Goal: Task Accomplishment & Management: Manage account settings

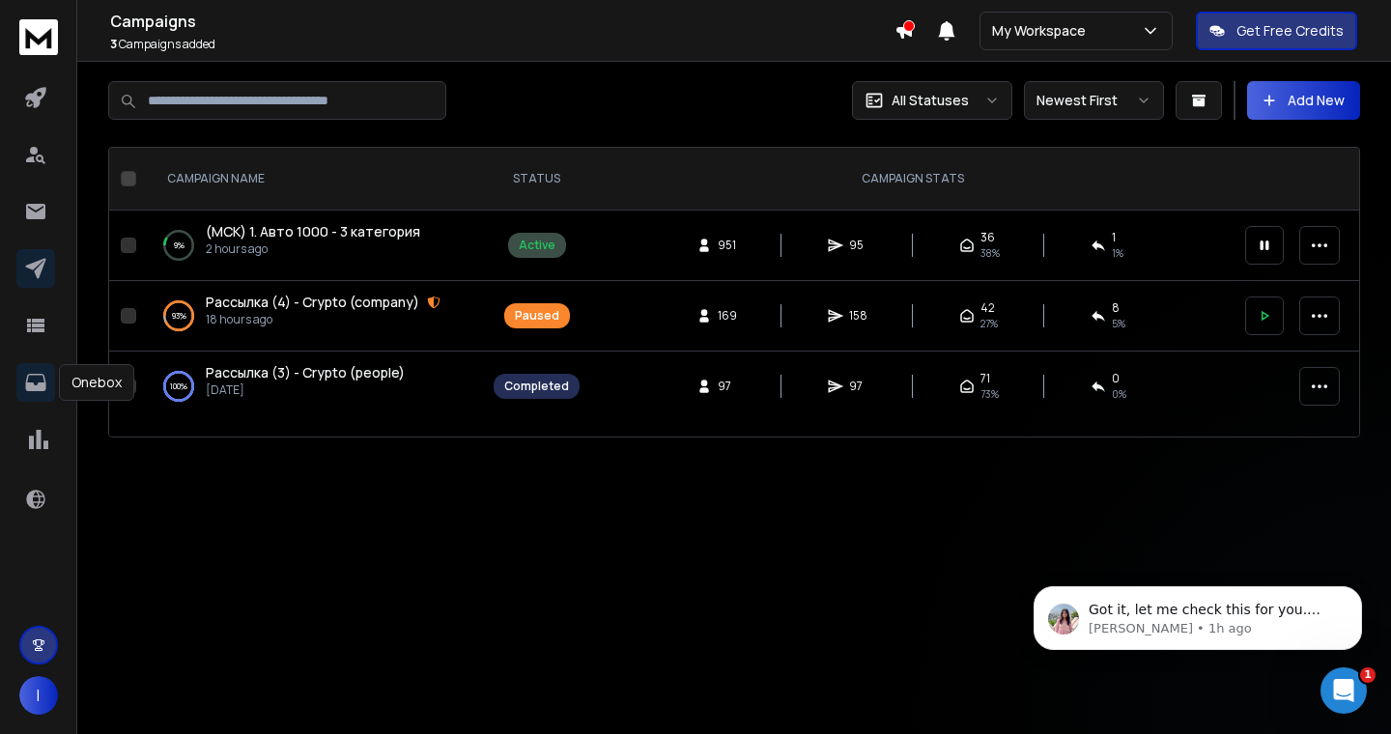
click at [36, 379] on icon at bounding box center [35, 382] width 23 height 23
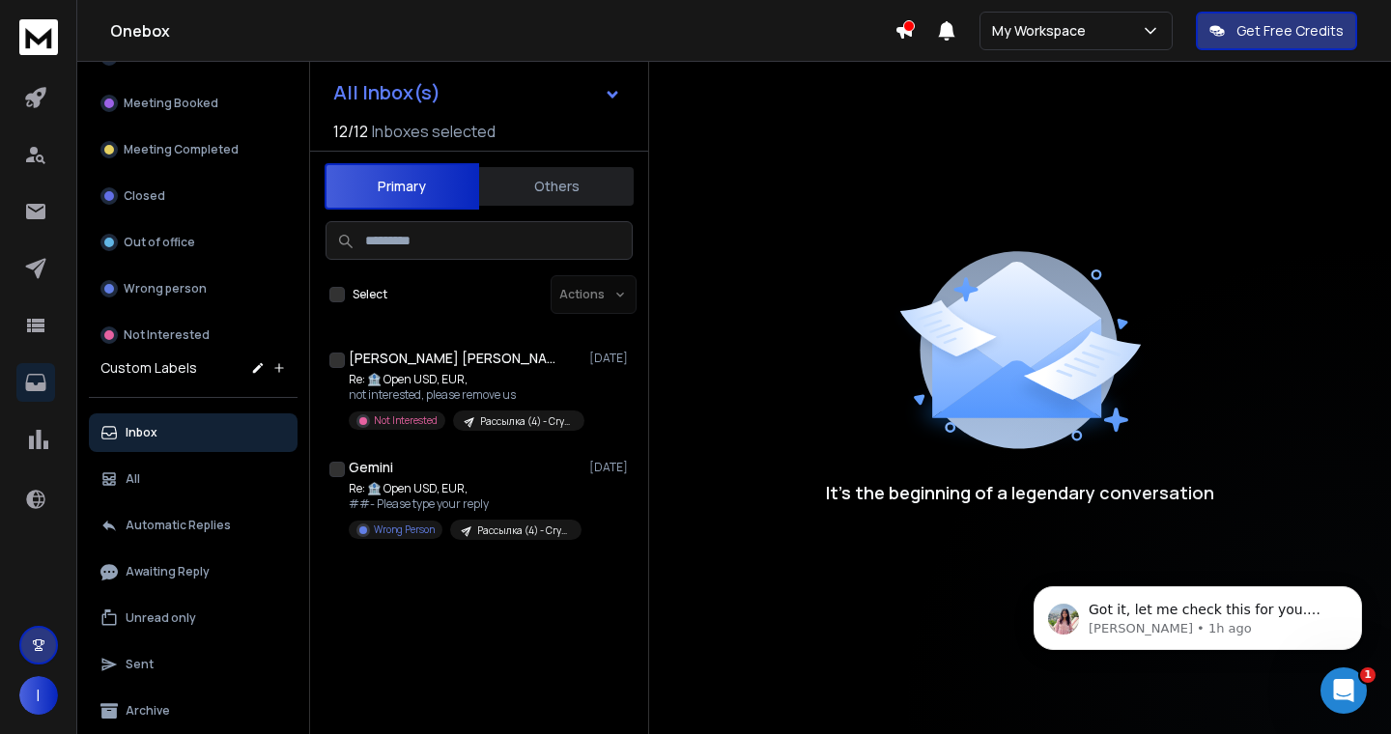
scroll to position [316, 0]
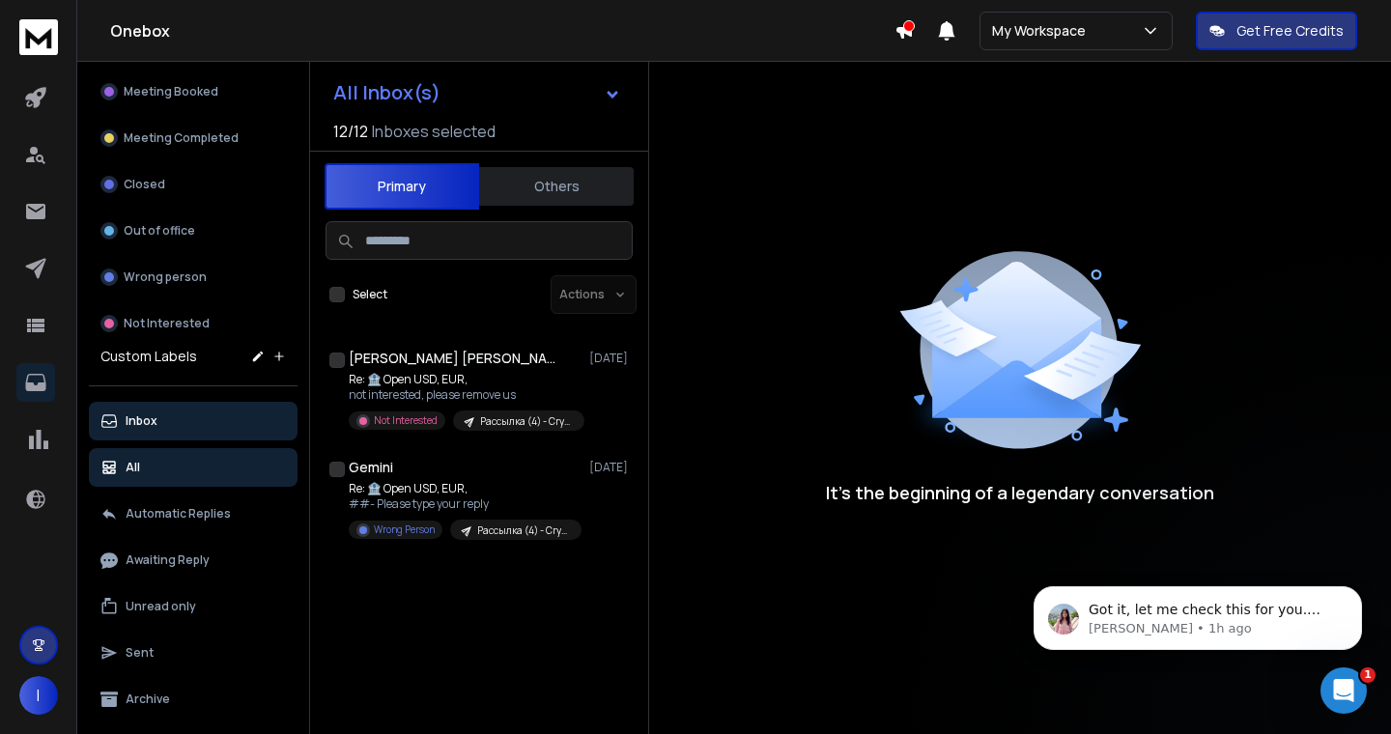
click at [153, 465] on button "All" at bounding box center [193, 467] width 209 height 39
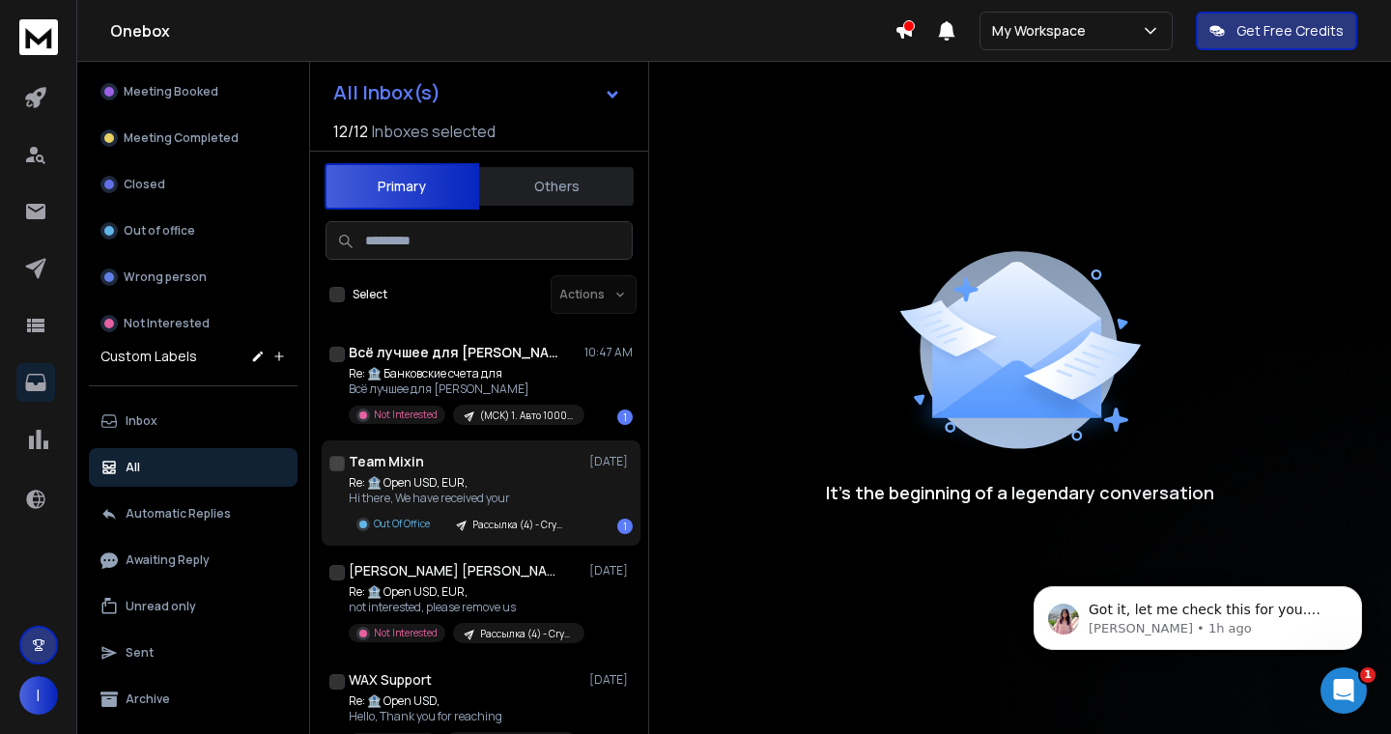
scroll to position [0, 0]
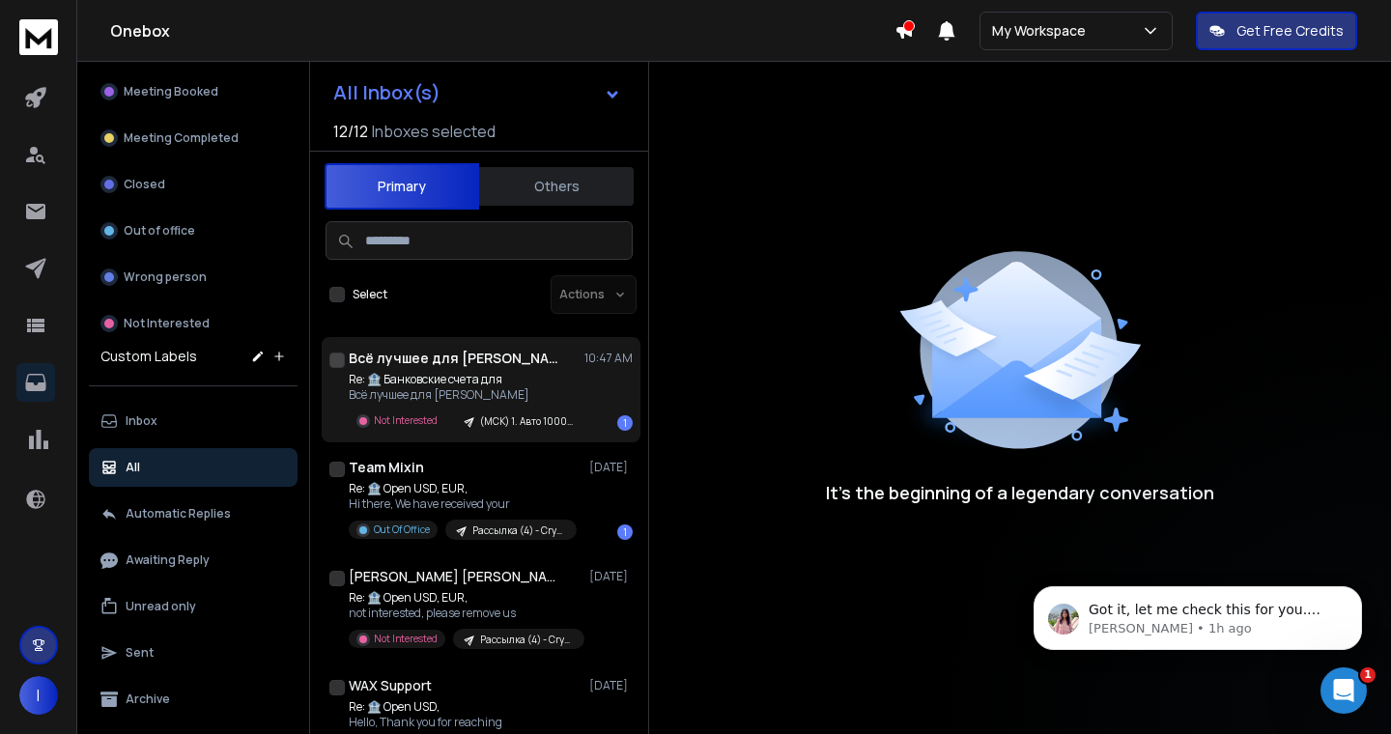
click at [426, 374] on p "Re: 🏦 Банковские счета для" at bounding box center [465, 379] width 232 height 15
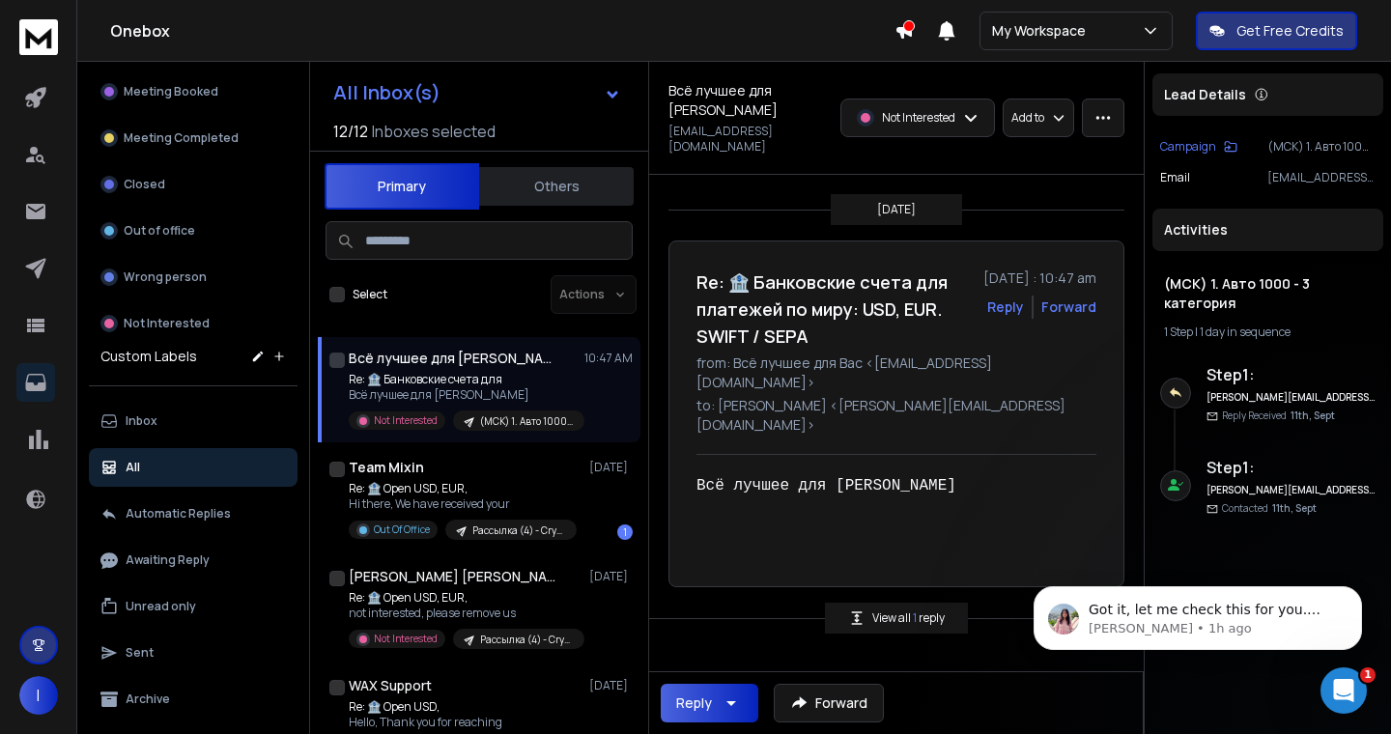
click at [876, 610] on p "View all 1 reply" at bounding box center [908, 617] width 72 height 15
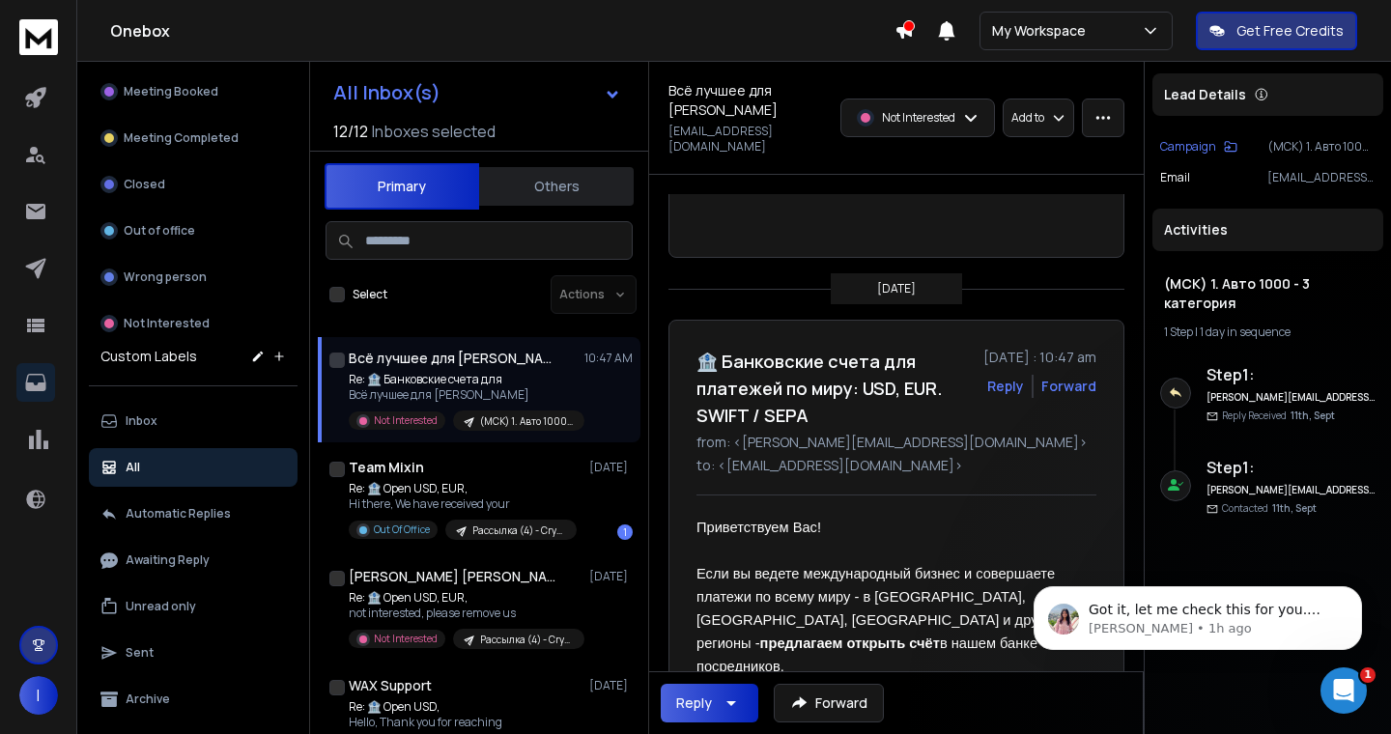
scroll to position [326, 0]
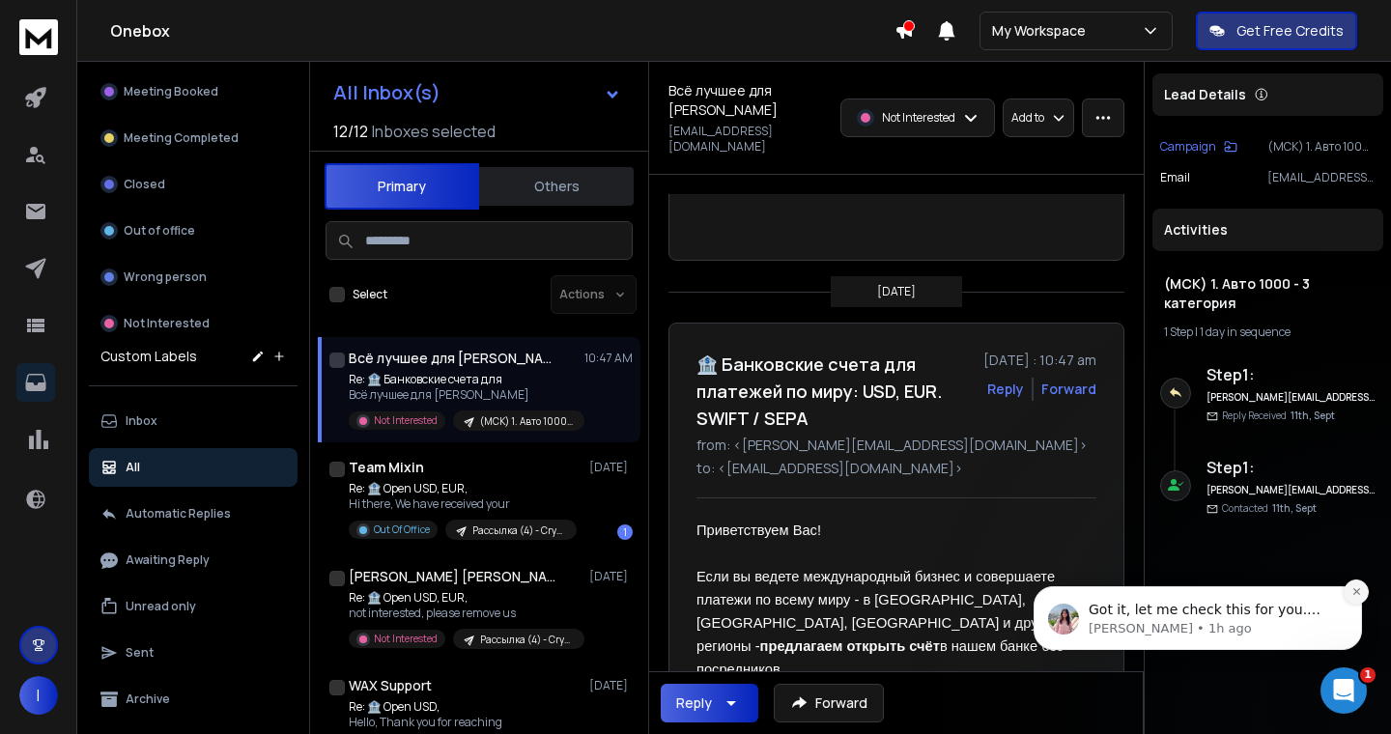
click at [1357, 596] on icon "Dismiss notification" at bounding box center [1356, 591] width 11 height 11
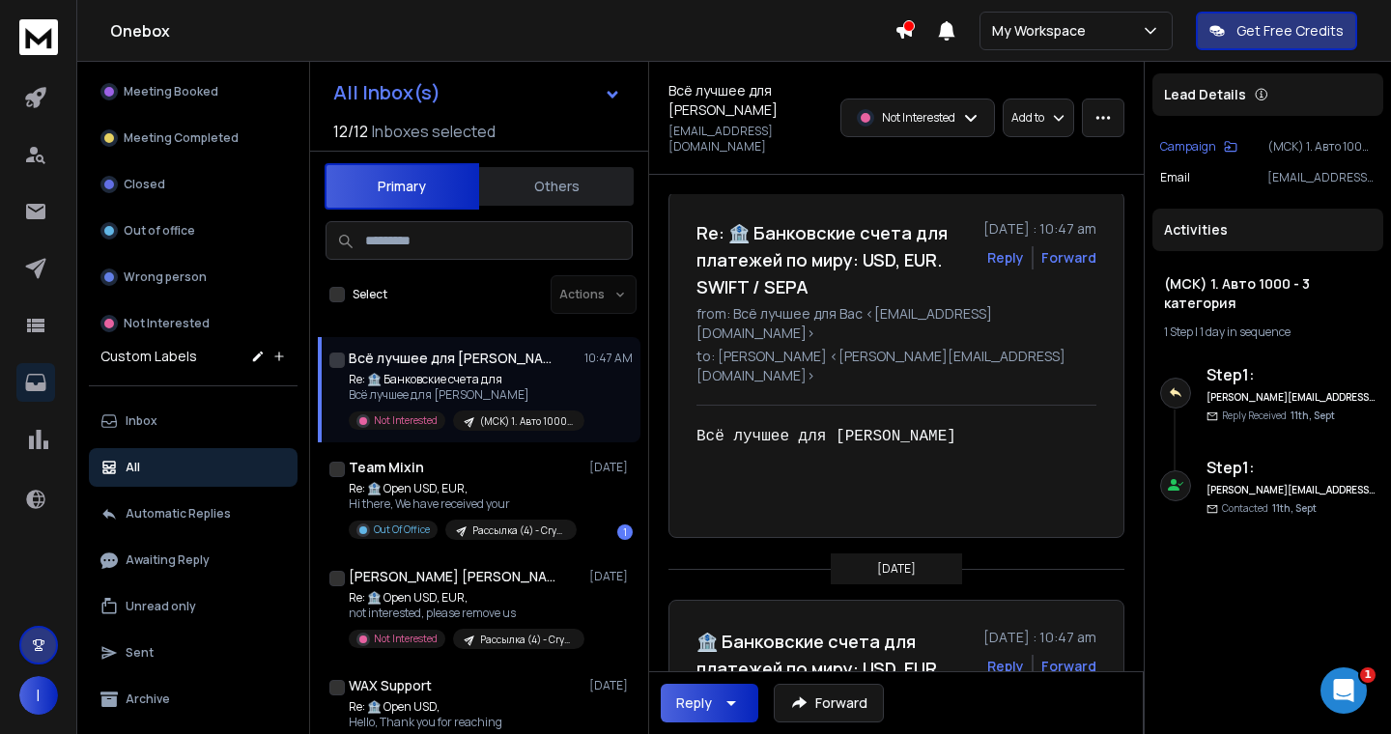
scroll to position [0, 0]
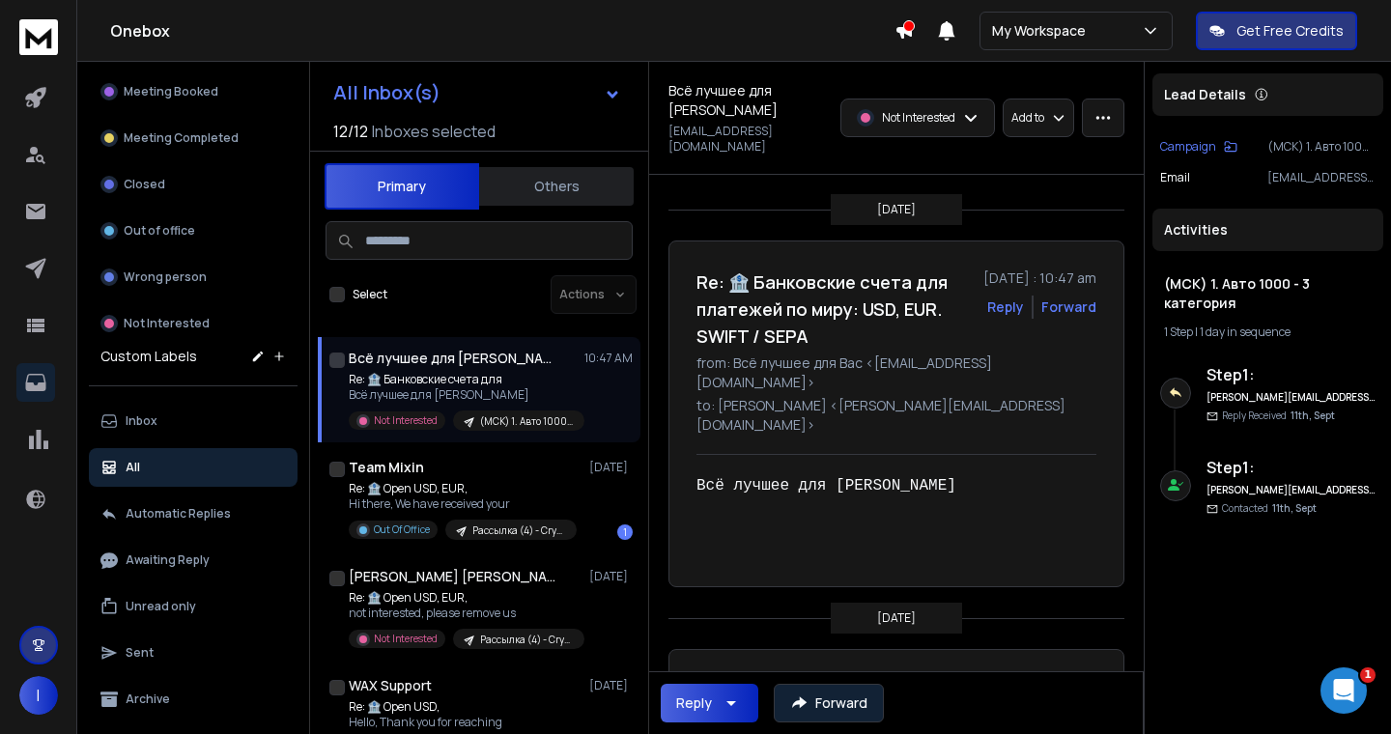
click at [823, 713] on button "Forward" at bounding box center [829, 703] width 110 height 39
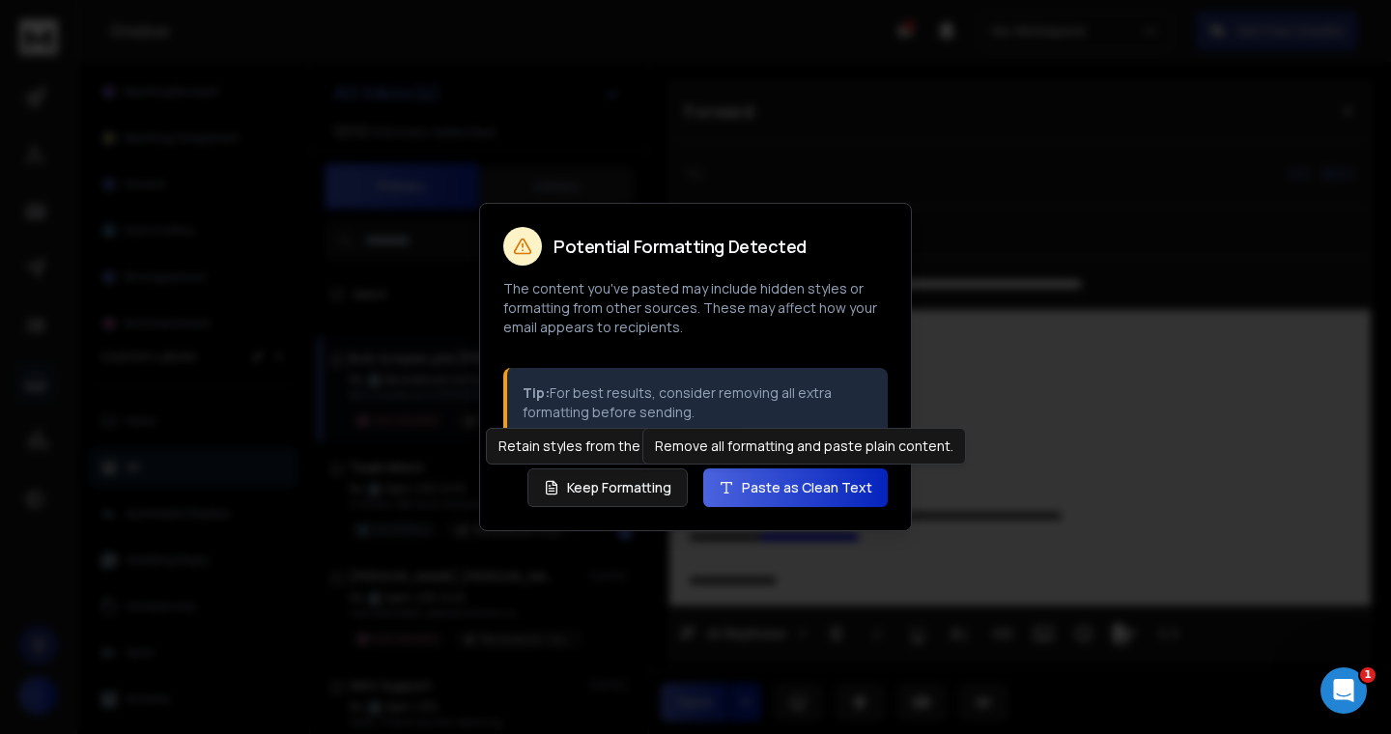
click at [790, 484] on button "Paste as Clean Text" at bounding box center [795, 487] width 184 height 39
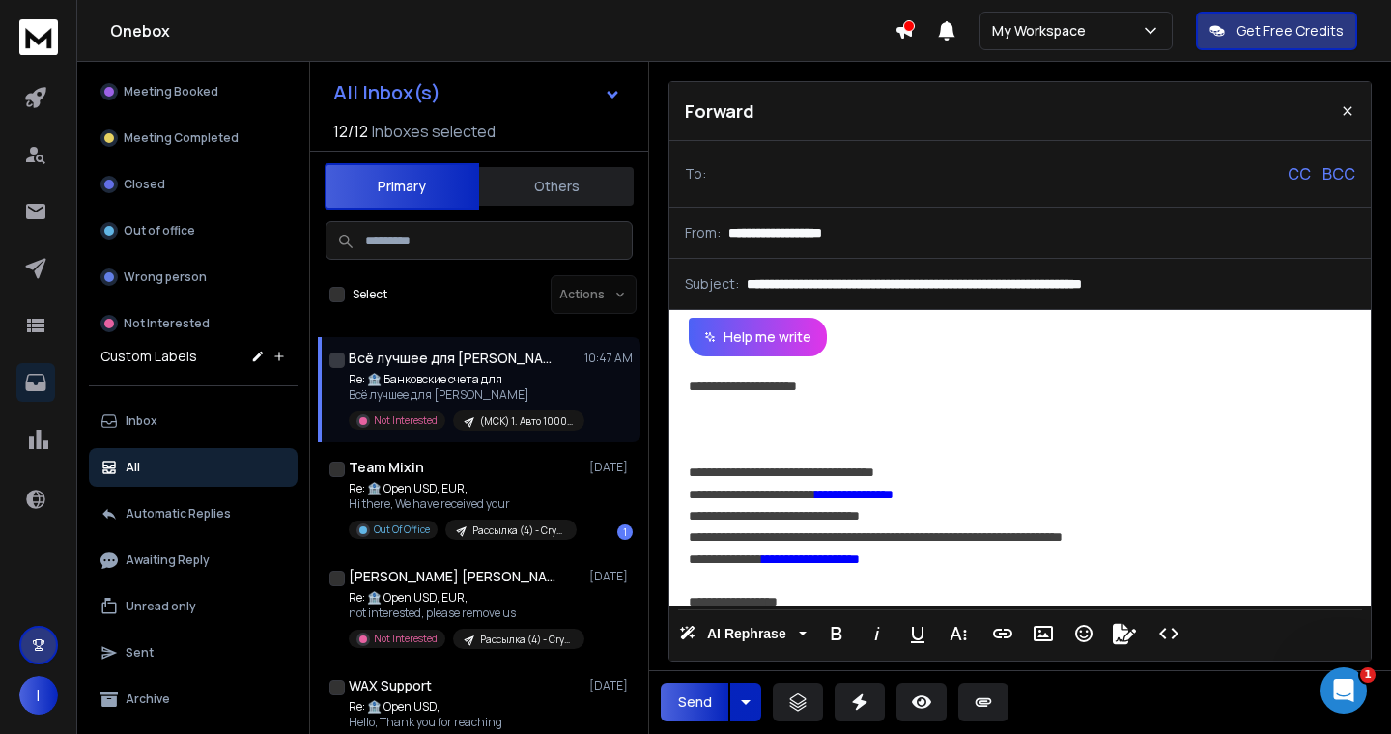
scroll to position [70, 0]
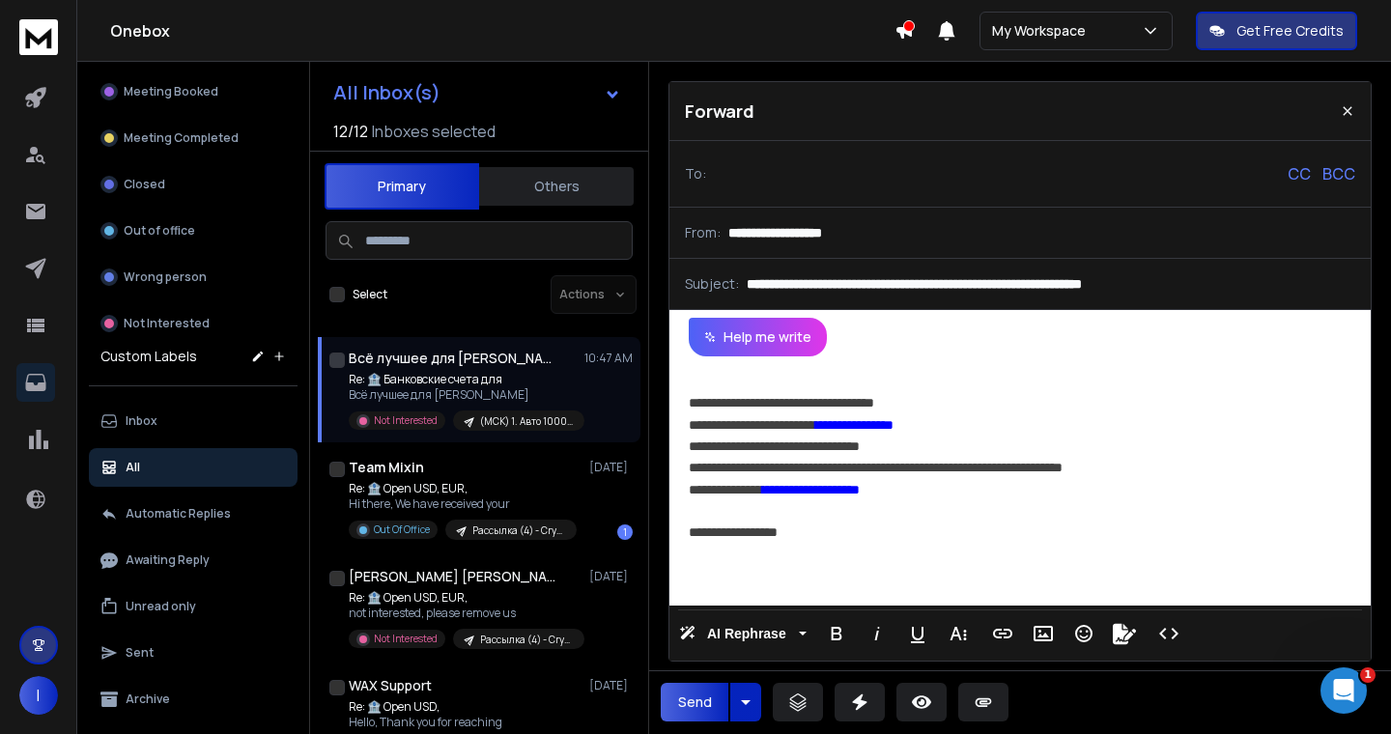
click at [705, 692] on button "Send" at bounding box center [695, 702] width 68 height 39
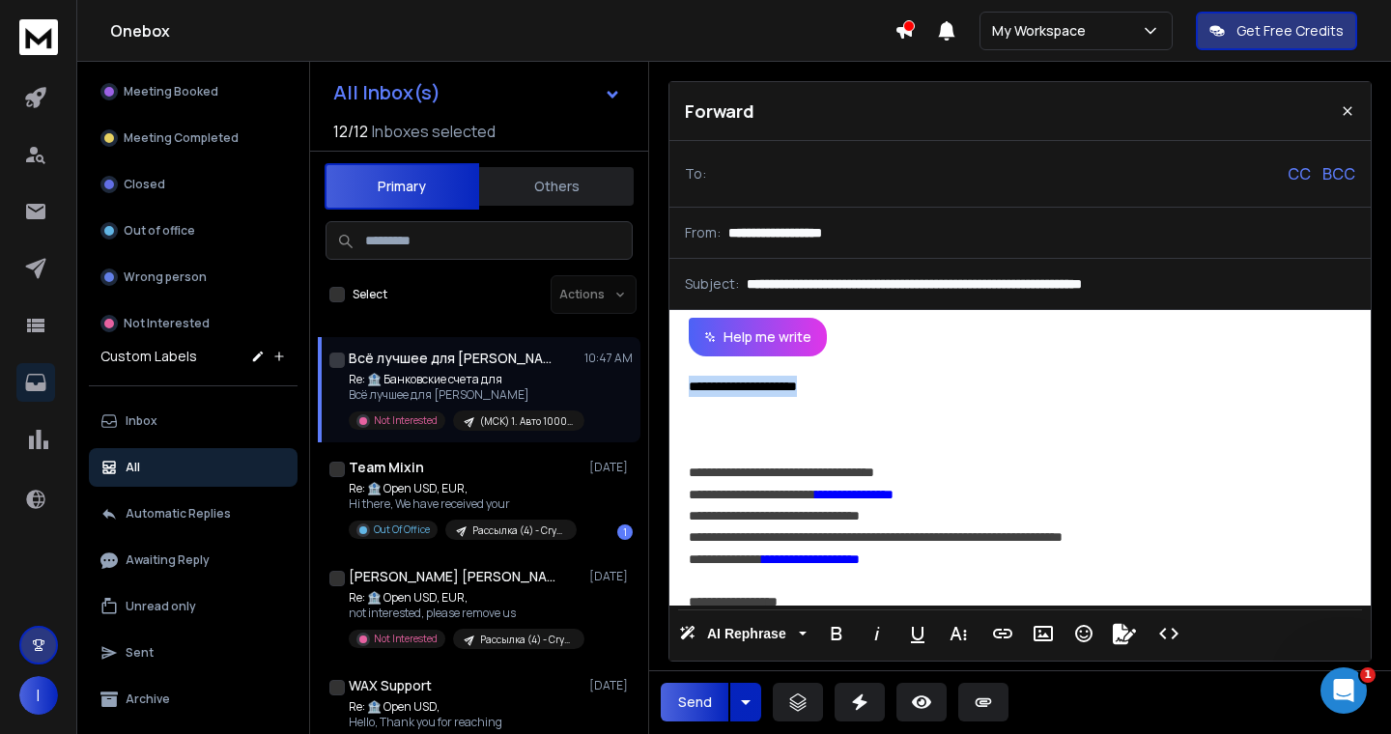
drag, startPoint x: 856, startPoint y: 393, endPoint x: 653, endPoint y: 392, distance: 202.8
click at [653, 392] on div "**********" at bounding box center [1020, 482] width 742 height 841
click at [783, 185] on input at bounding box center [781, 173] width 135 height 35
paste input "**********"
type input "**********"
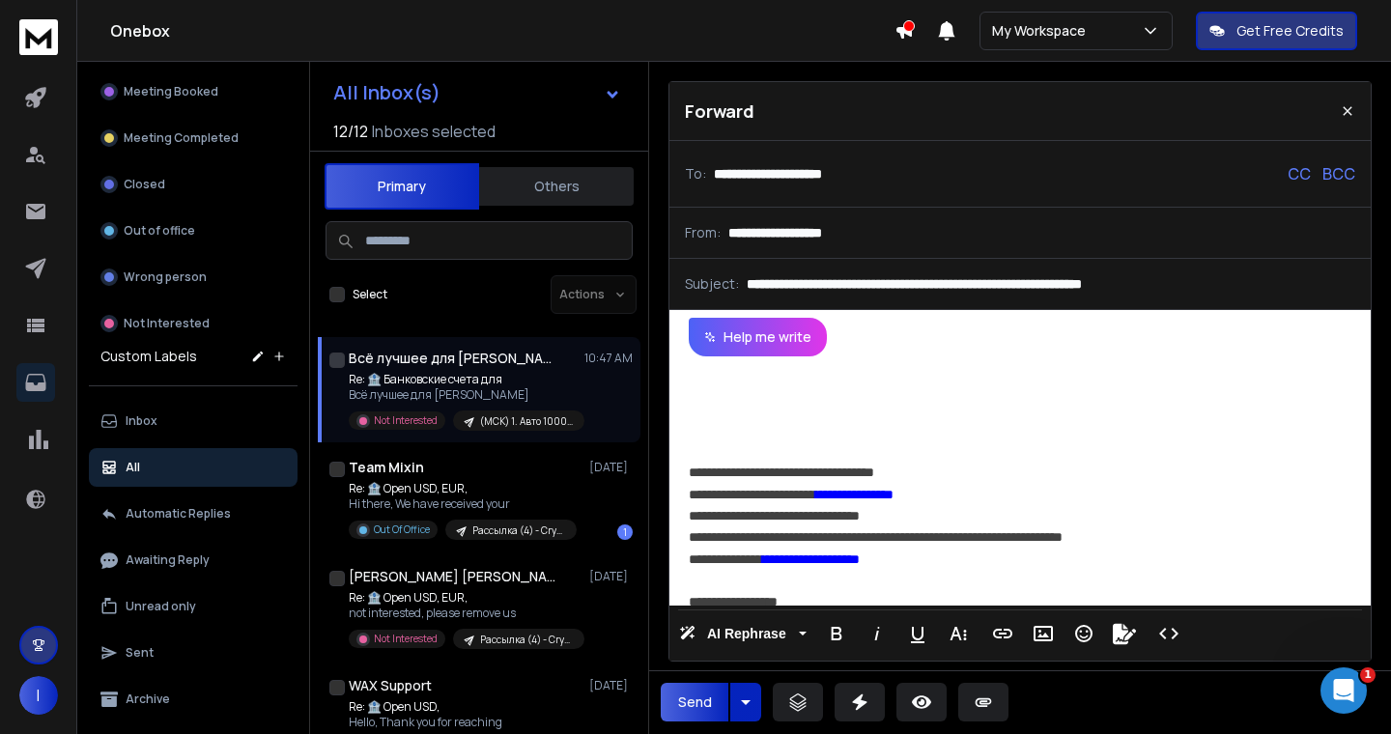
click at [696, 698] on button "Send" at bounding box center [695, 702] width 68 height 39
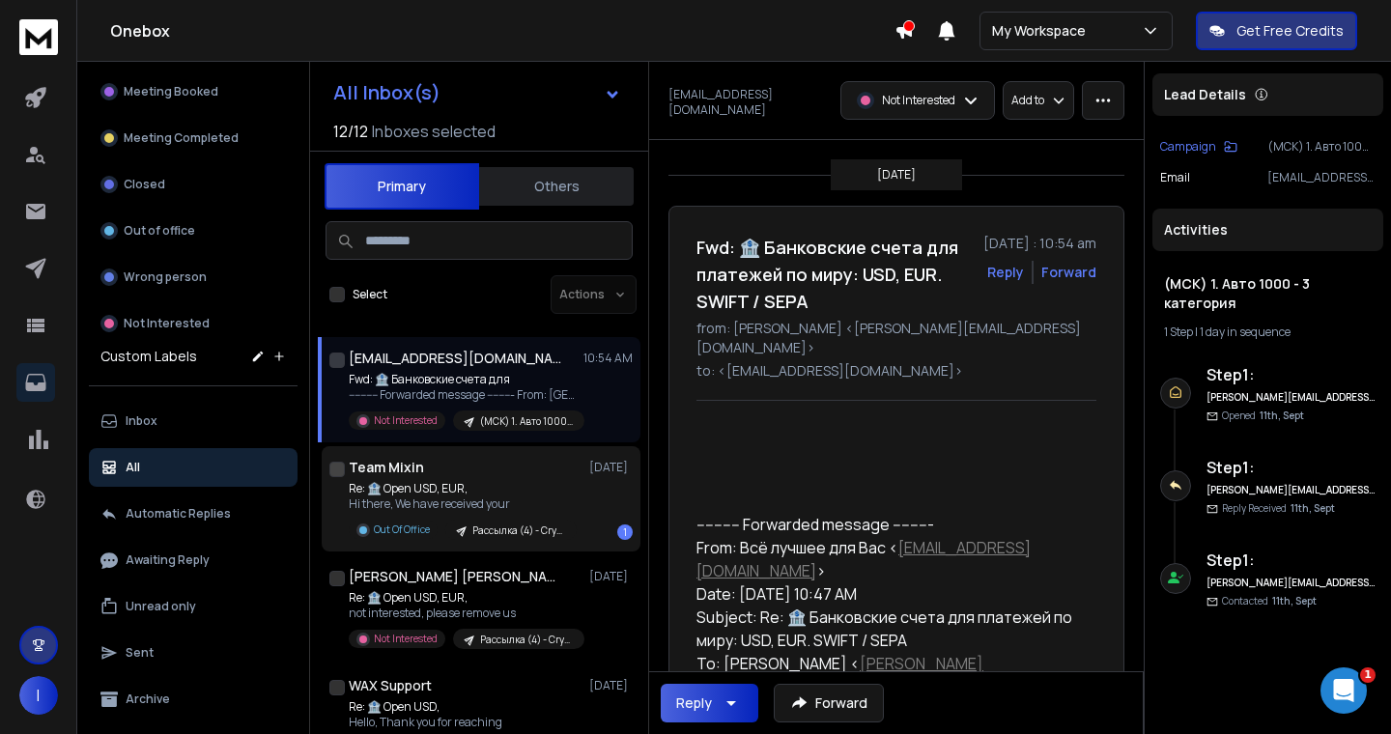
click at [472, 506] on p "Hi there, We have received your" at bounding box center [463, 503] width 228 height 15
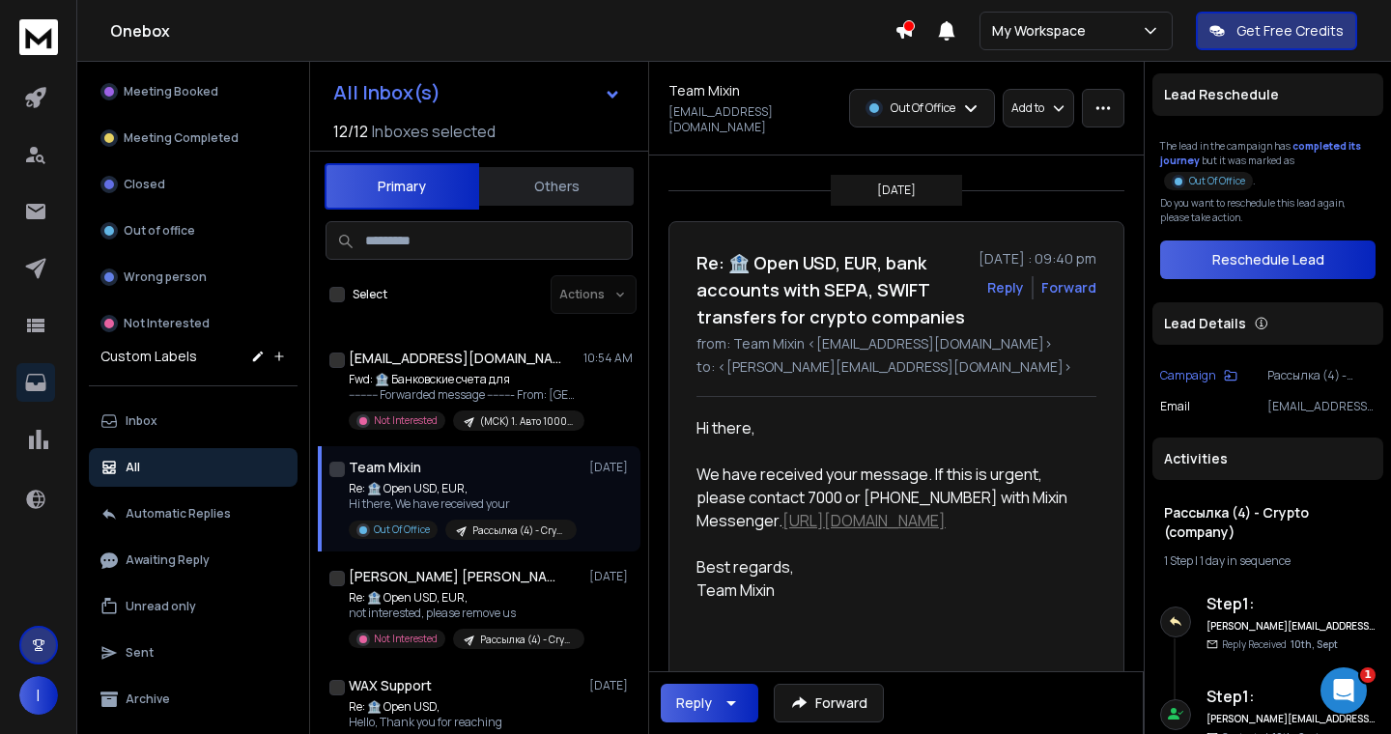
scroll to position [124, 0]
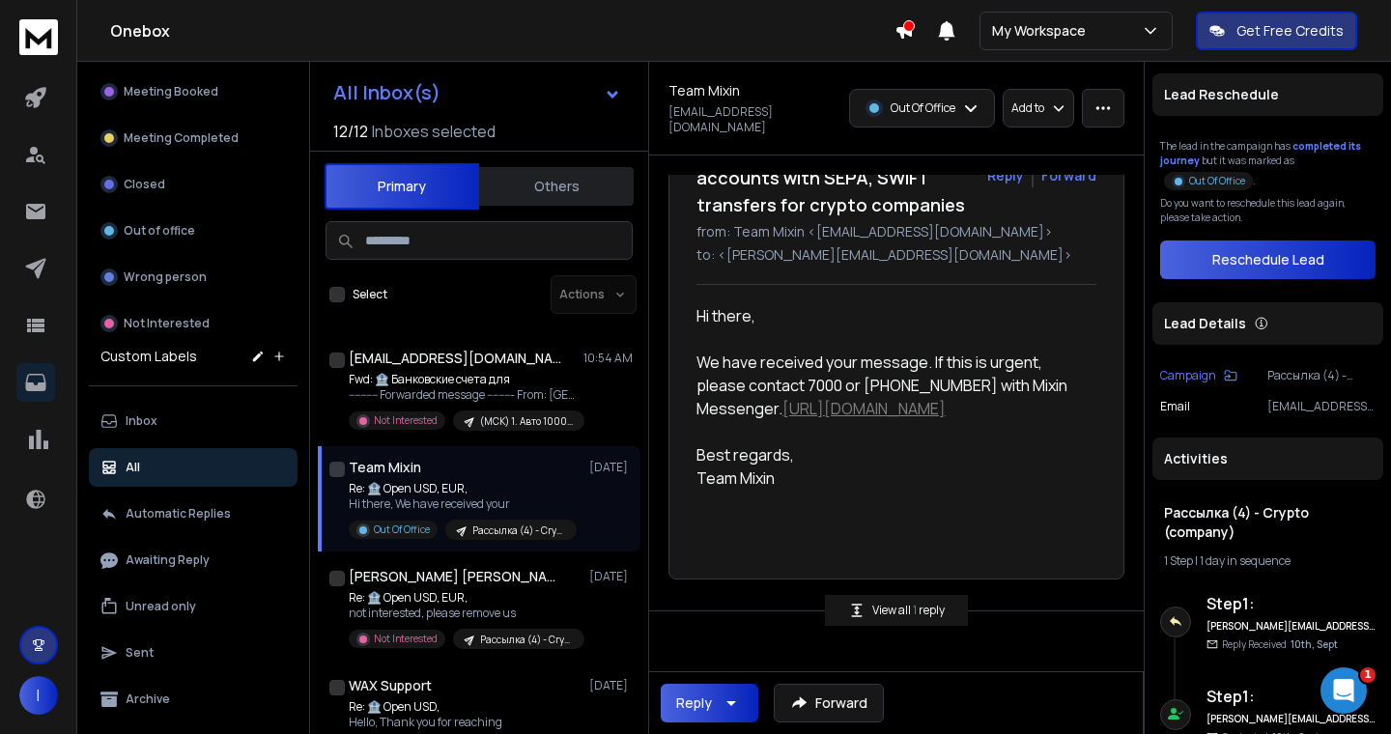
click at [914, 605] on span "1" at bounding box center [916, 610] width 6 height 16
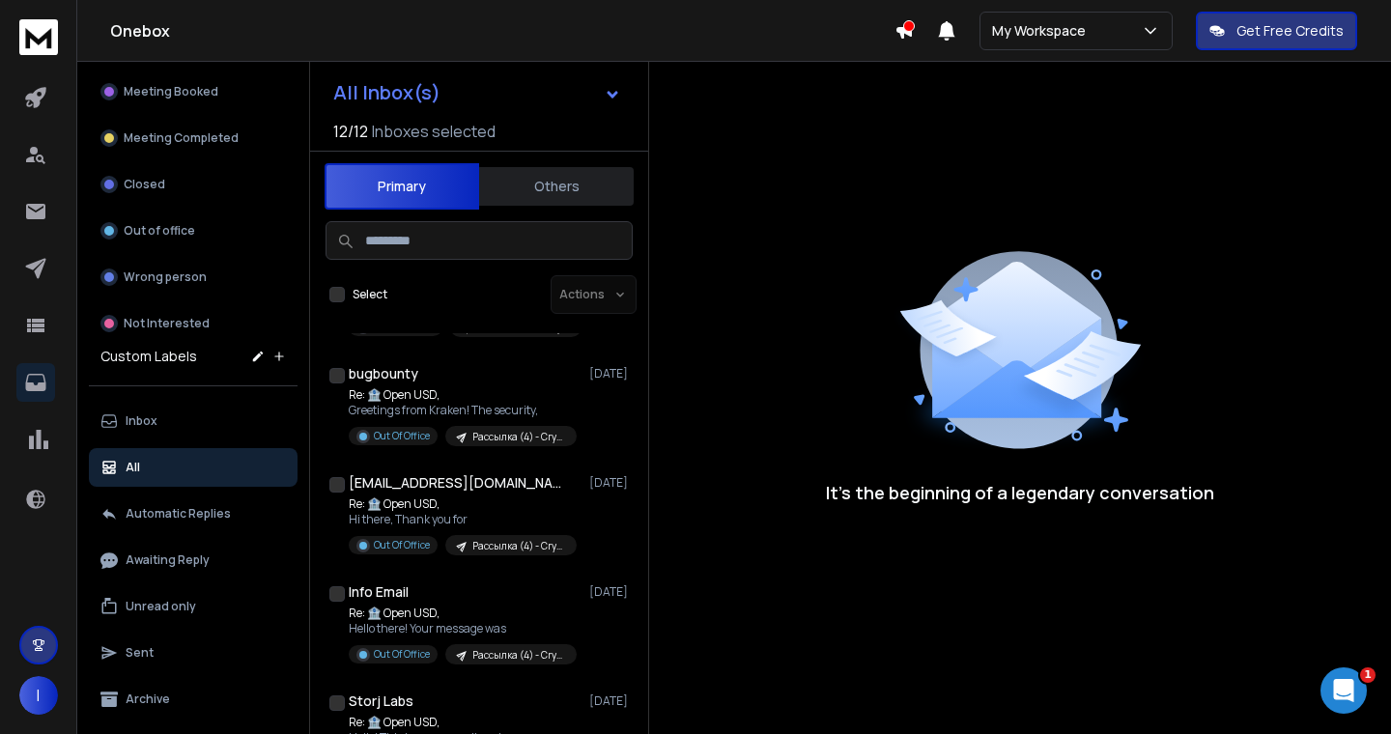
scroll to position [0, 0]
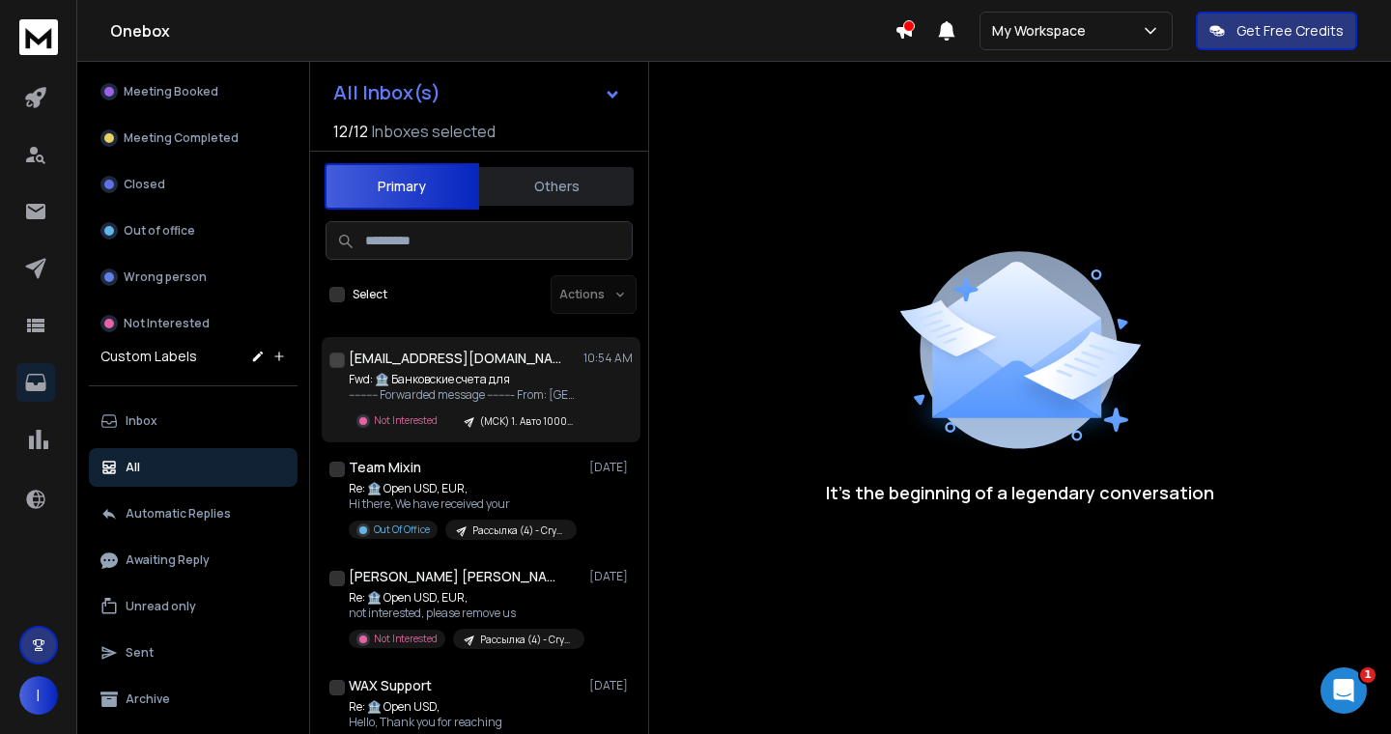
click at [475, 380] on p "Fwd: 🏦 Банковские счета для" at bounding box center [465, 379] width 232 height 15
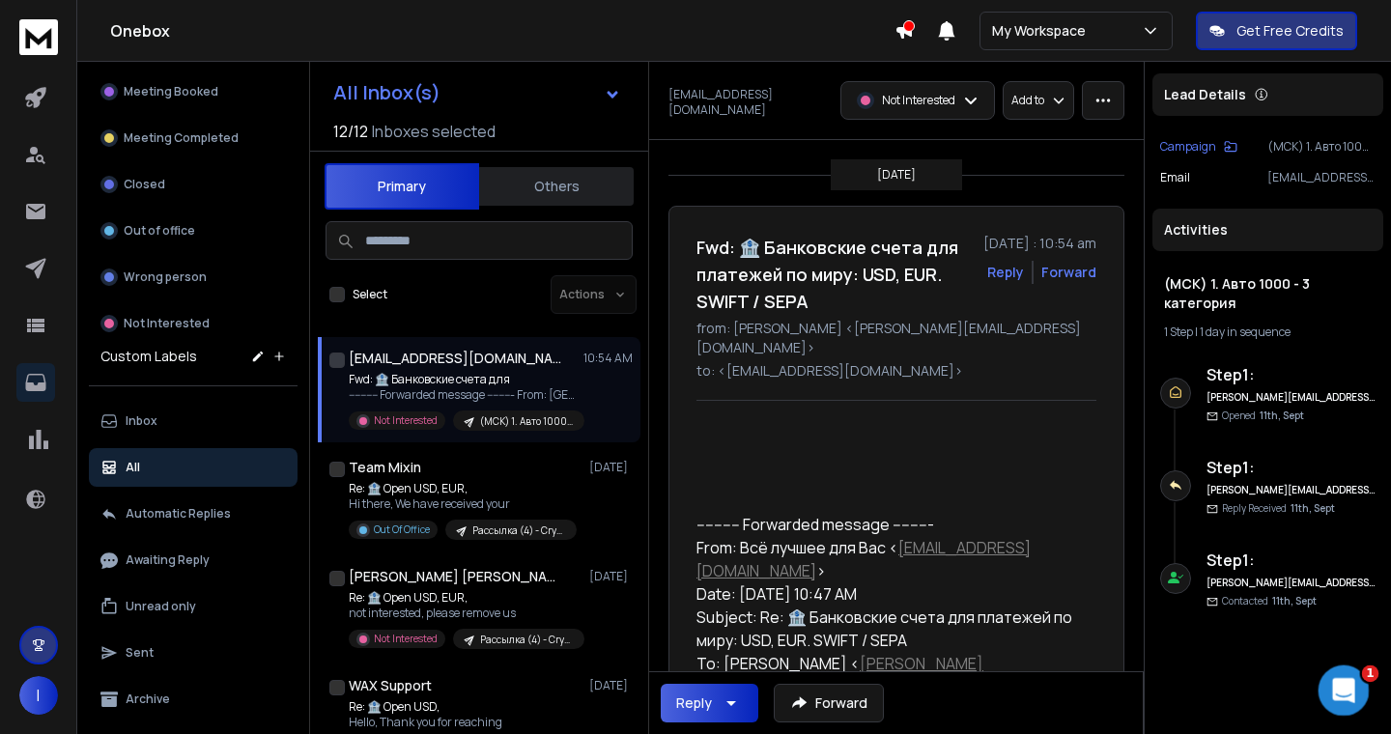
click at [1349, 684] on icon "Open Intercom Messenger" at bounding box center [1341, 688] width 32 height 32
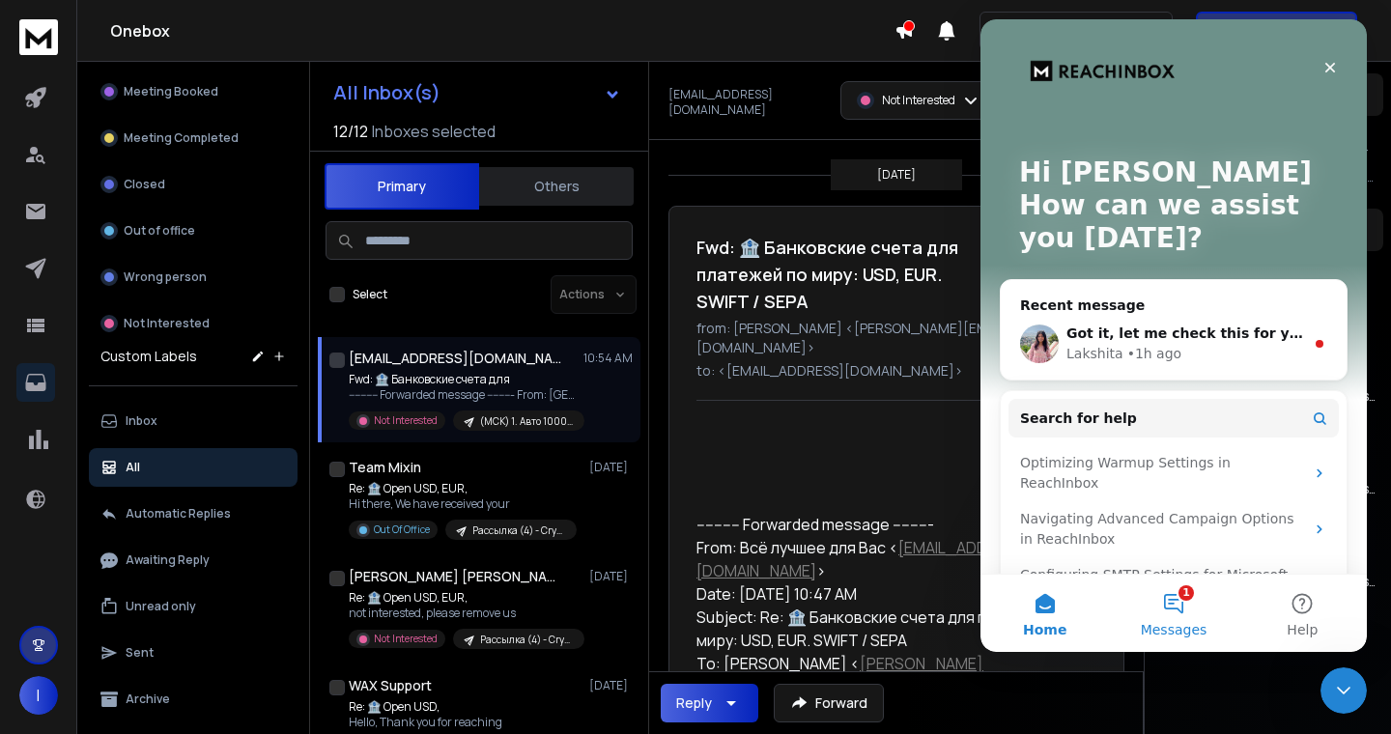
click at [1183, 599] on button "1 Messages" at bounding box center [1173, 613] width 128 height 77
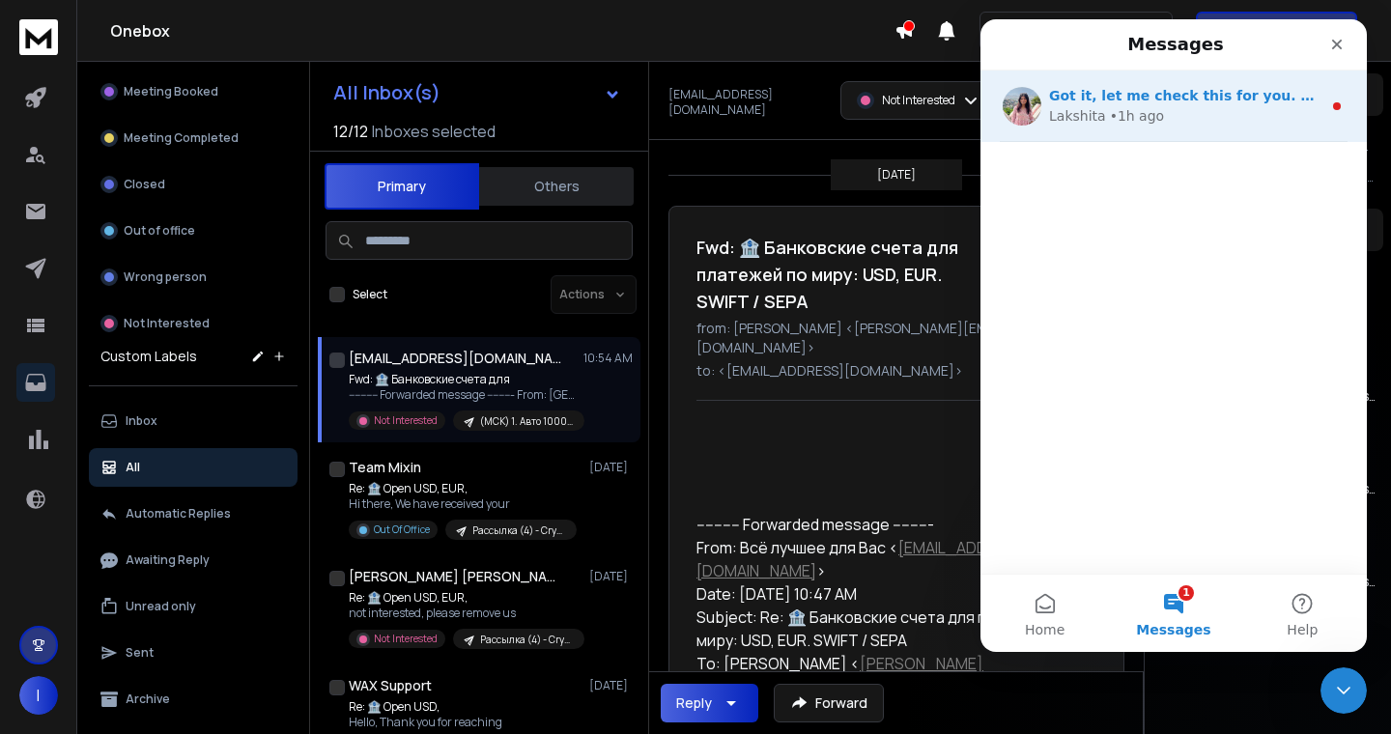
click at [1199, 109] on div "Lakshita • 1h ago" at bounding box center [1185, 116] width 272 height 20
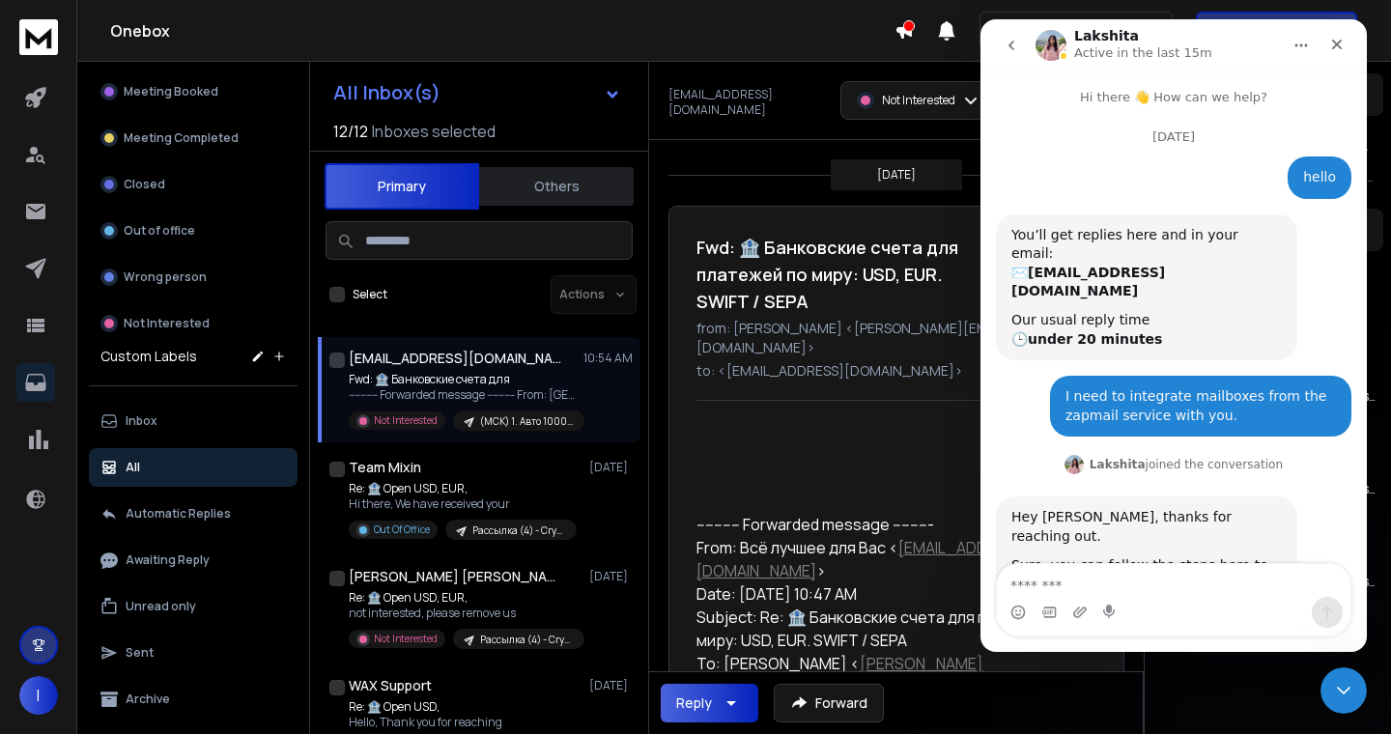
scroll to position [3, 0]
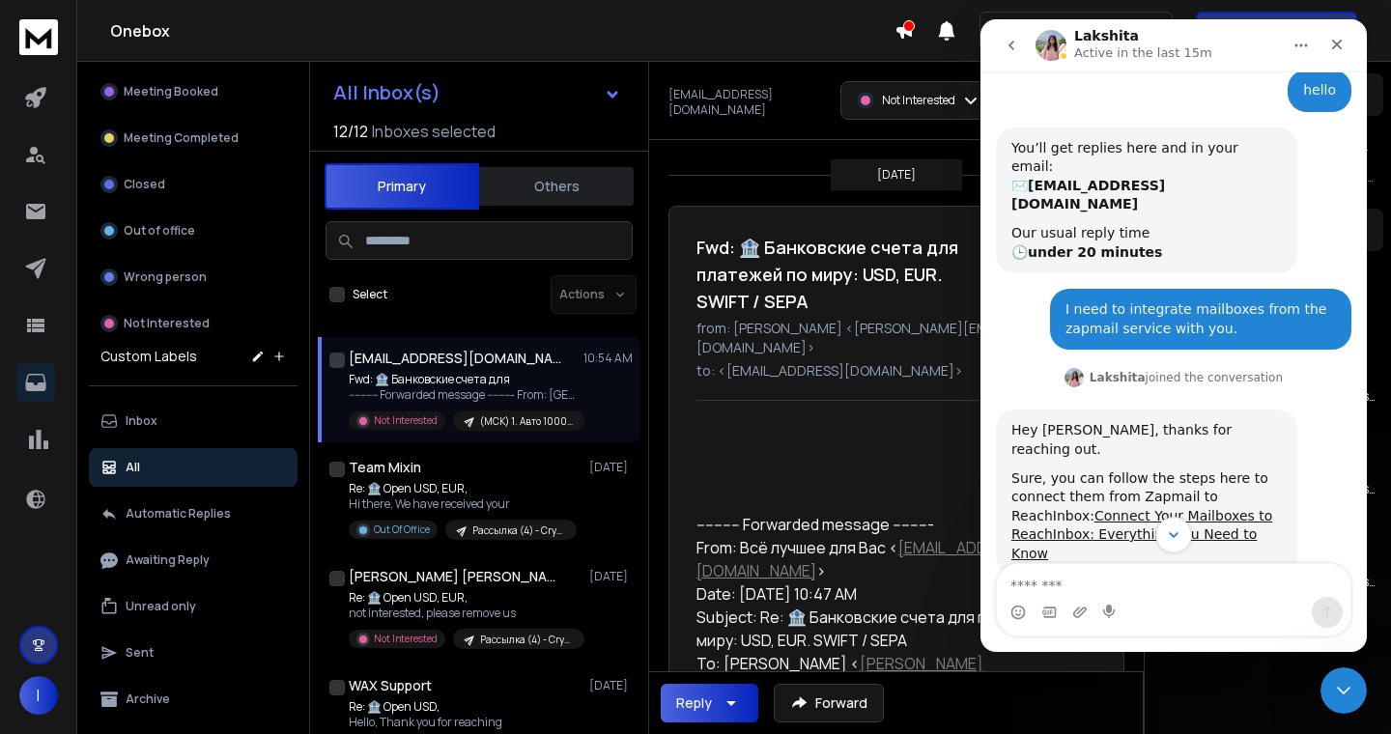
click at [1171, 527] on icon "Scroll to bottom" at bounding box center [1173, 534] width 17 height 17
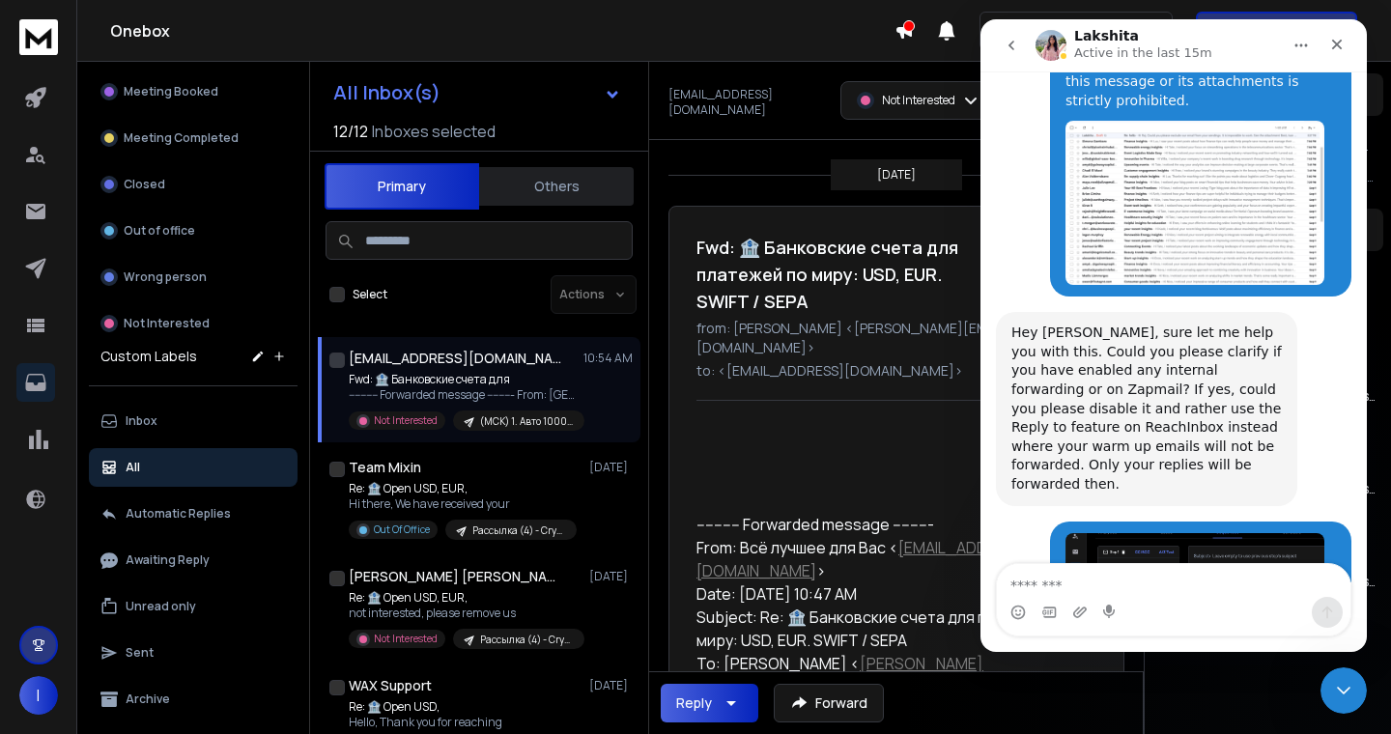
scroll to position [21554, 0]
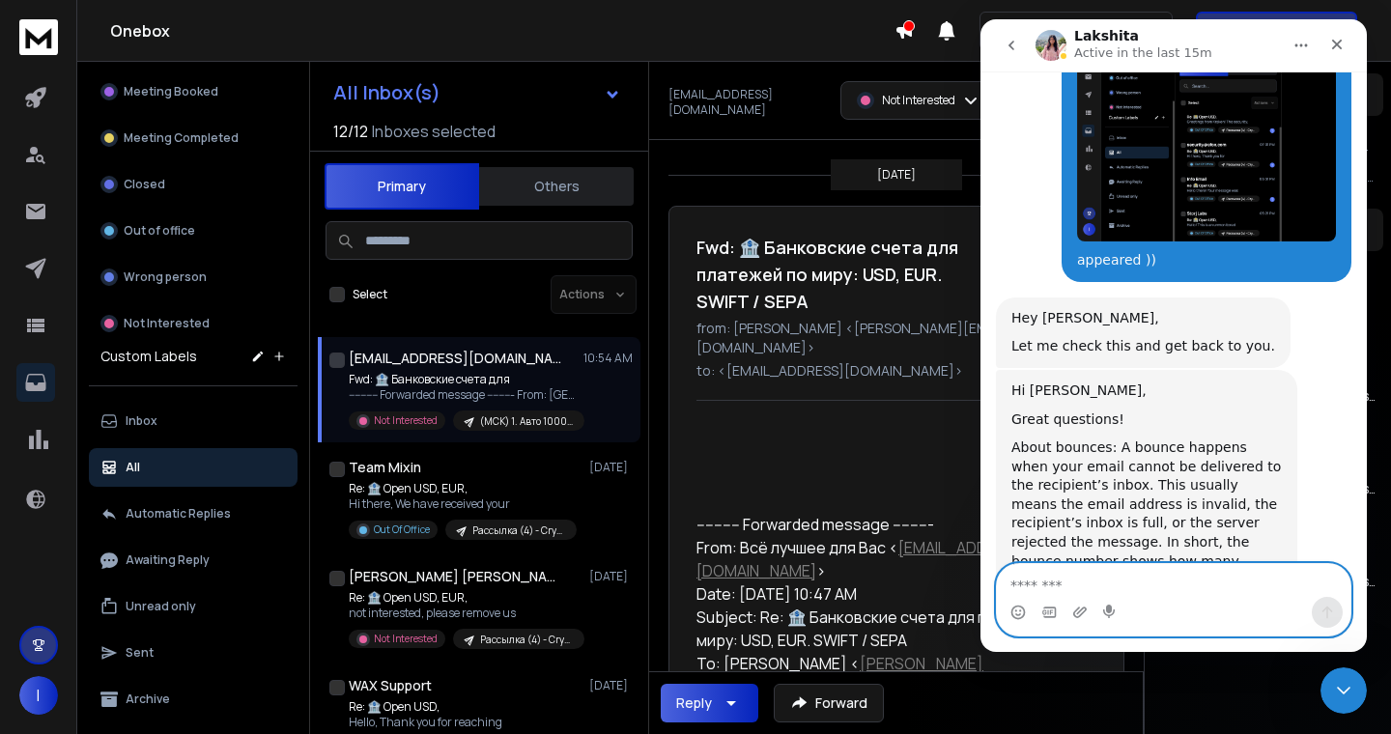
click at [1121, 582] on textarea "Message…" at bounding box center [1173, 580] width 353 height 33
type textarea "***"
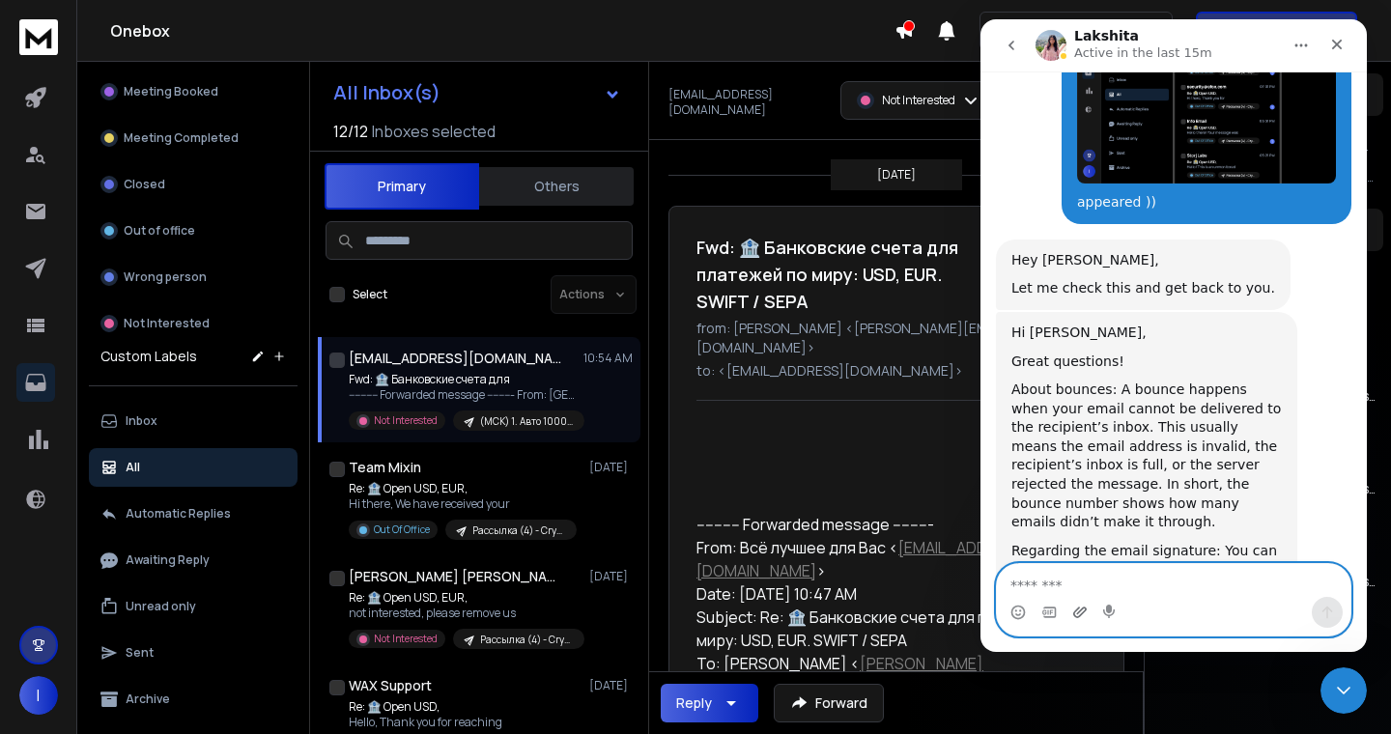
click at [1073, 614] on icon "Upload attachment" at bounding box center [1080, 611] width 14 height 11
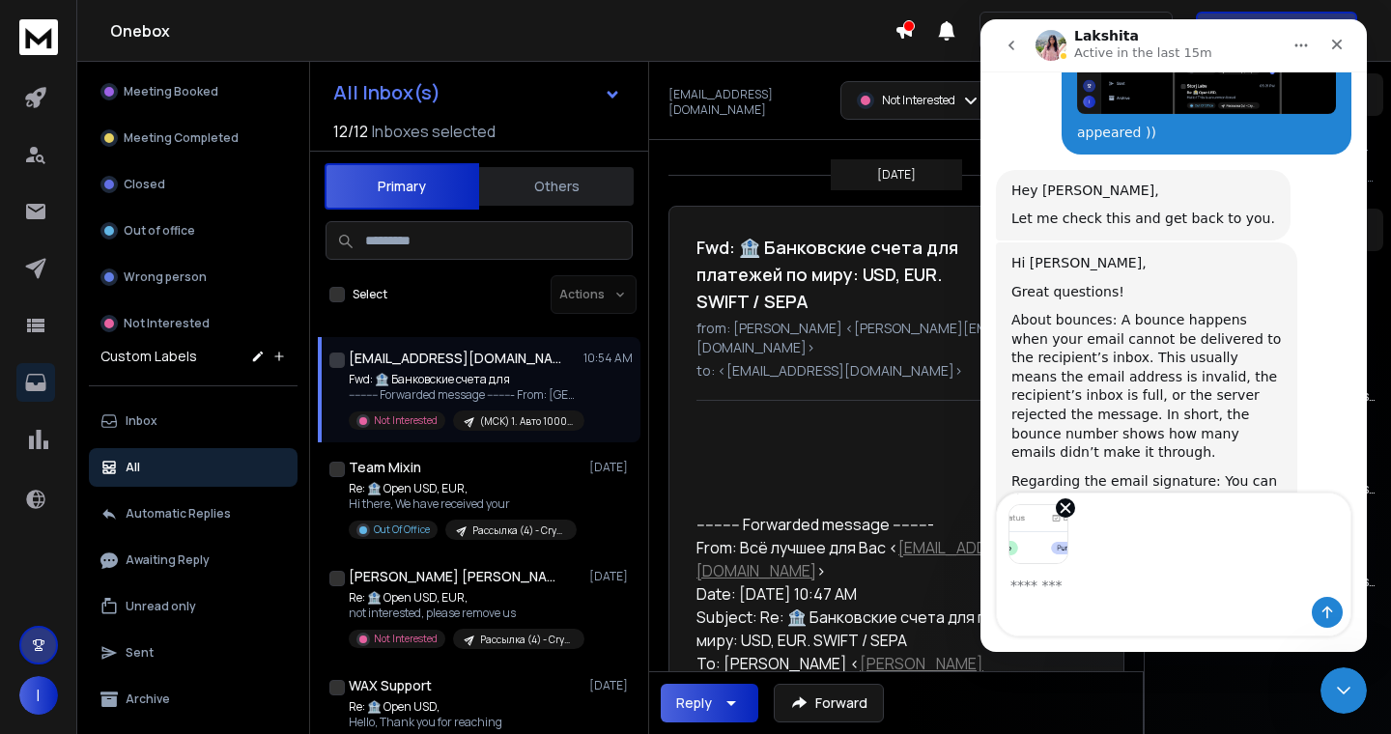
scroll to position [21682, 0]
type textarea "**********"
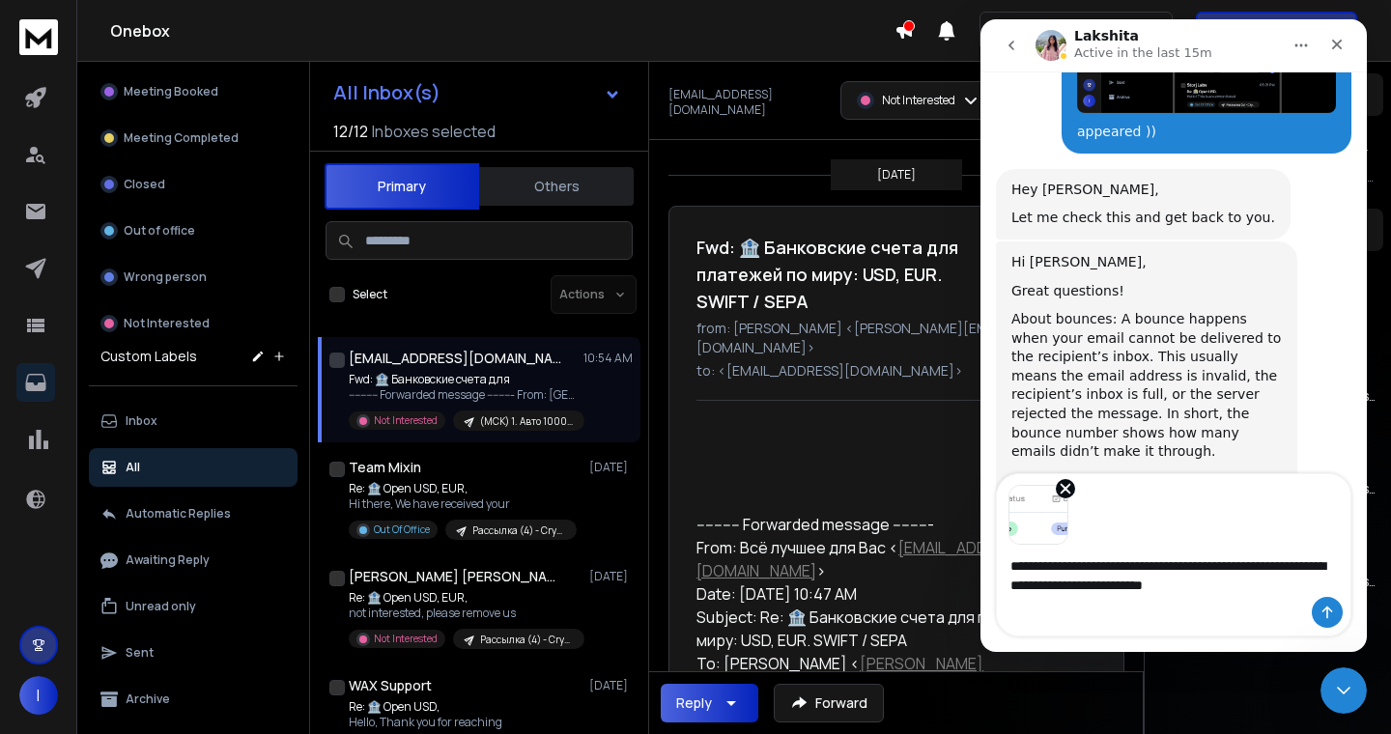
scroll to position [21702, 0]
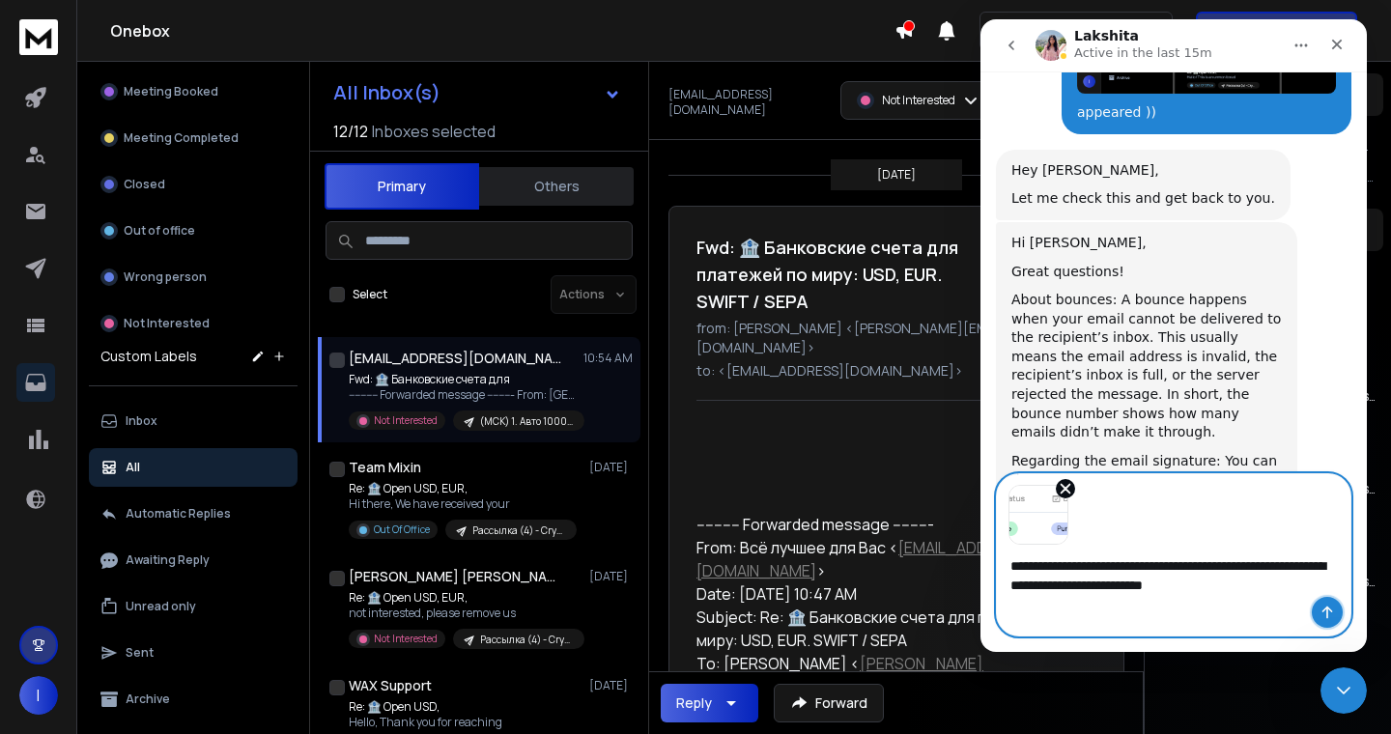
click at [1316, 611] on button "Send a message…" at bounding box center [1326, 612] width 31 height 31
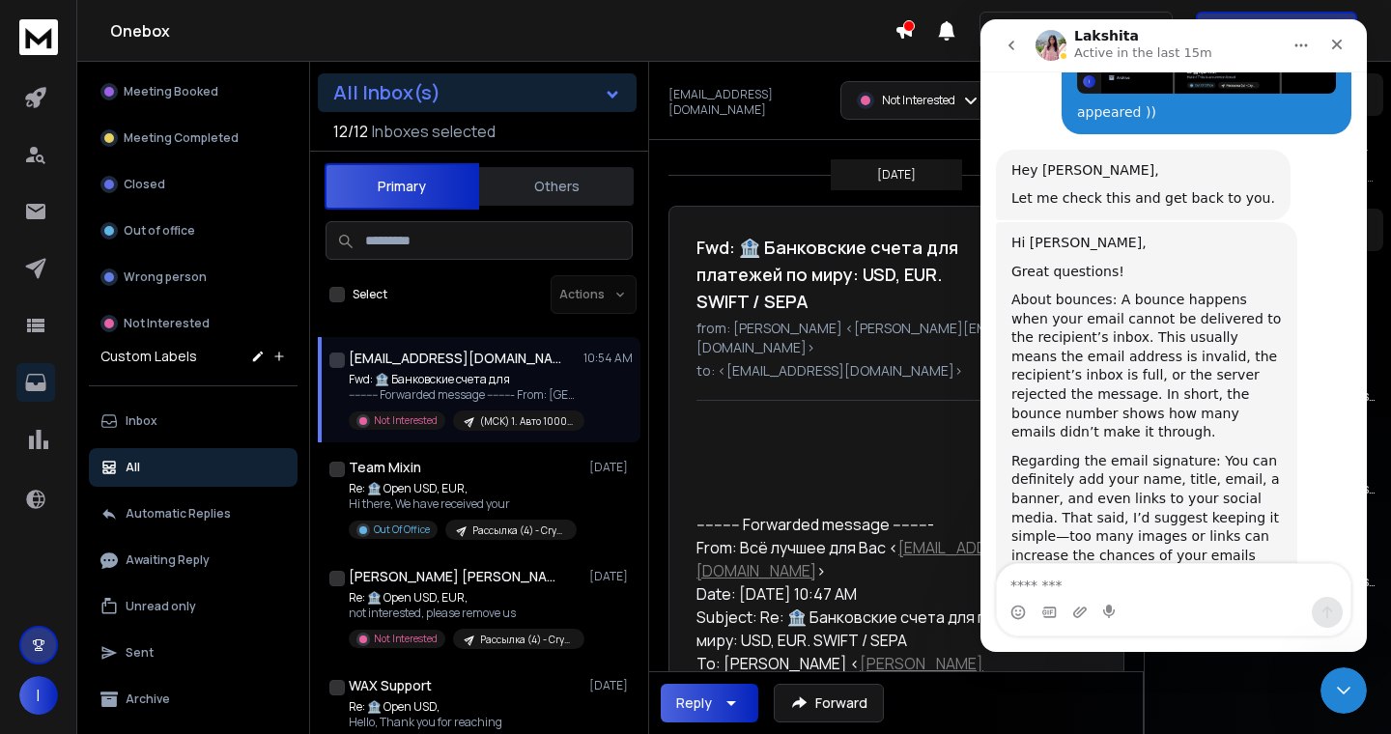
scroll to position [21723, 0]
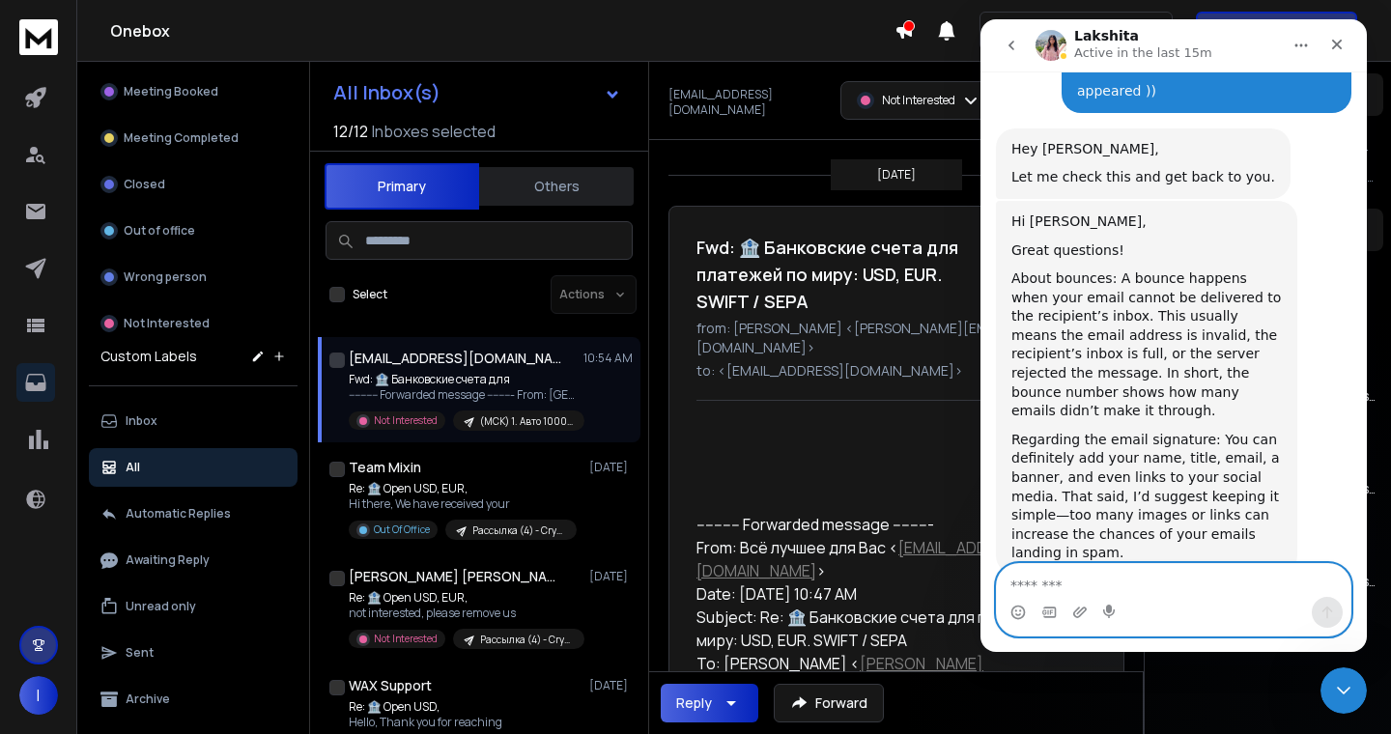
paste textarea "**********"
click at [1018, 586] on textarea "**********" at bounding box center [1173, 580] width 353 height 33
type textarea "**********"
click at [1330, 614] on icon "Send a message…" at bounding box center [1326, 612] width 15 height 15
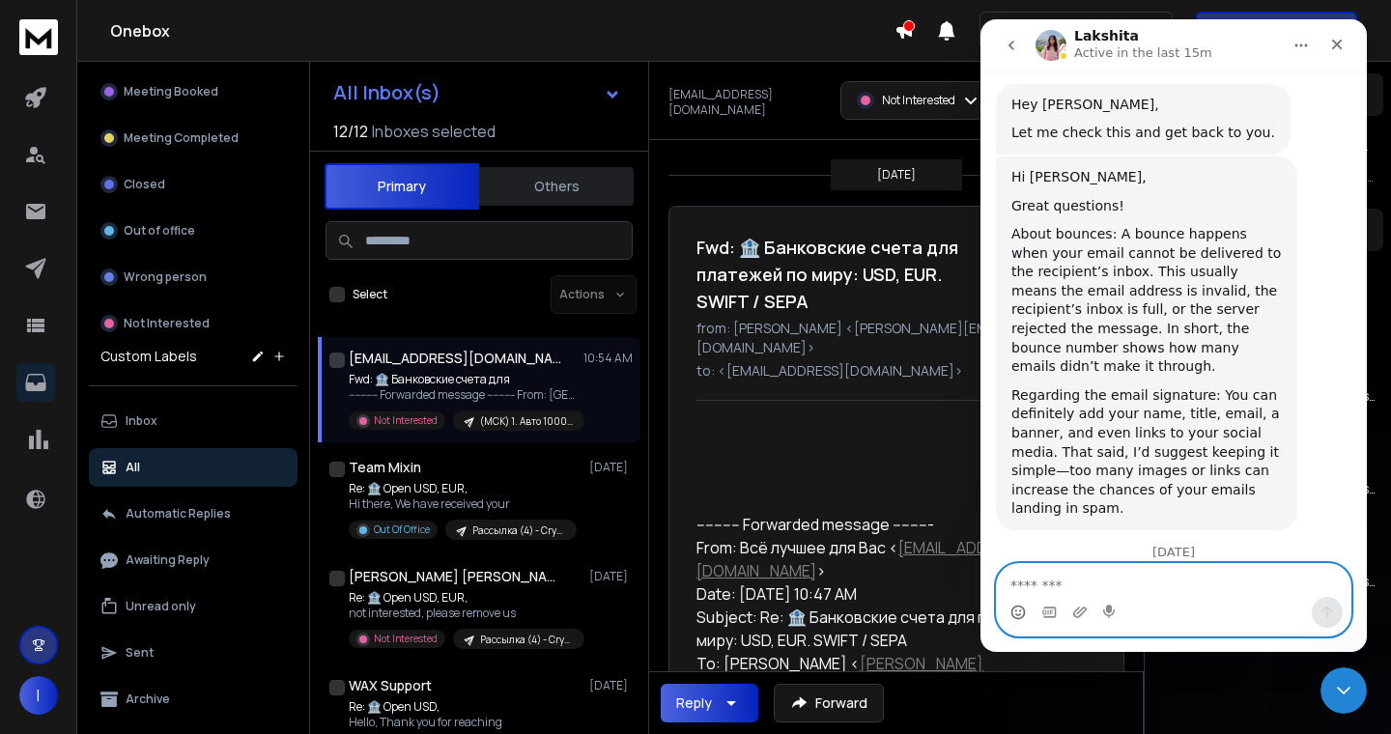
click at [1022, 614] on icon "Emoji picker" at bounding box center [1017, 612] width 15 height 15
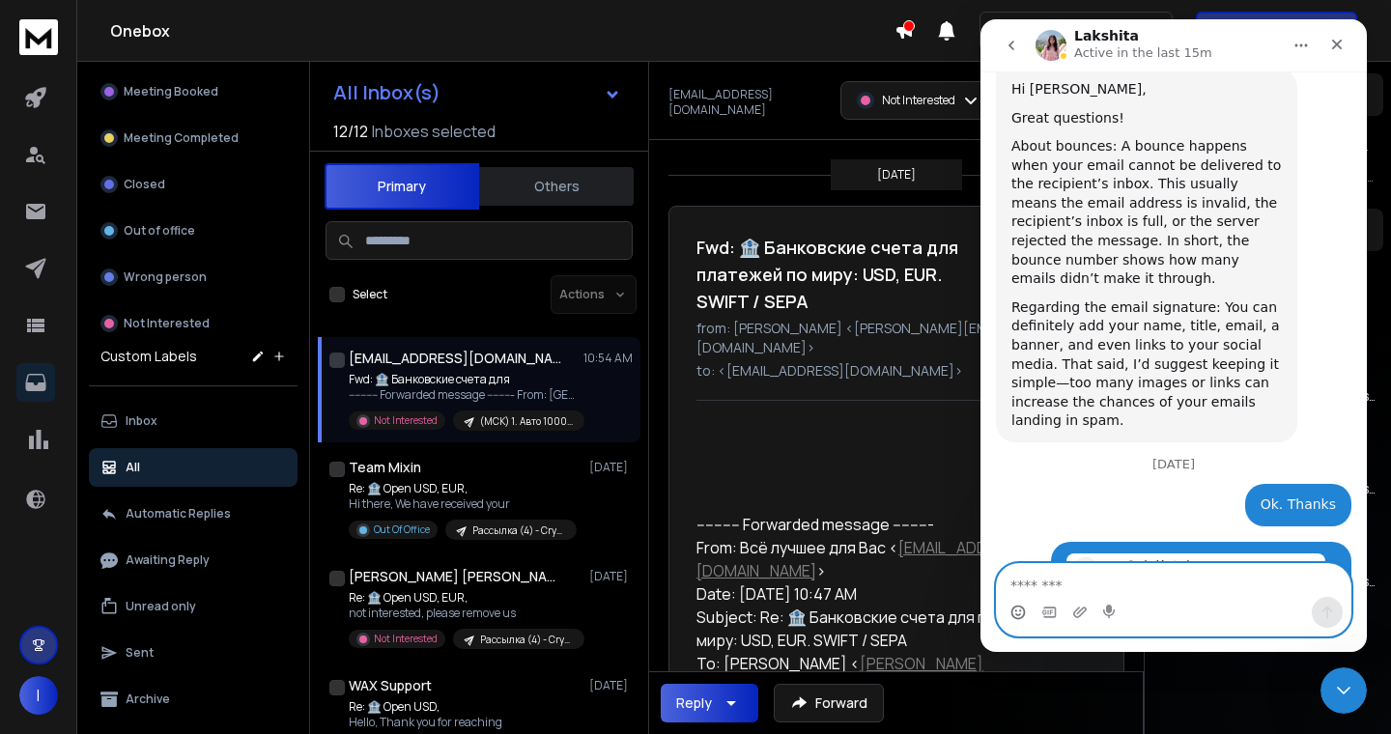
scroll to position [21897, 0]
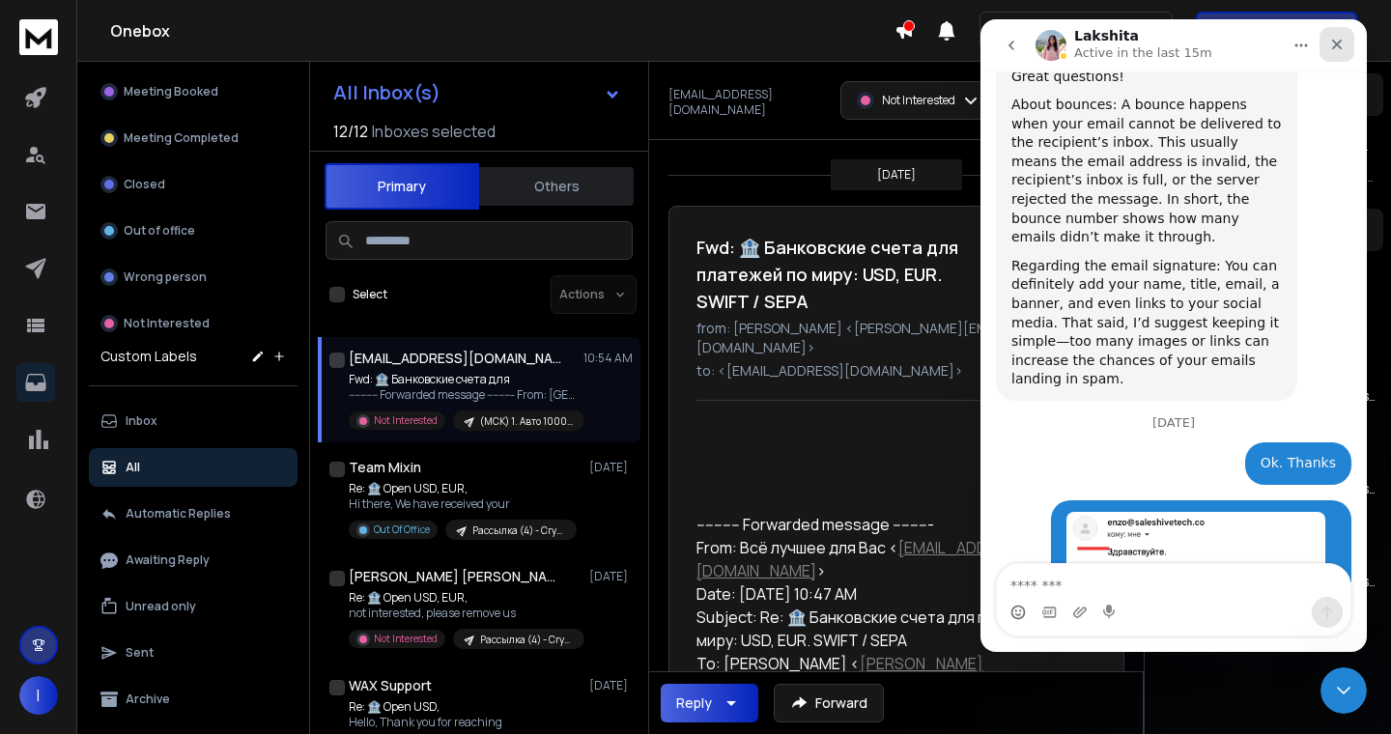
click at [1344, 44] on div "Close" at bounding box center [1336, 44] width 35 height 35
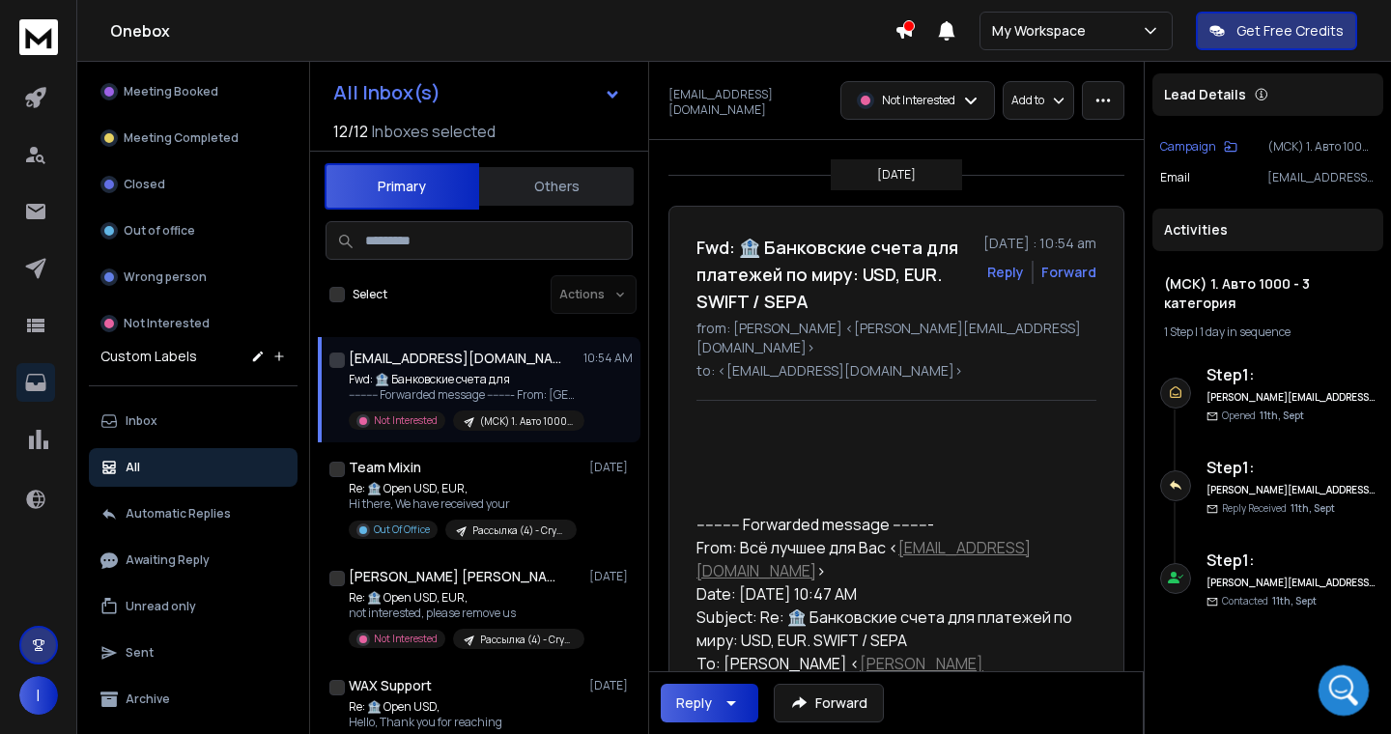
click at [1333, 690] on icon "Open Intercom Messenger" at bounding box center [1341, 688] width 32 height 32
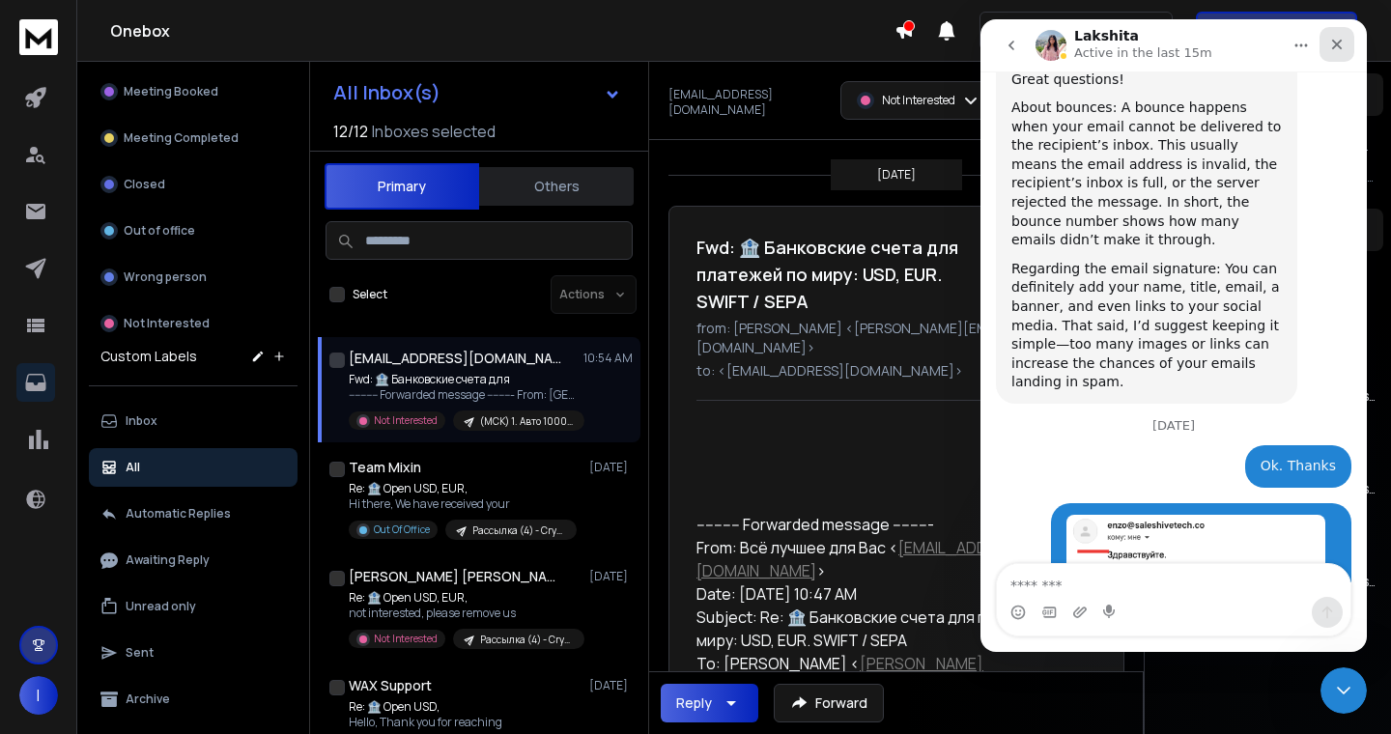
click at [1340, 41] on icon "Close" at bounding box center [1337, 45] width 11 height 11
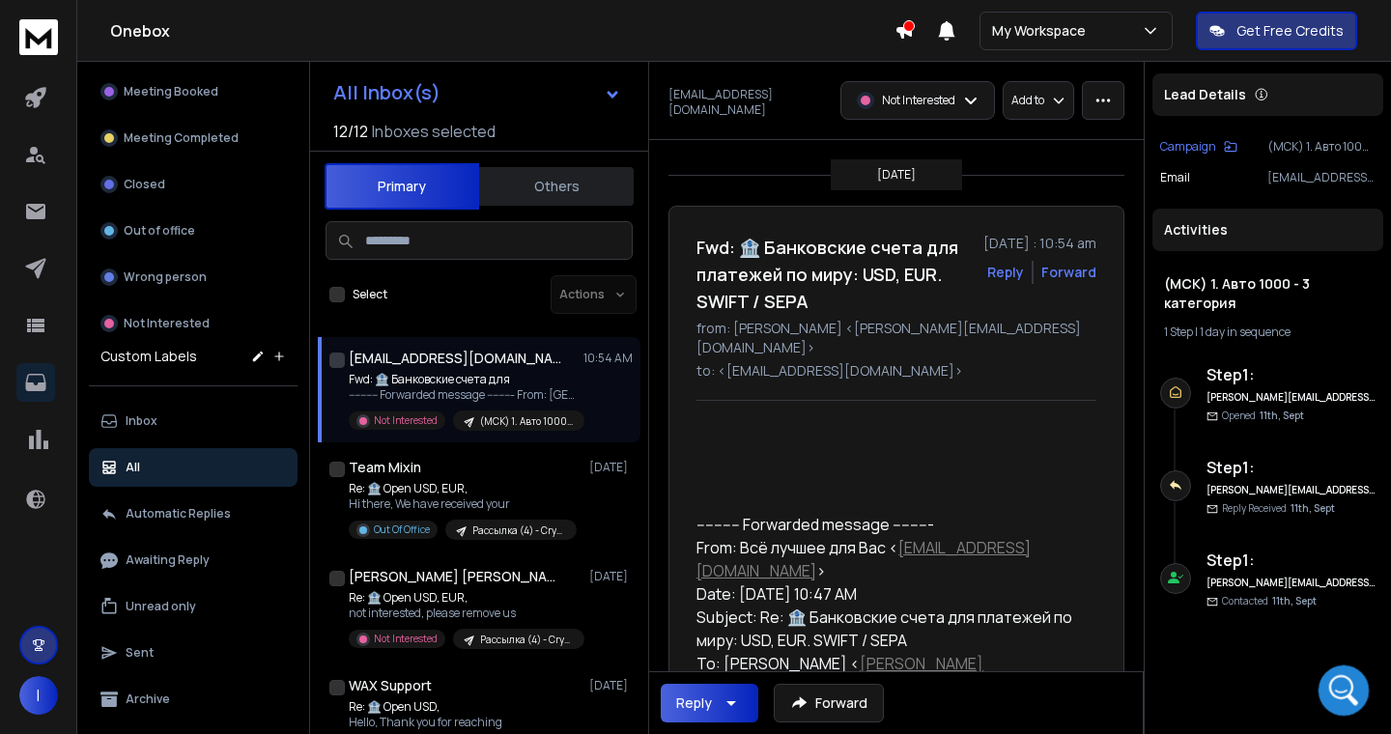
click at [1353, 682] on icon "Open Intercom Messenger" at bounding box center [1341, 688] width 32 height 32
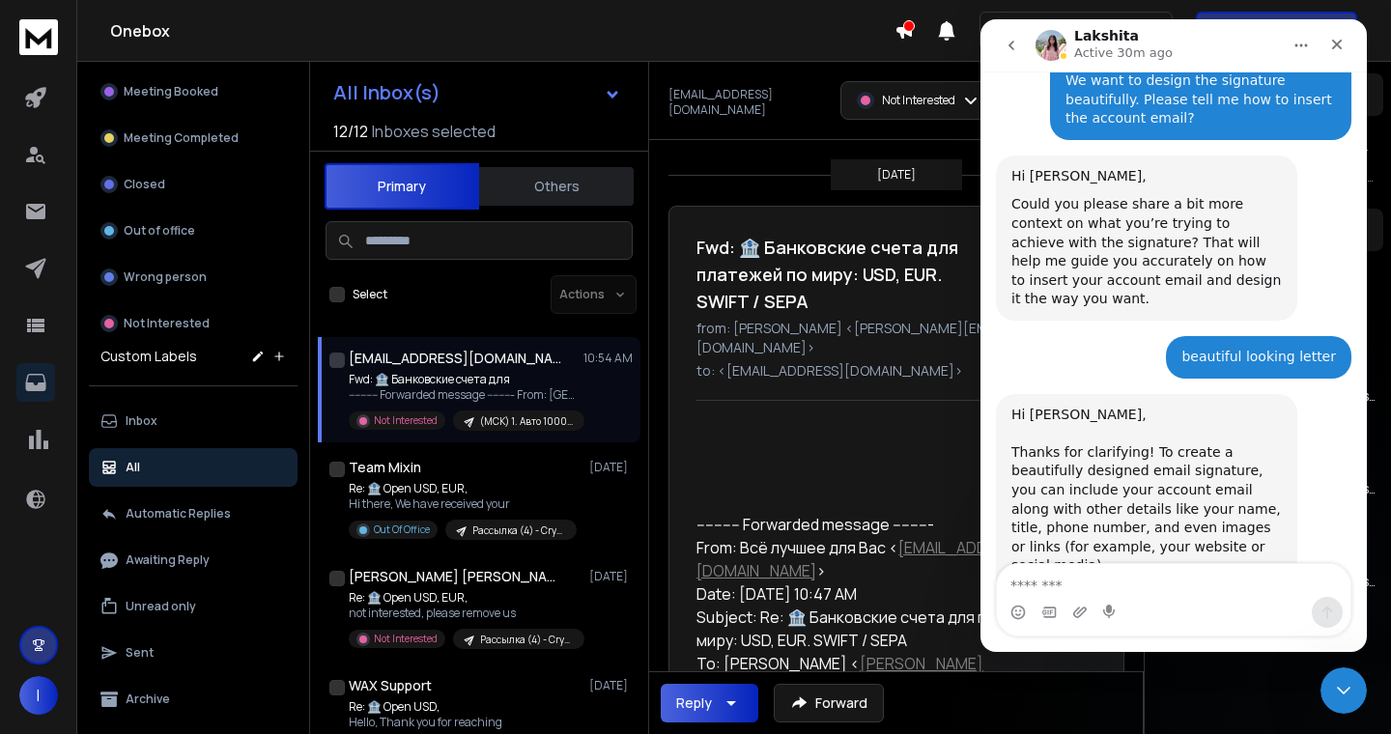
scroll to position [21885, 0]
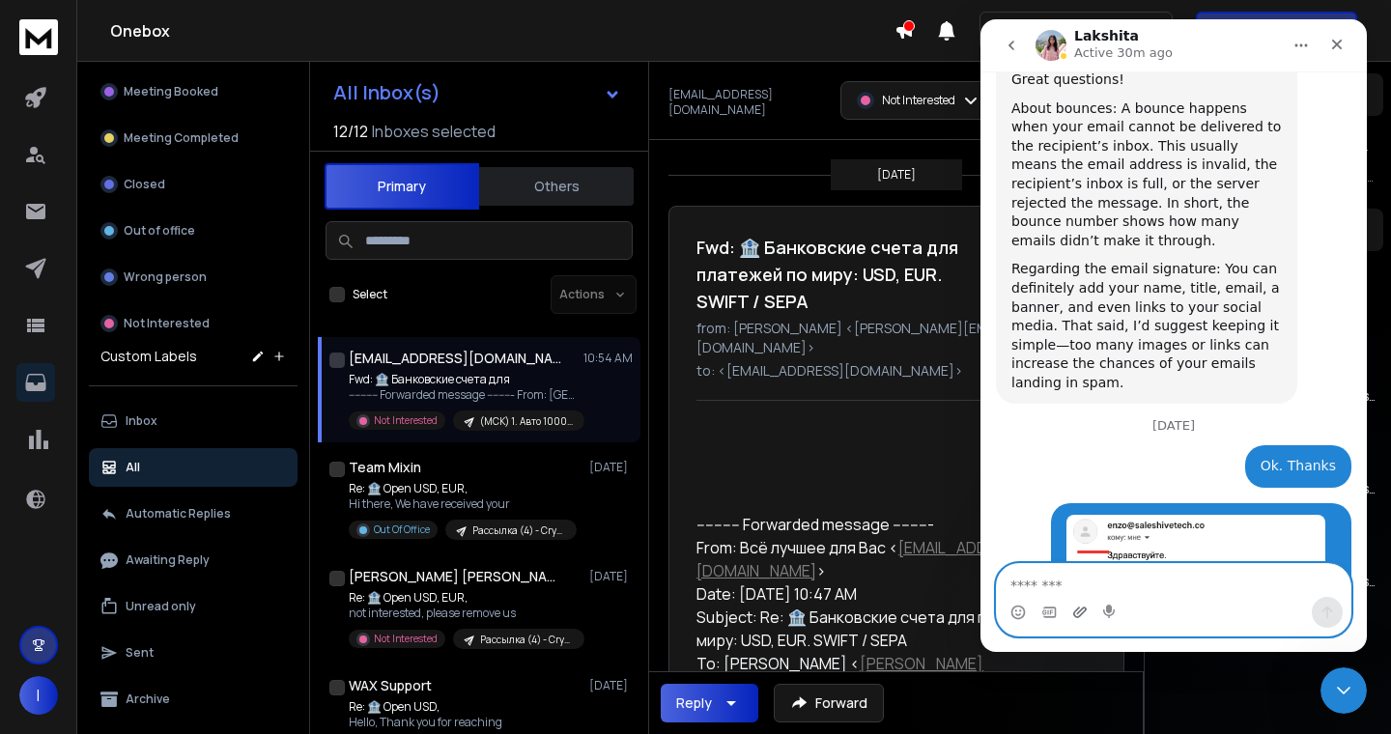
click at [1078, 613] on icon "Upload attachment" at bounding box center [1079, 612] width 15 height 15
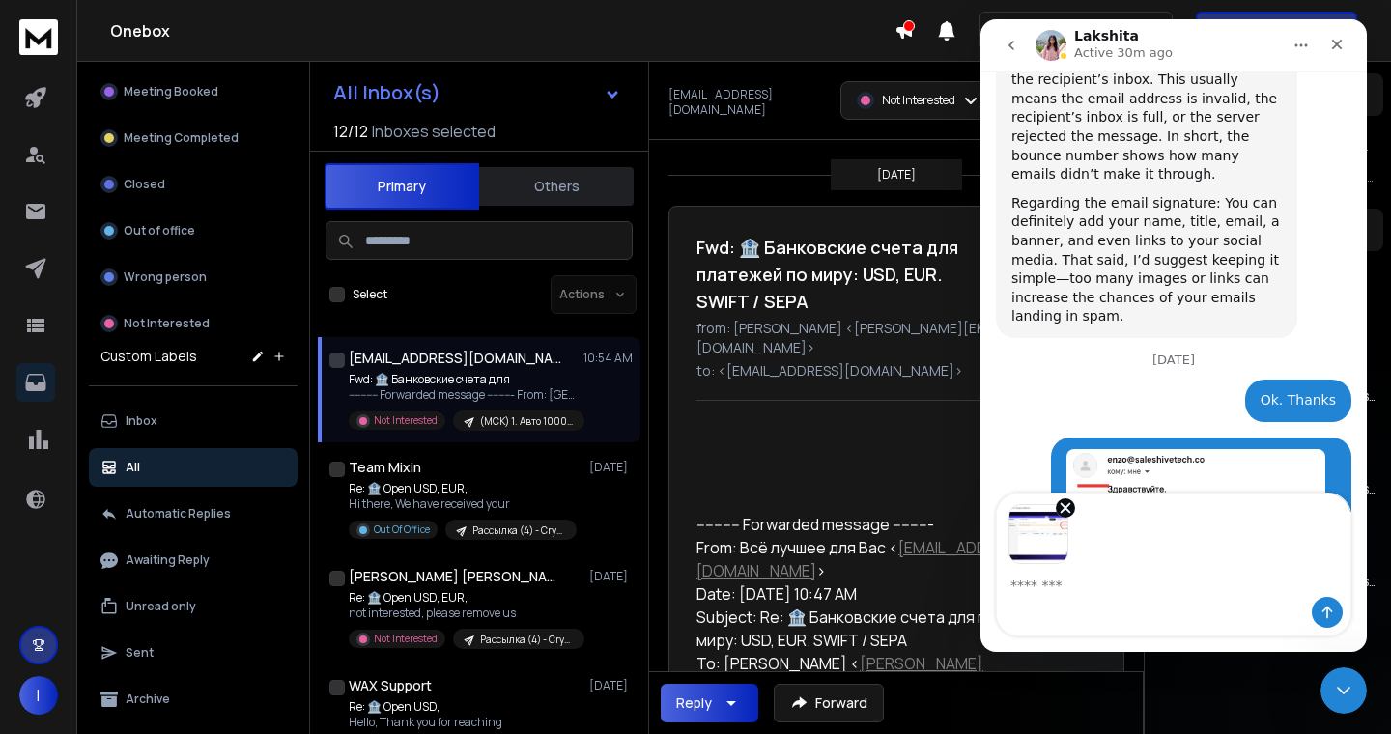
scroll to position [21967, 0]
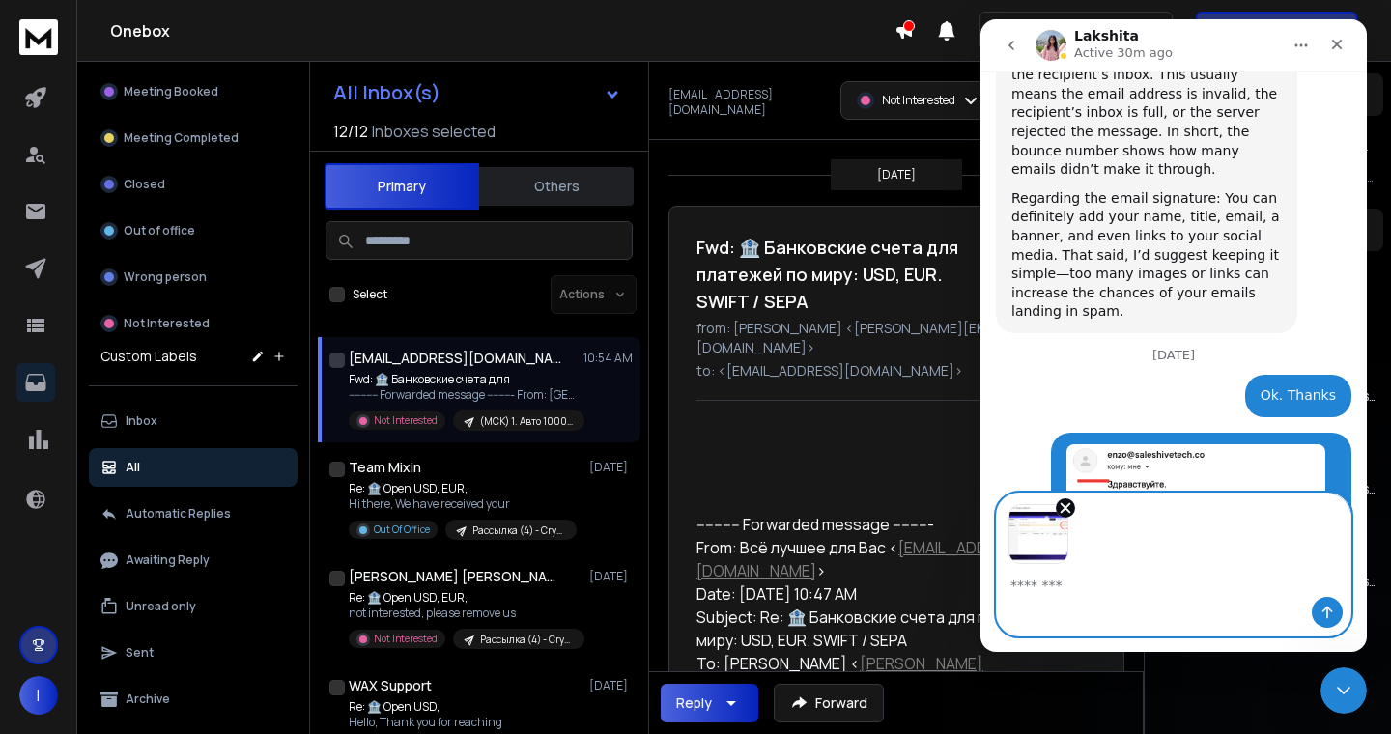
click at [1055, 591] on textarea "Message…" at bounding box center [1173, 580] width 353 height 33
paste textarea "**********"
type textarea "**********"
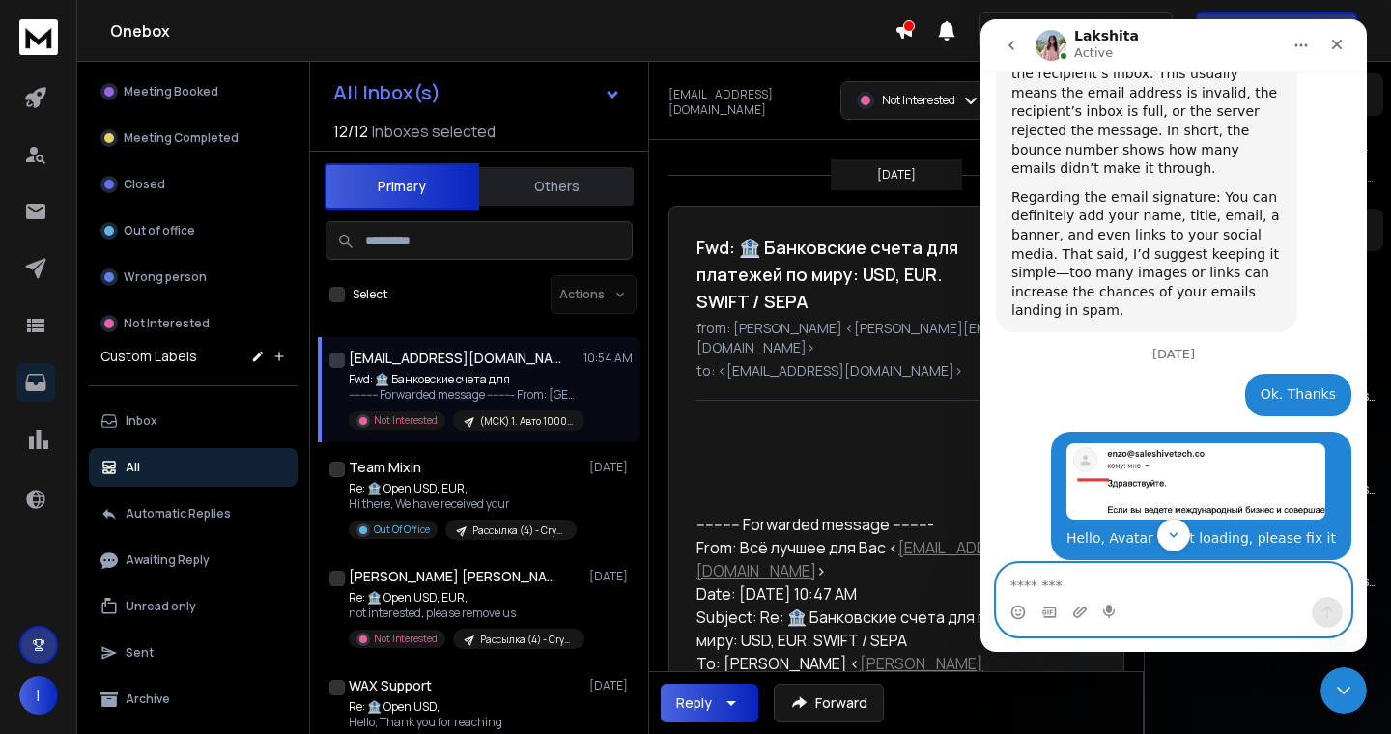
scroll to position [21803, 0]
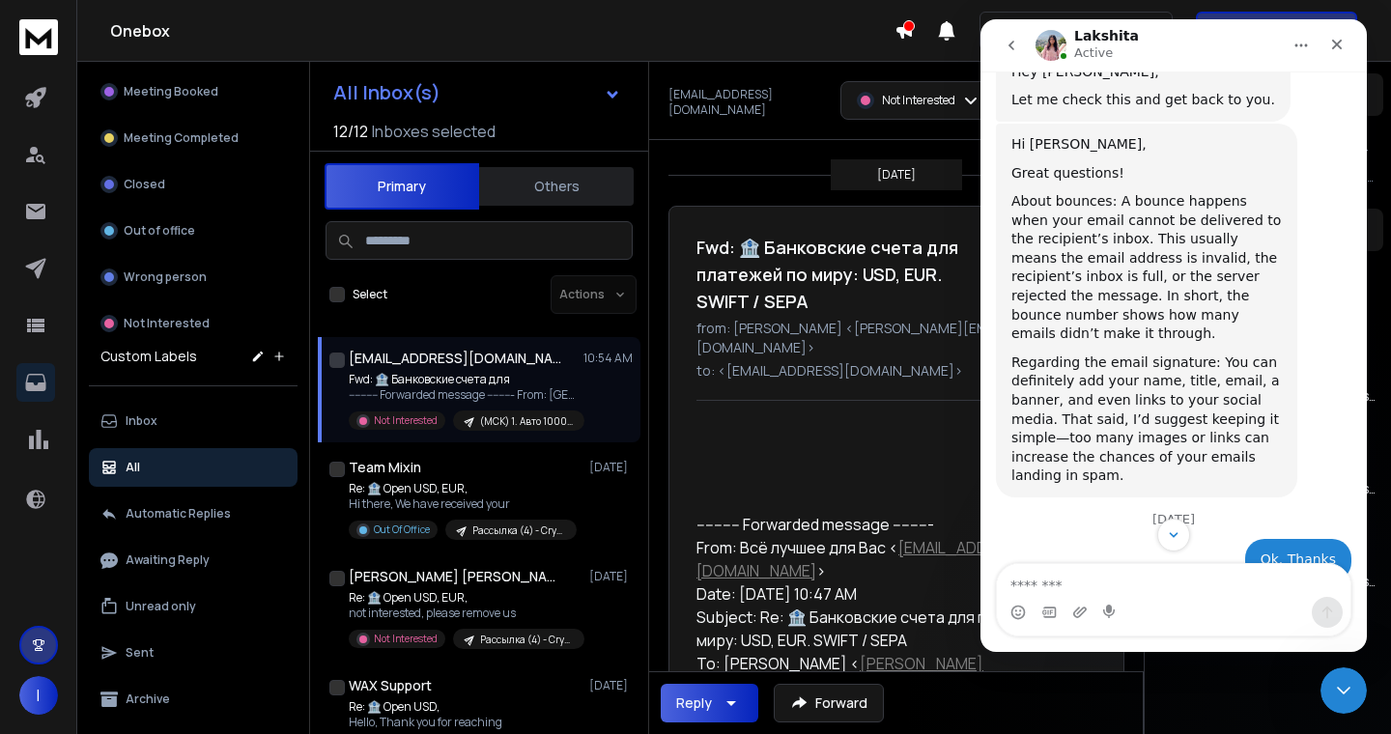
drag, startPoint x: 1147, startPoint y: 443, endPoint x: 1064, endPoint y: 406, distance: 91.2
copy div "Help open the boxes We want to get this domain up and running and start warming…"
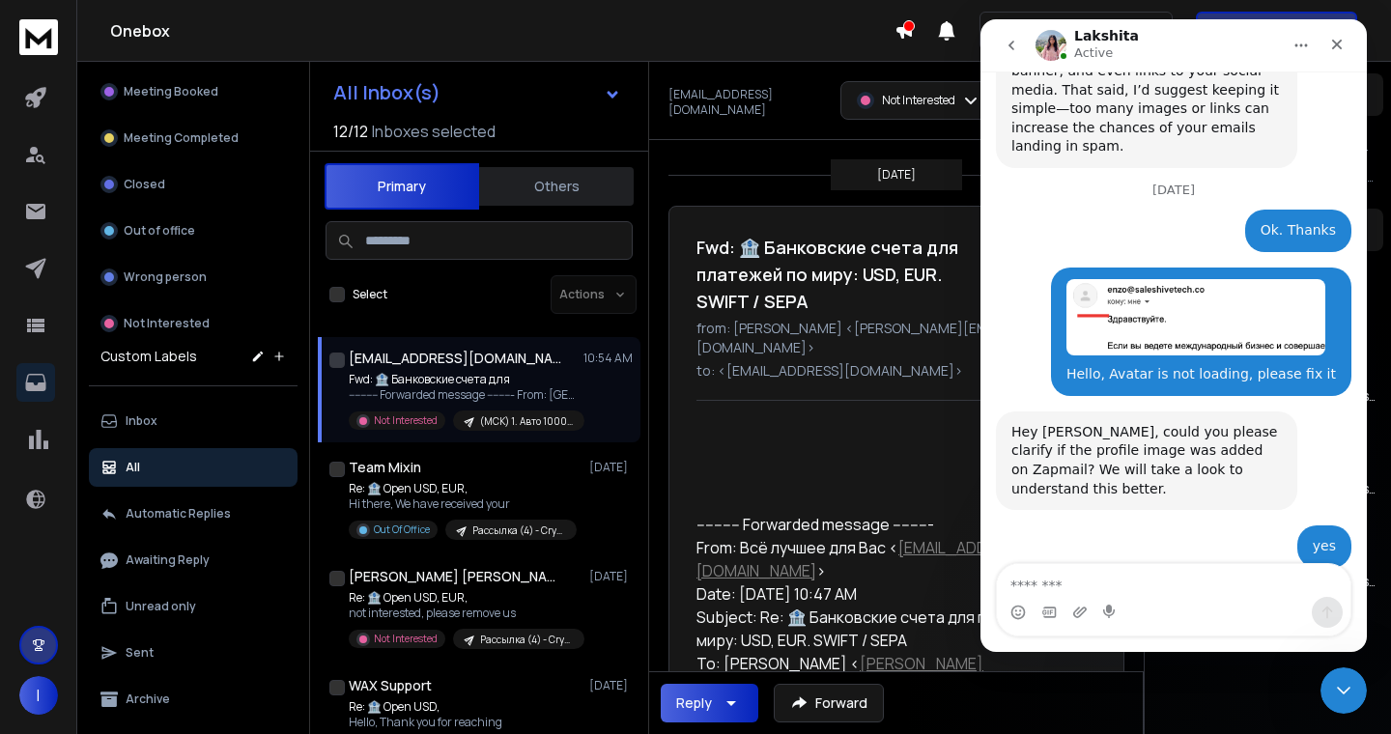
drag, startPoint x: 1121, startPoint y: 530, endPoint x: 1061, endPoint y: 508, distance: 63.9
copy div "I don't have a button to assign a new mailbox"
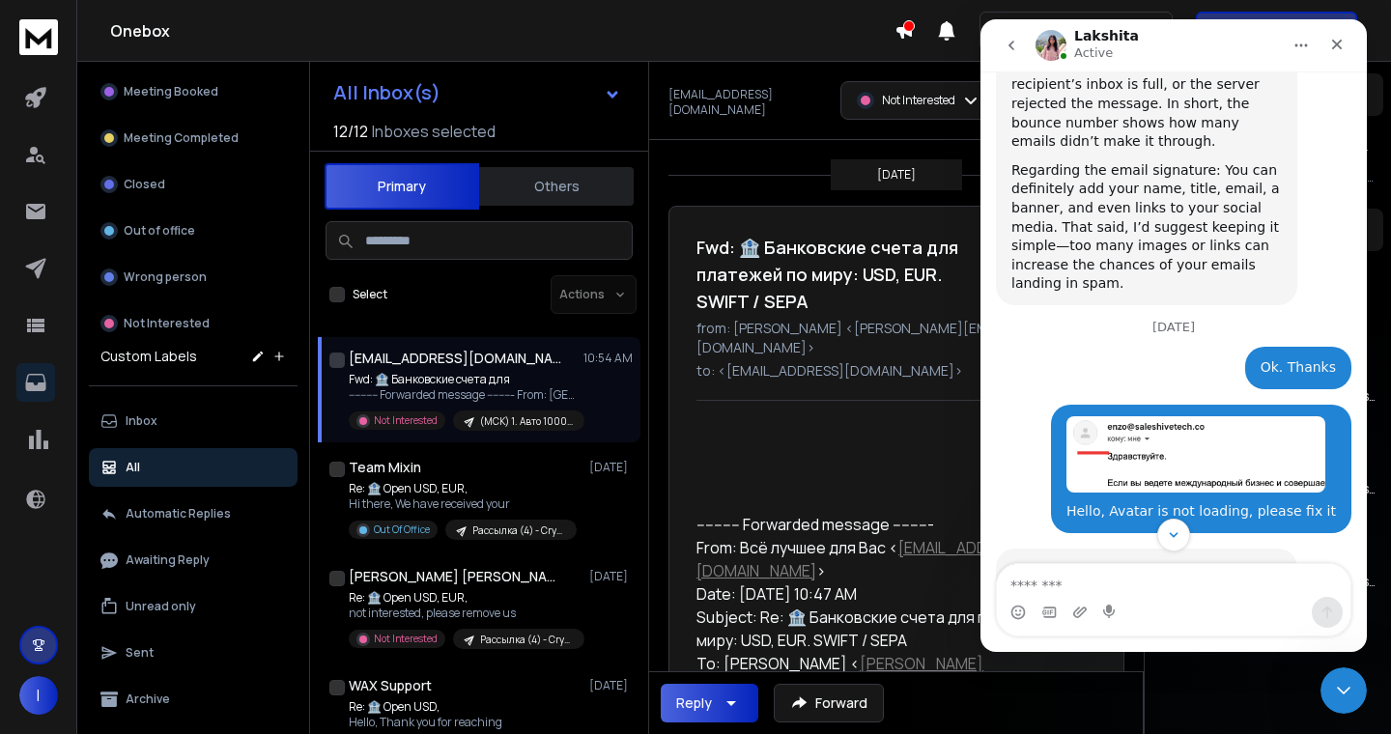
drag, startPoint x: 1062, startPoint y: 211, endPoint x: 1187, endPoint y: 212, distance: 124.6
copy div "Help open the boxes"
click at [1348, 38] on div "Close" at bounding box center [1336, 44] width 35 height 35
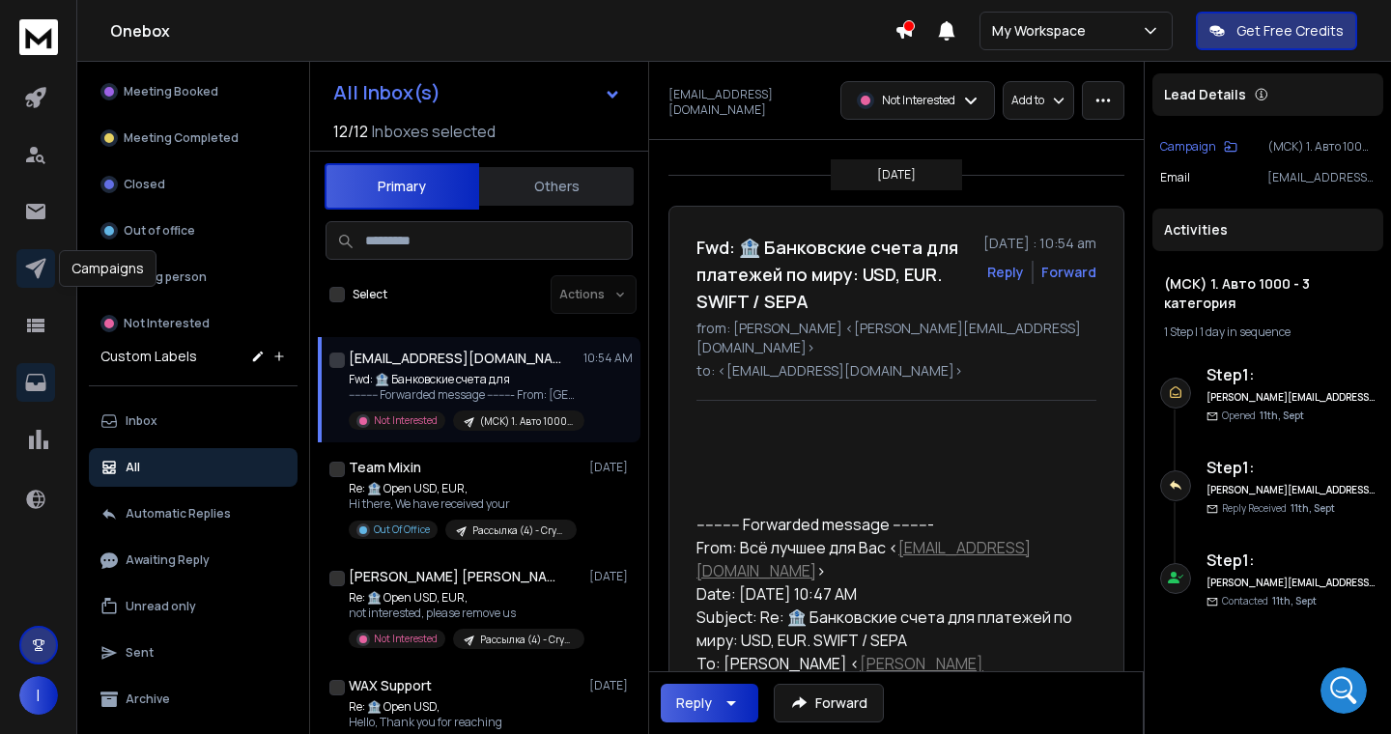
click at [40, 263] on icon at bounding box center [35, 268] width 23 height 23
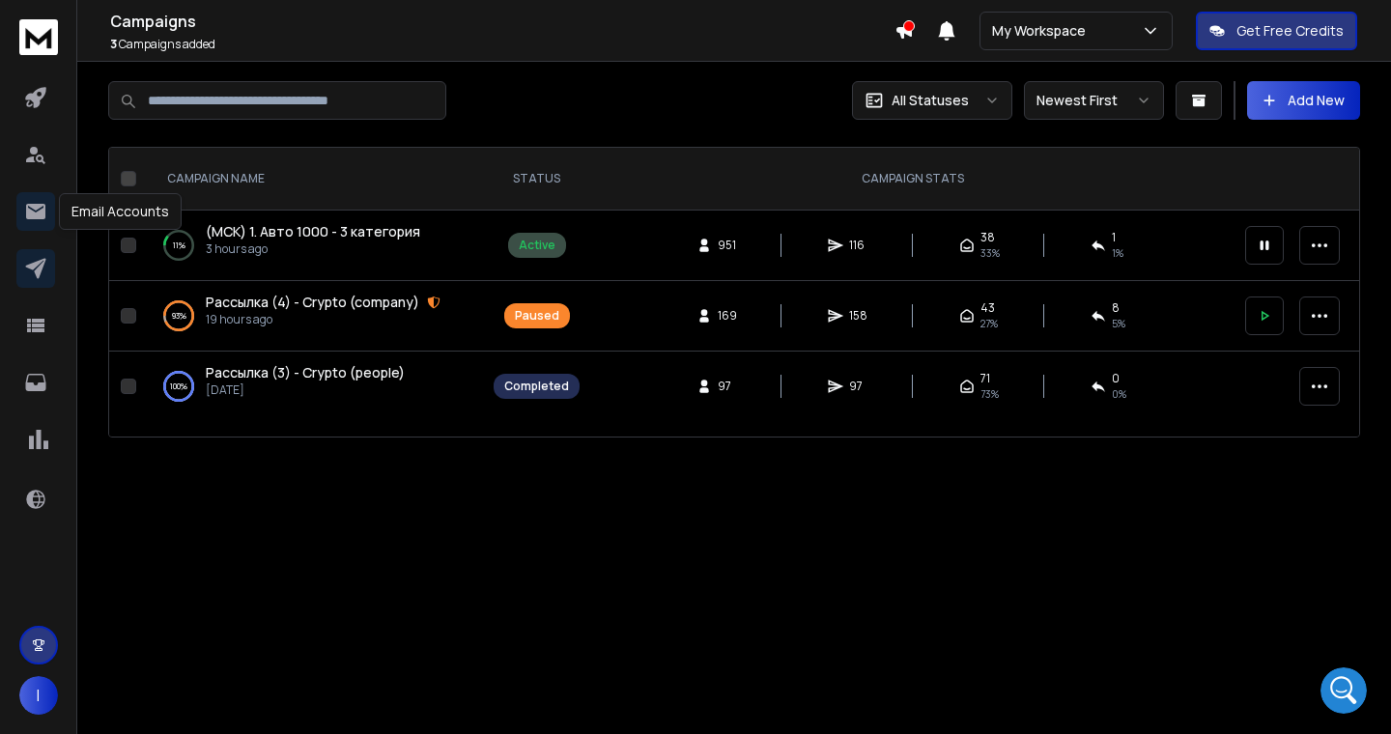
click at [45, 211] on icon at bounding box center [35, 211] width 23 height 23
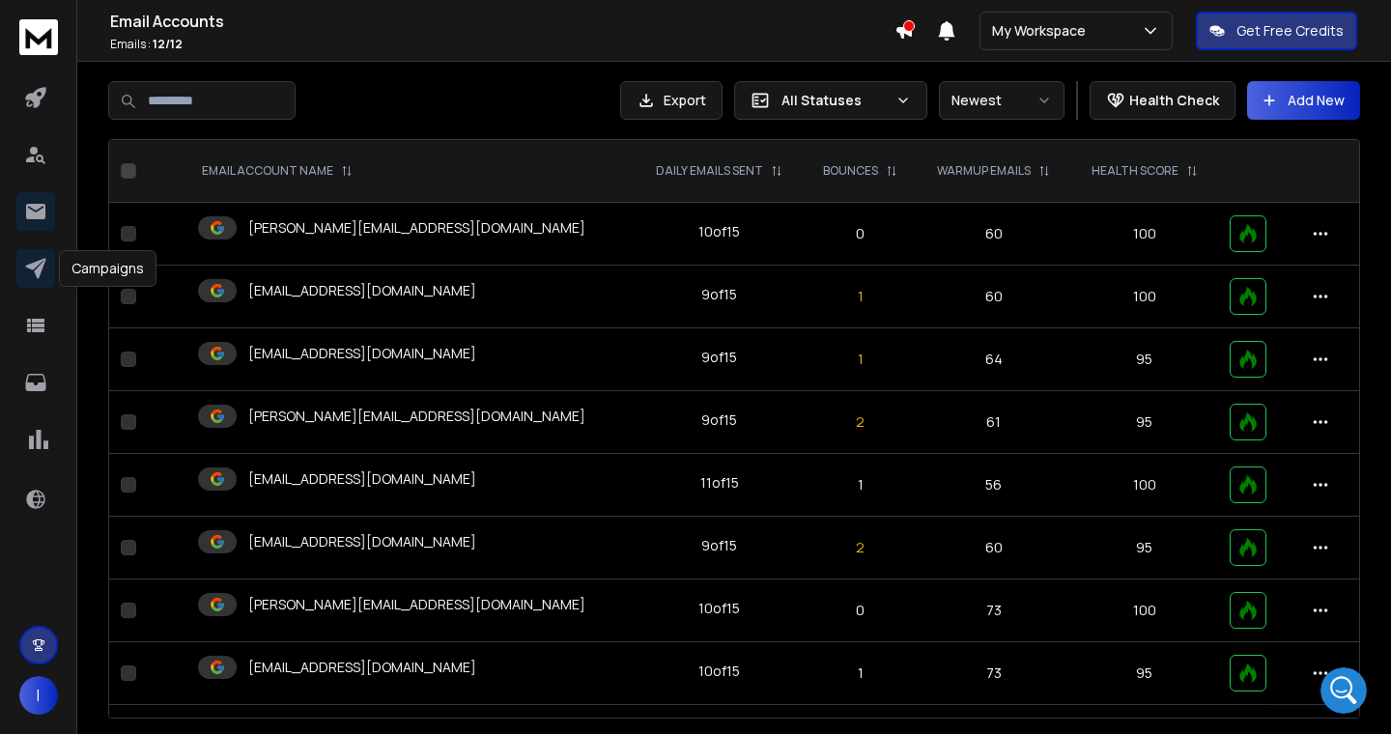
click at [35, 267] on icon at bounding box center [35, 268] width 20 height 20
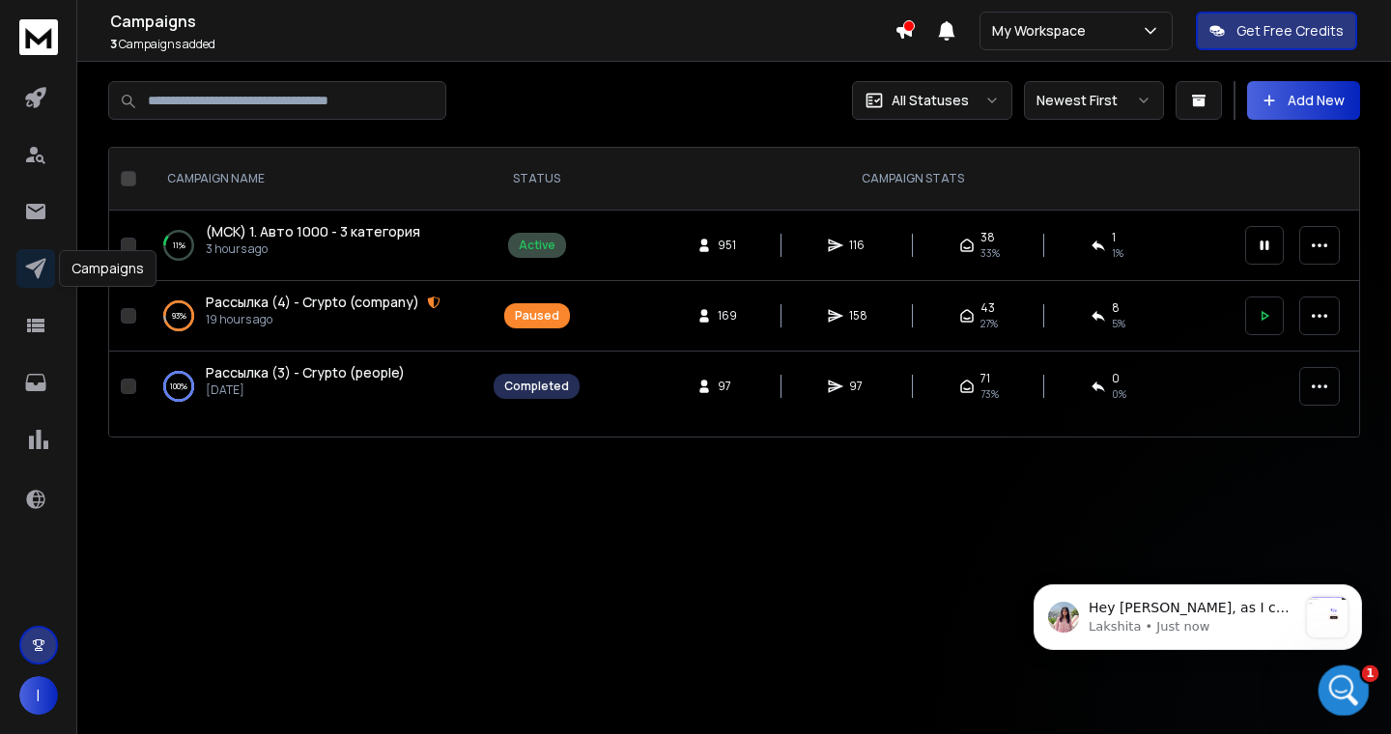
click at [1345, 688] on icon "Open Intercom Messenger" at bounding box center [1341, 688] width 32 height 32
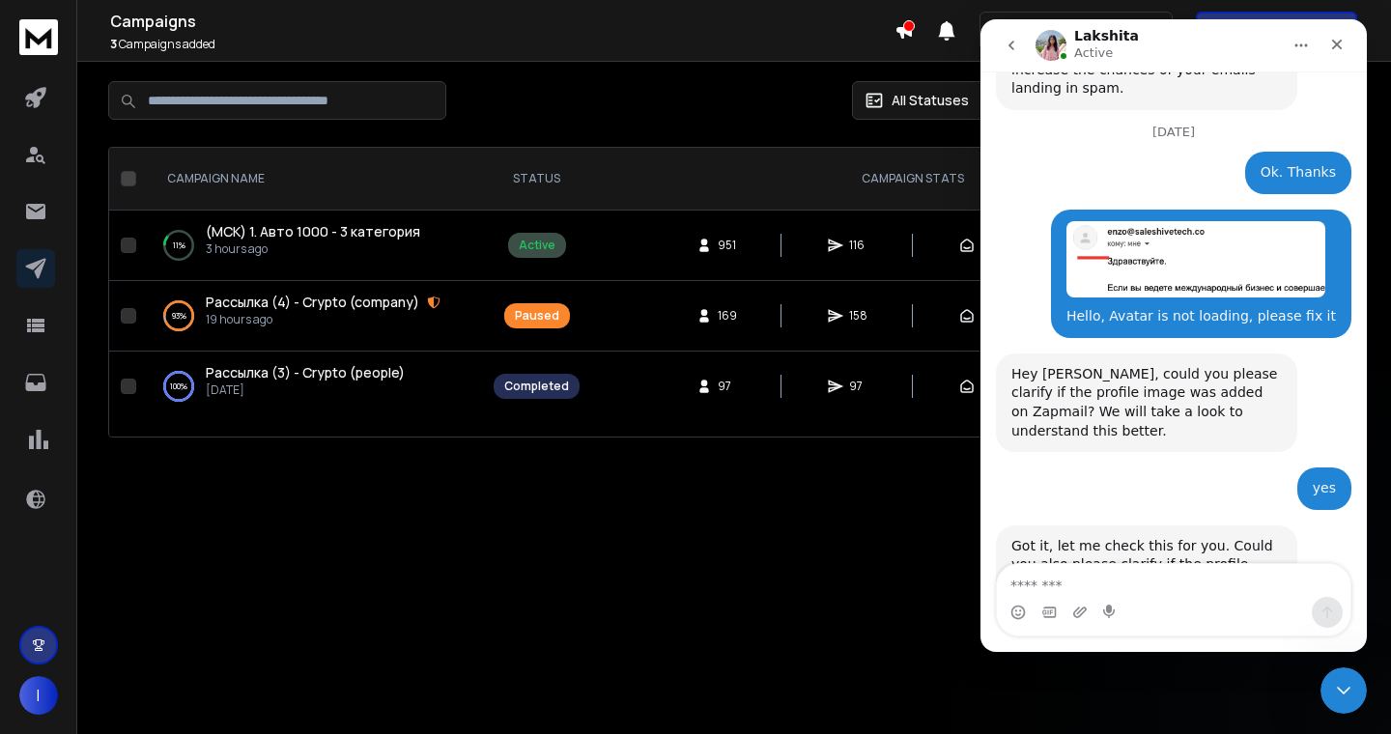
scroll to position [22417, 0]
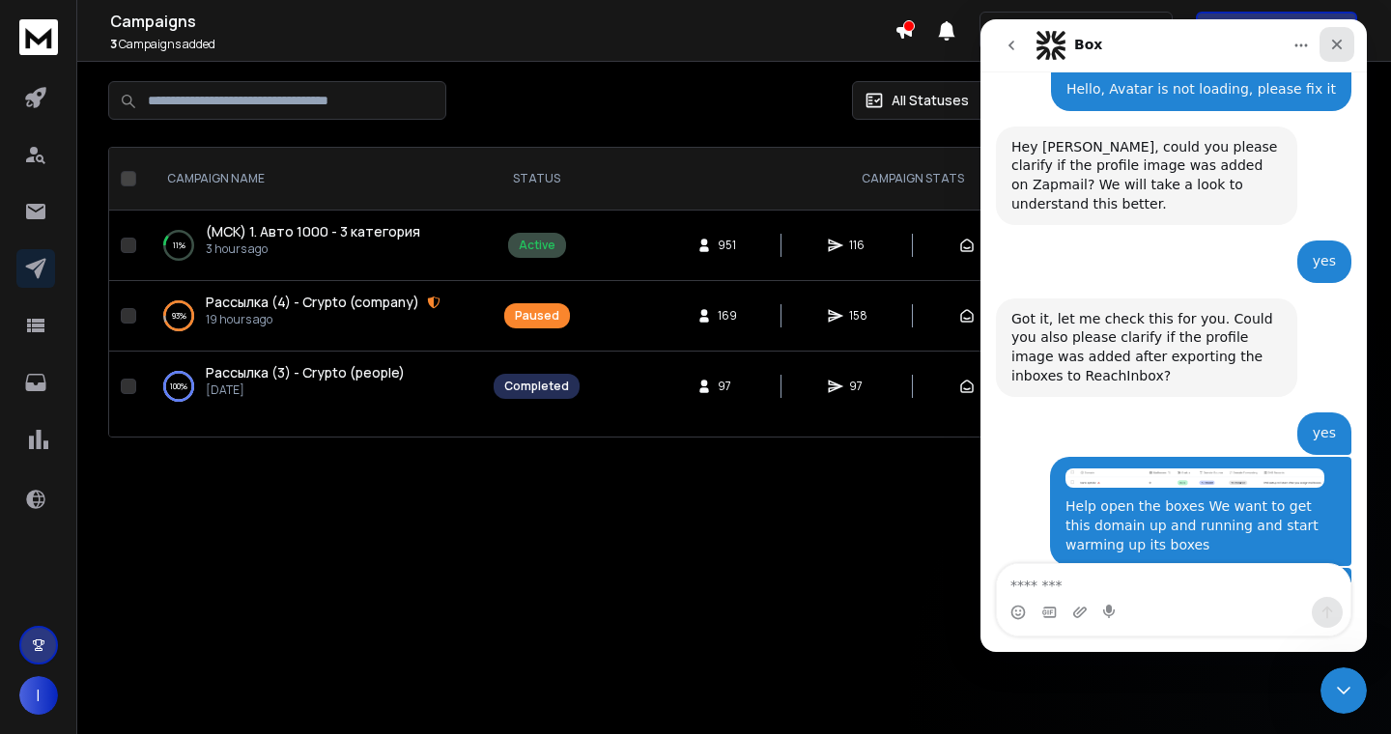
click at [1341, 39] on icon "Close" at bounding box center [1336, 44] width 15 height 15
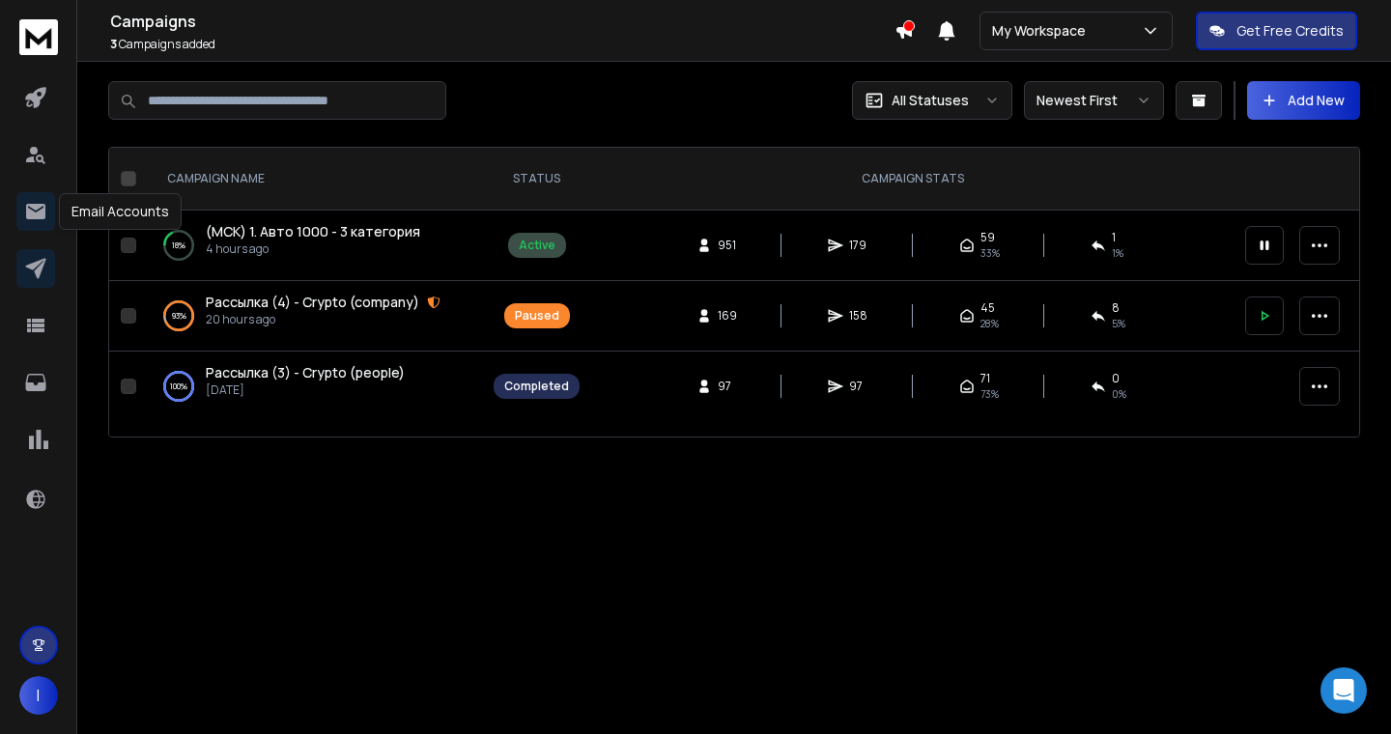
click at [47, 213] on link at bounding box center [35, 211] width 39 height 39
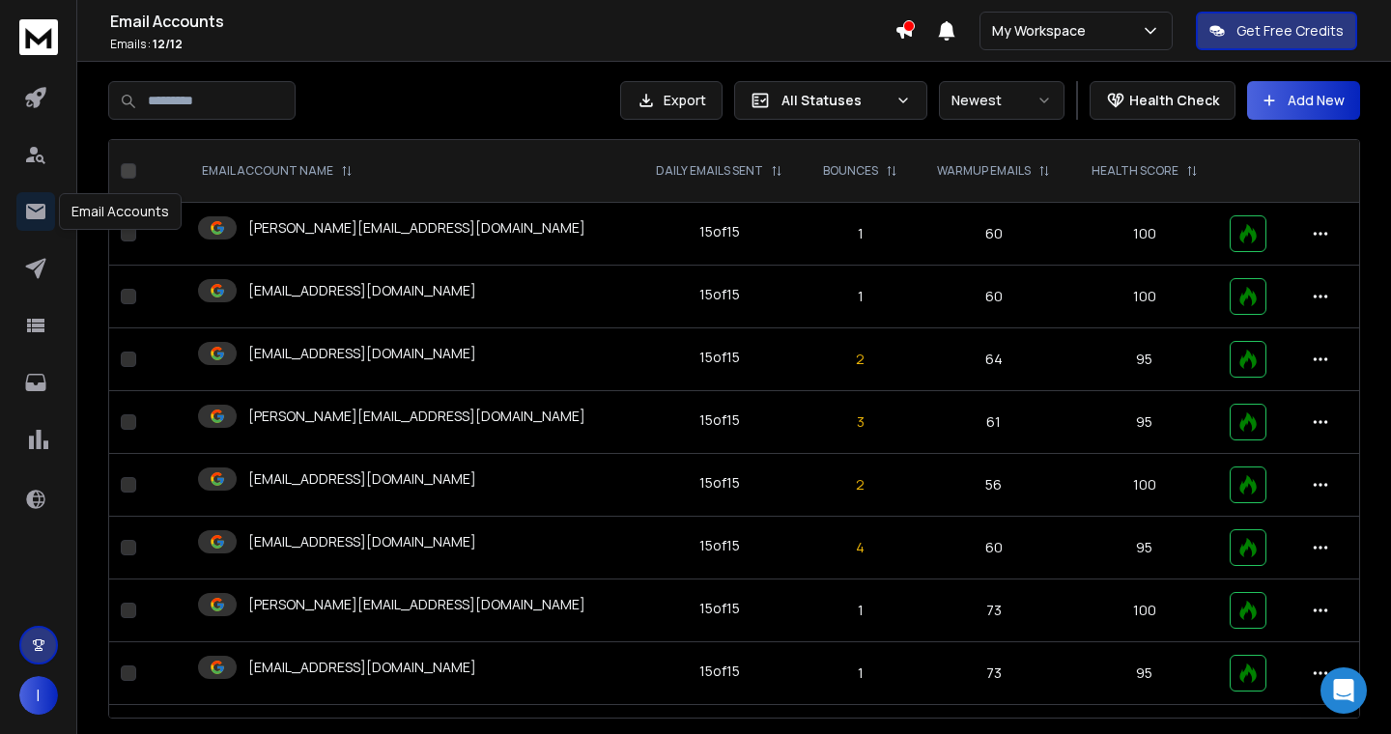
click at [42, 208] on icon at bounding box center [35, 211] width 23 height 23
click at [39, 267] on icon at bounding box center [35, 268] width 20 height 20
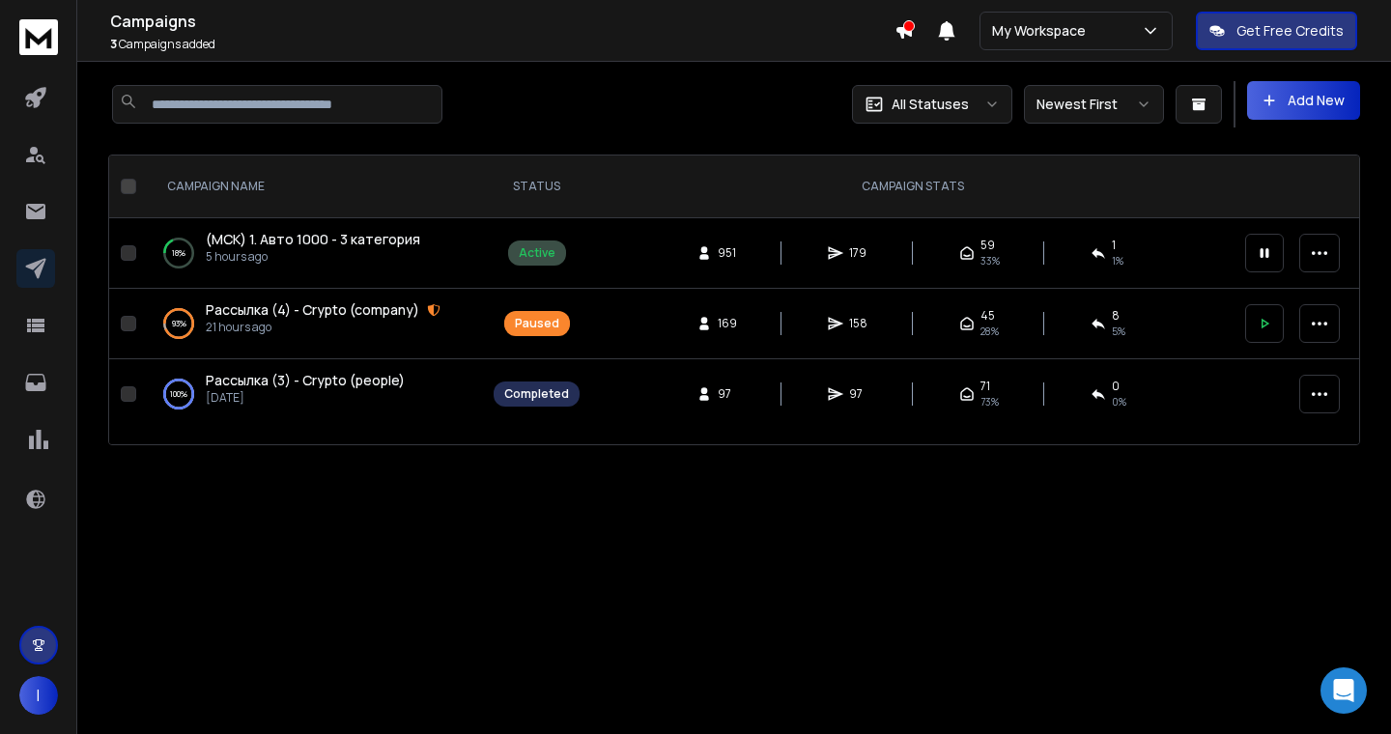
click at [231, 241] on span "(МСК) 1. Авто 1000 - 3 категория" at bounding box center [313, 239] width 214 height 18
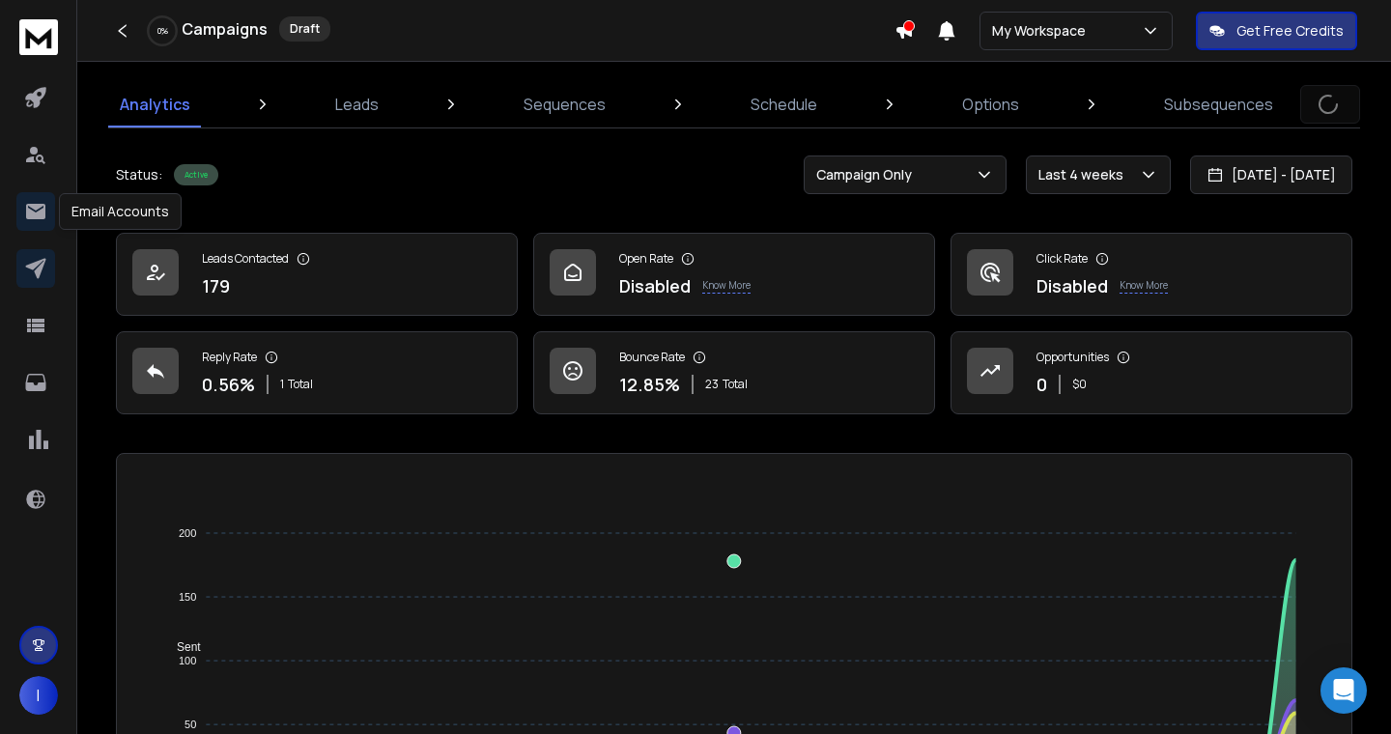
click at [34, 212] on icon at bounding box center [35, 211] width 19 height 15
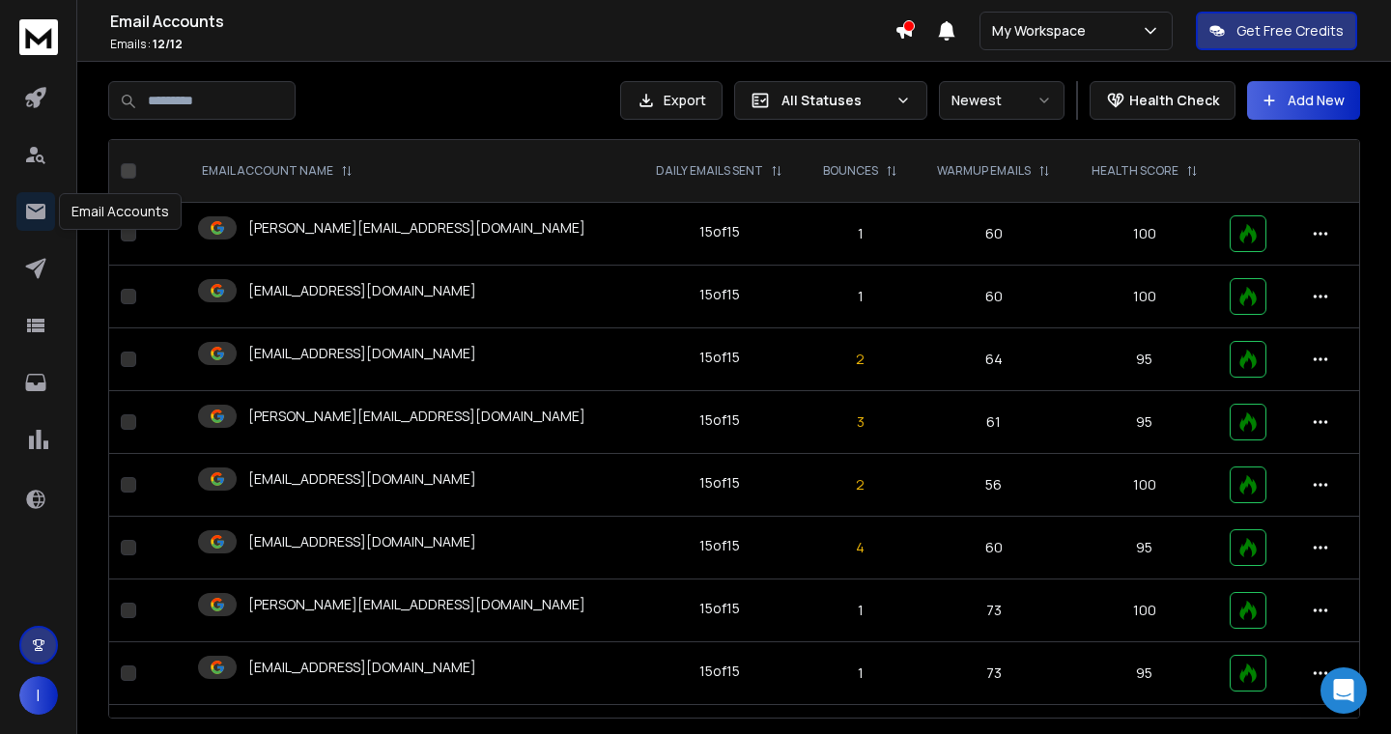
click at [38, 218] on icon at bounding box center [35, 211] width 19 height 15
click at [36, 276] on icon at bounding box center [35, 268] width 20 height 20
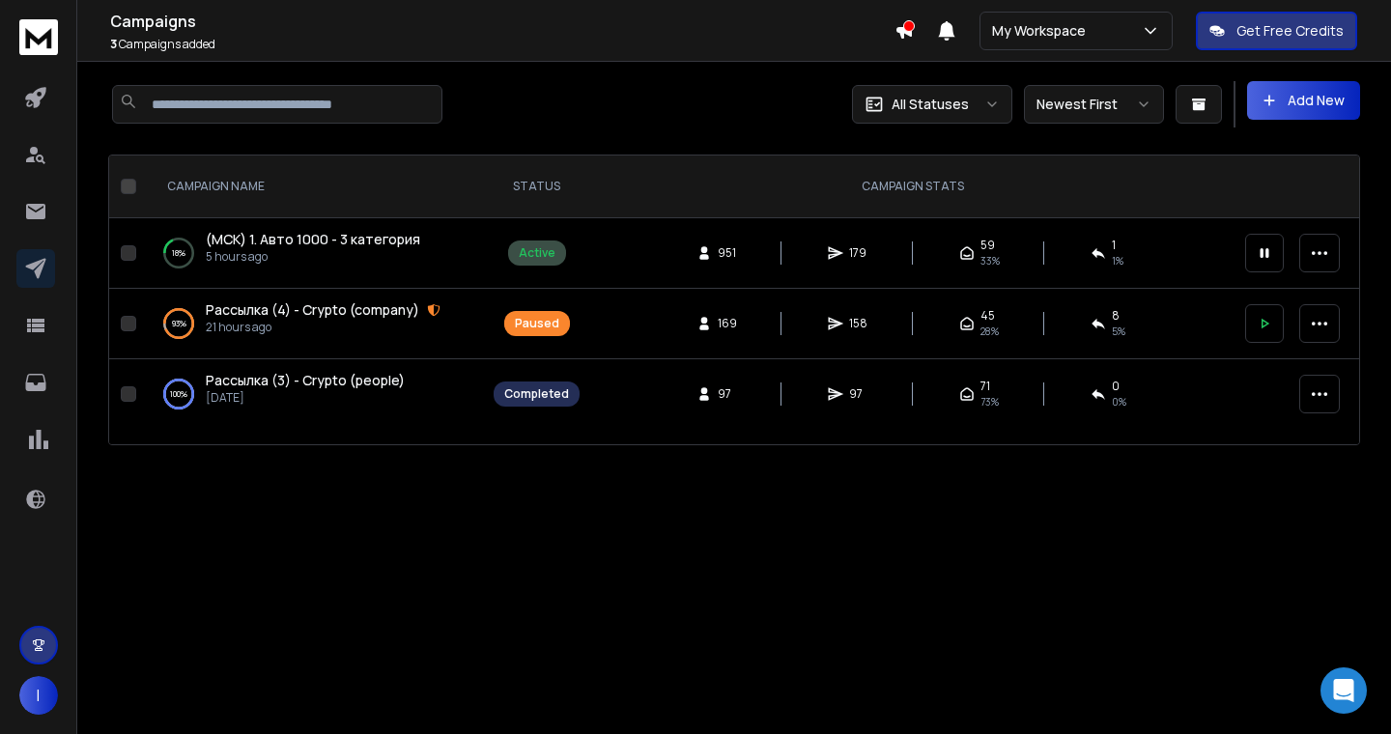
click at [1269, 259] on icon at bounding box center [1263, 252] width 17 height 17
click at [362, 236] on span "(МСК) 1. Авто 1000 - 3 категория" at bounding box center [313, 239] width 214 height 18
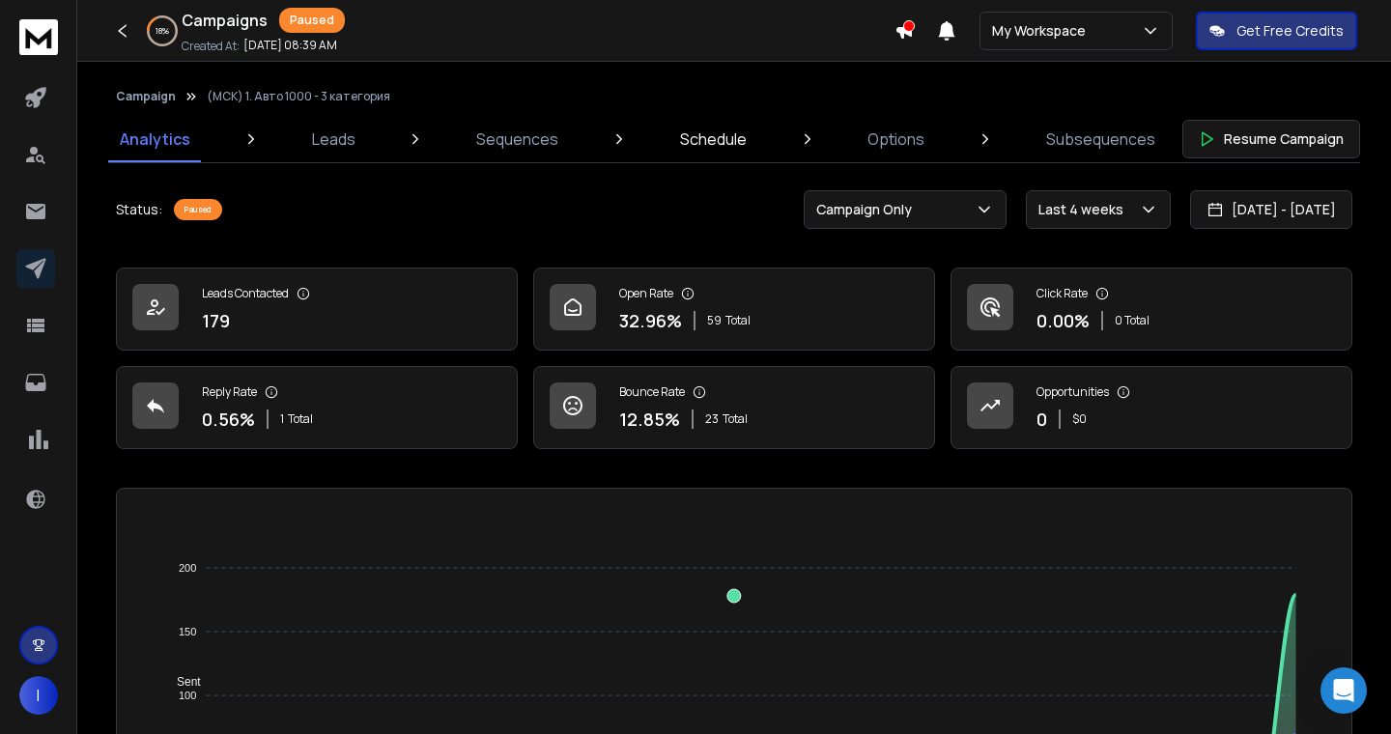
click at [737, 134] on p "Schedule" at bounding box center [713, 138] width 67 height 23
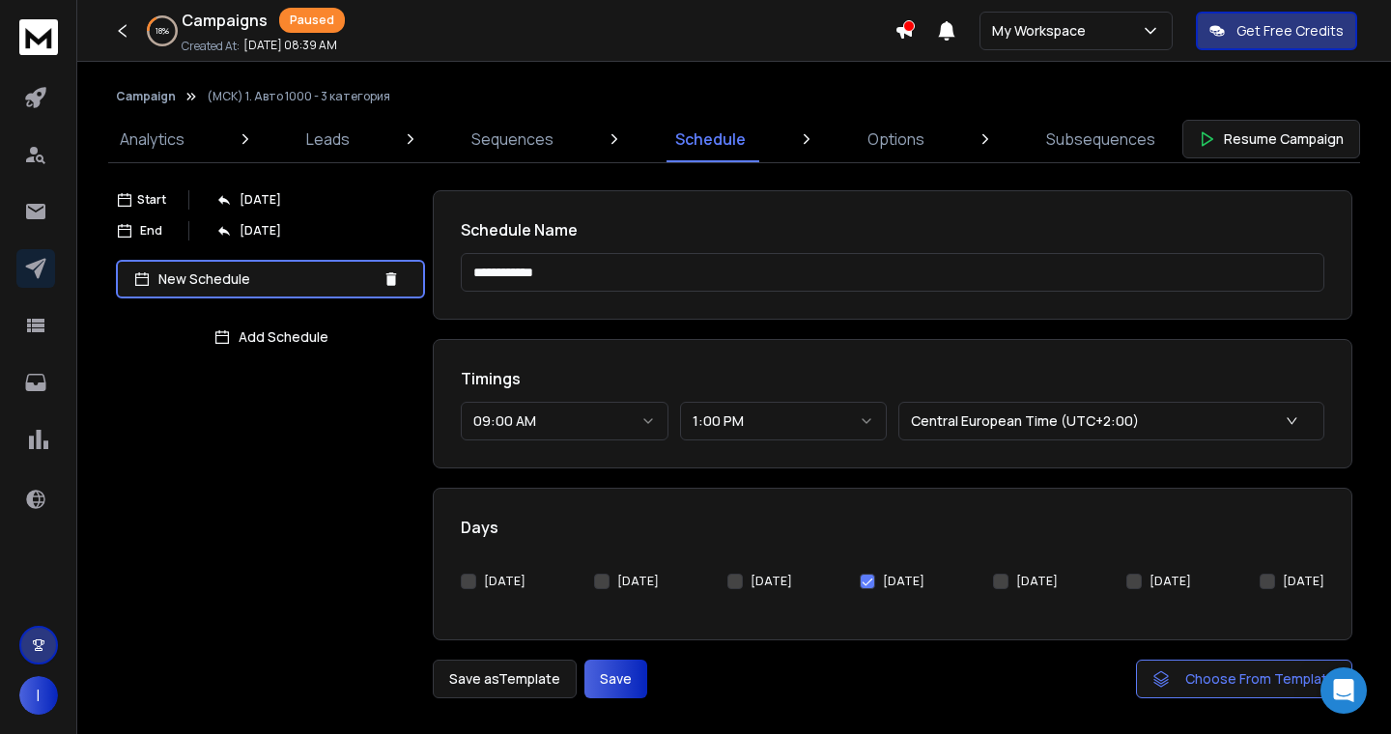
click at [1008, 584] on button "[DATE]" at bounding box center [1000, 581] width 15 height 15
click at [867, 417] on icon "button" at bounding box center [866, 420] width 15 height 15
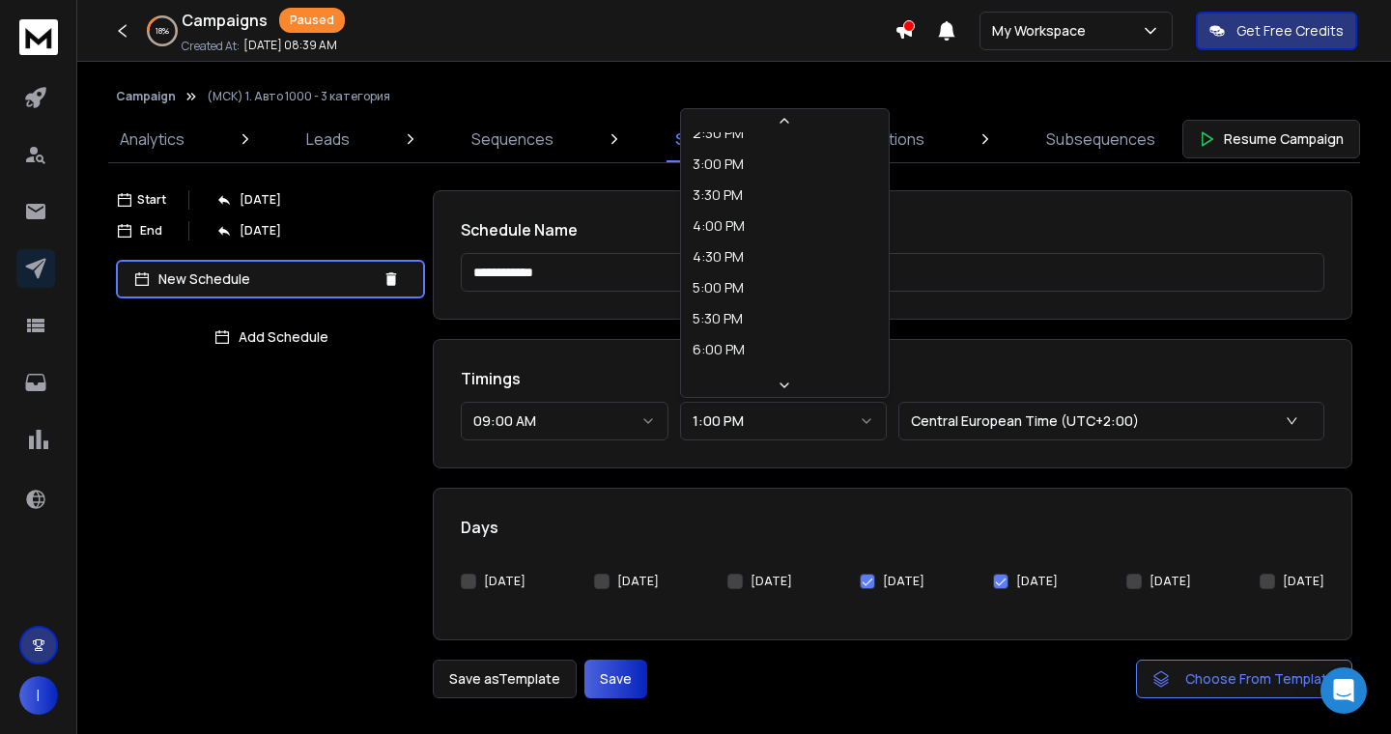
scroll to position [372, 0]
select select "********"
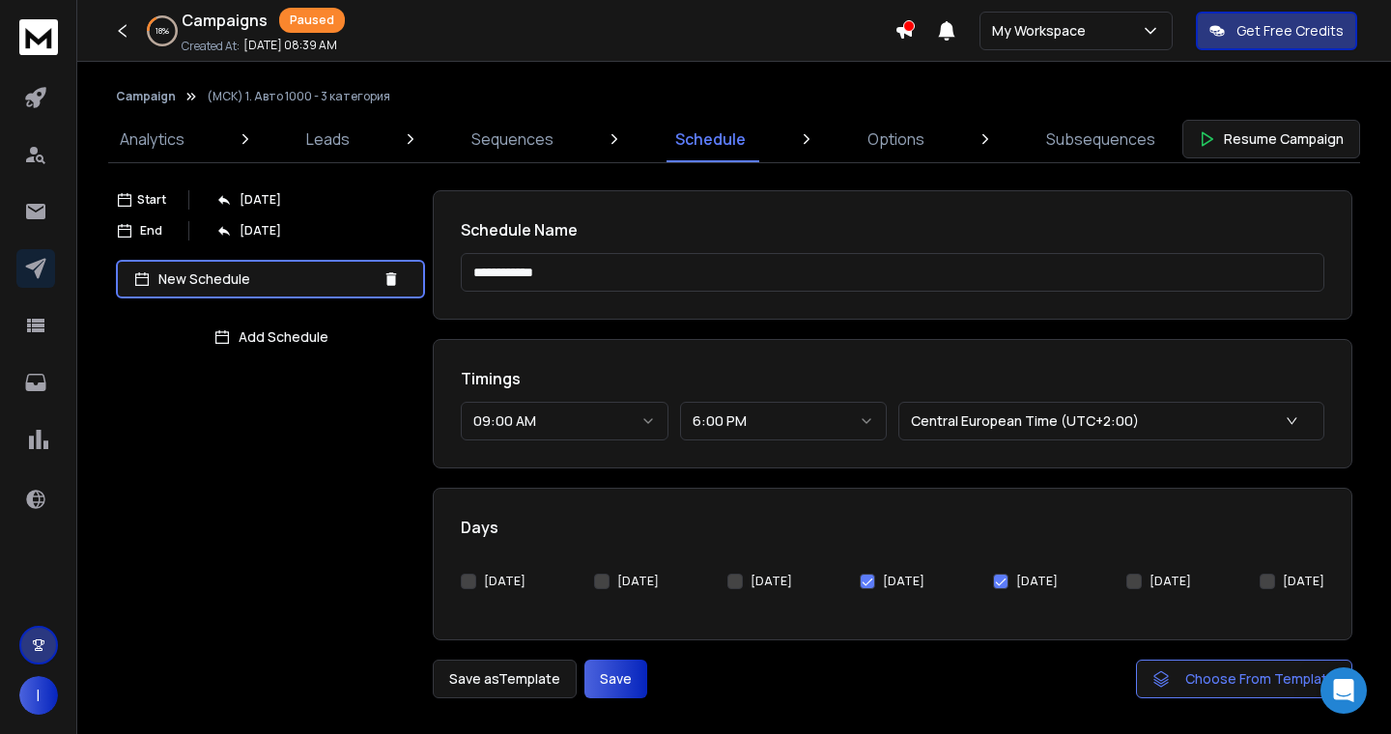
click at [603, 685] on button "Save" at bounding box center [615, 679] width 63 height 39
click at [1008, 584] on button "Friday" at bounding box center [1000, 581] width 15 height 15
click at [611, 667] on button "Save" at bounding box center [615, 679] width 63 height 39
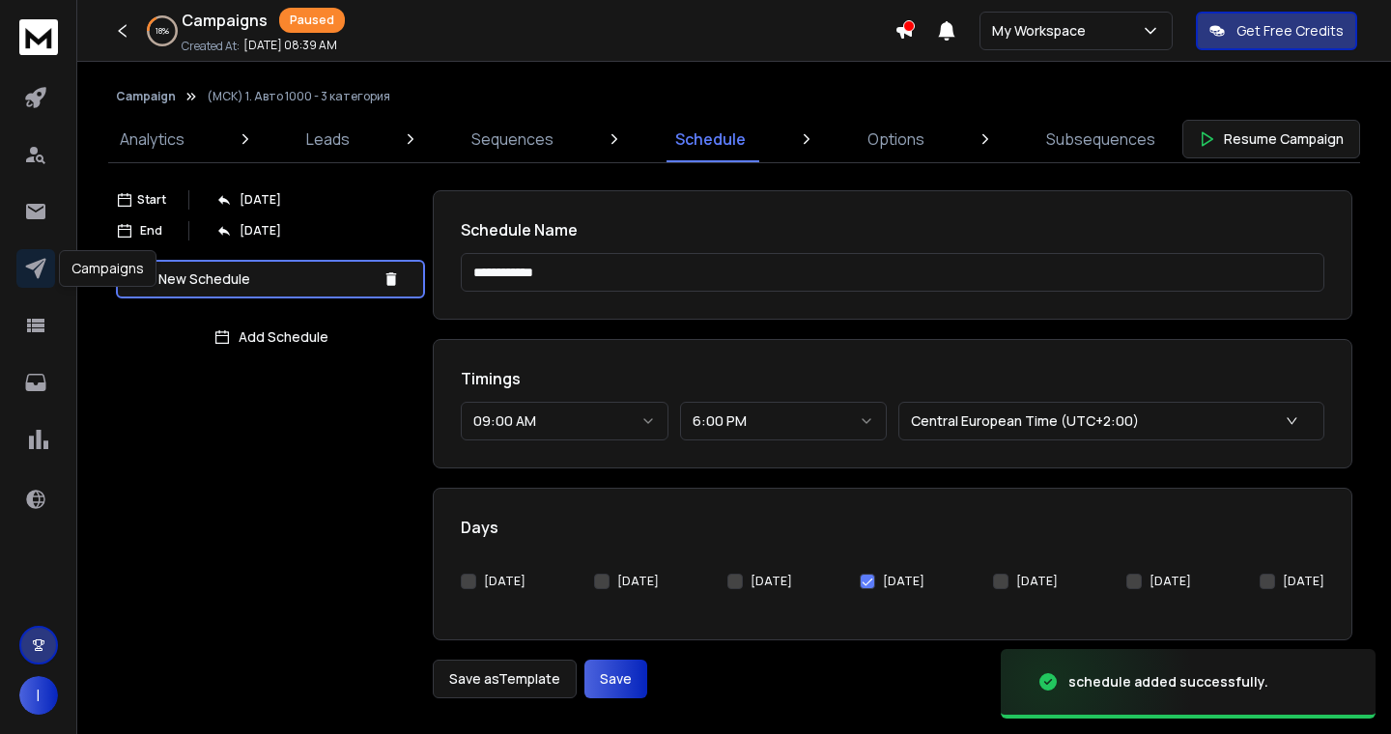
click at [33, 259] on icon at bounding box center [35, 268] width 23 height 23
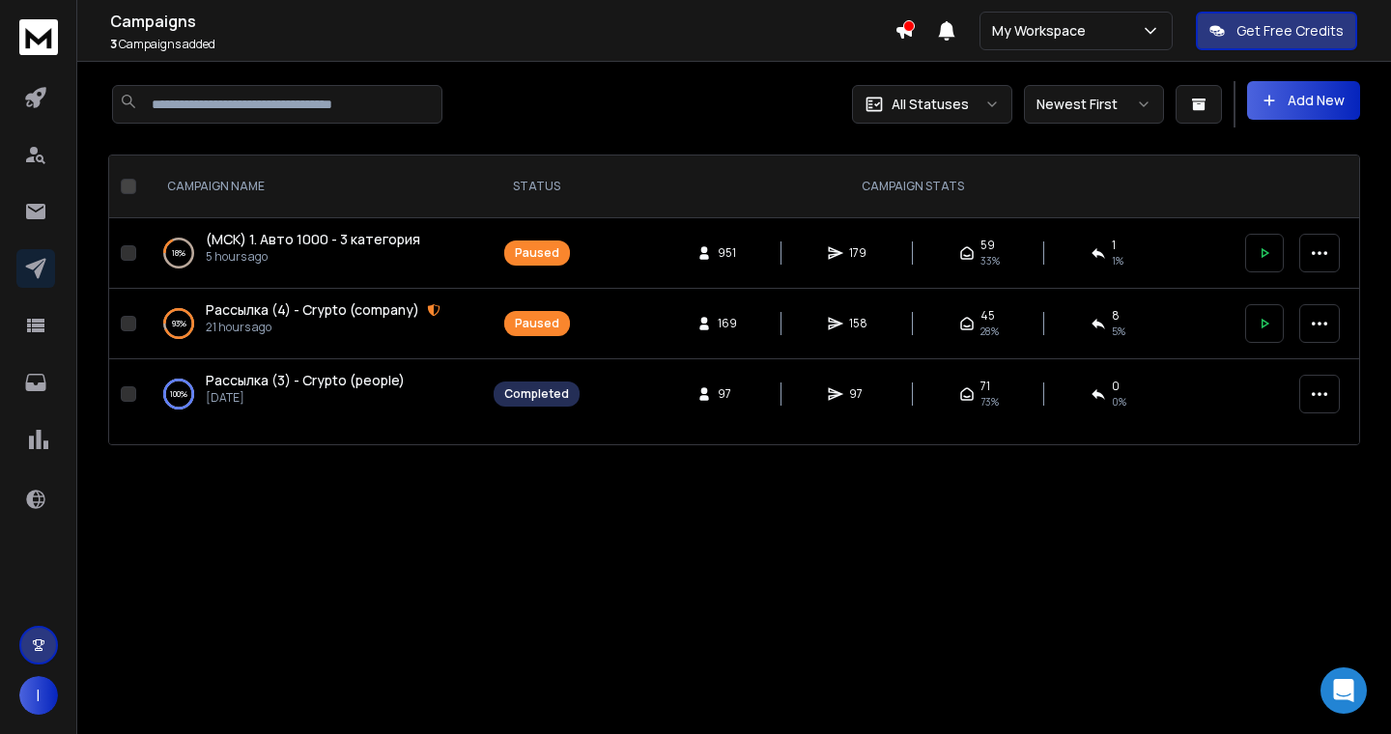
click at [1267, 256] on icon at bounding box center [1263, 252] width 17 height 17
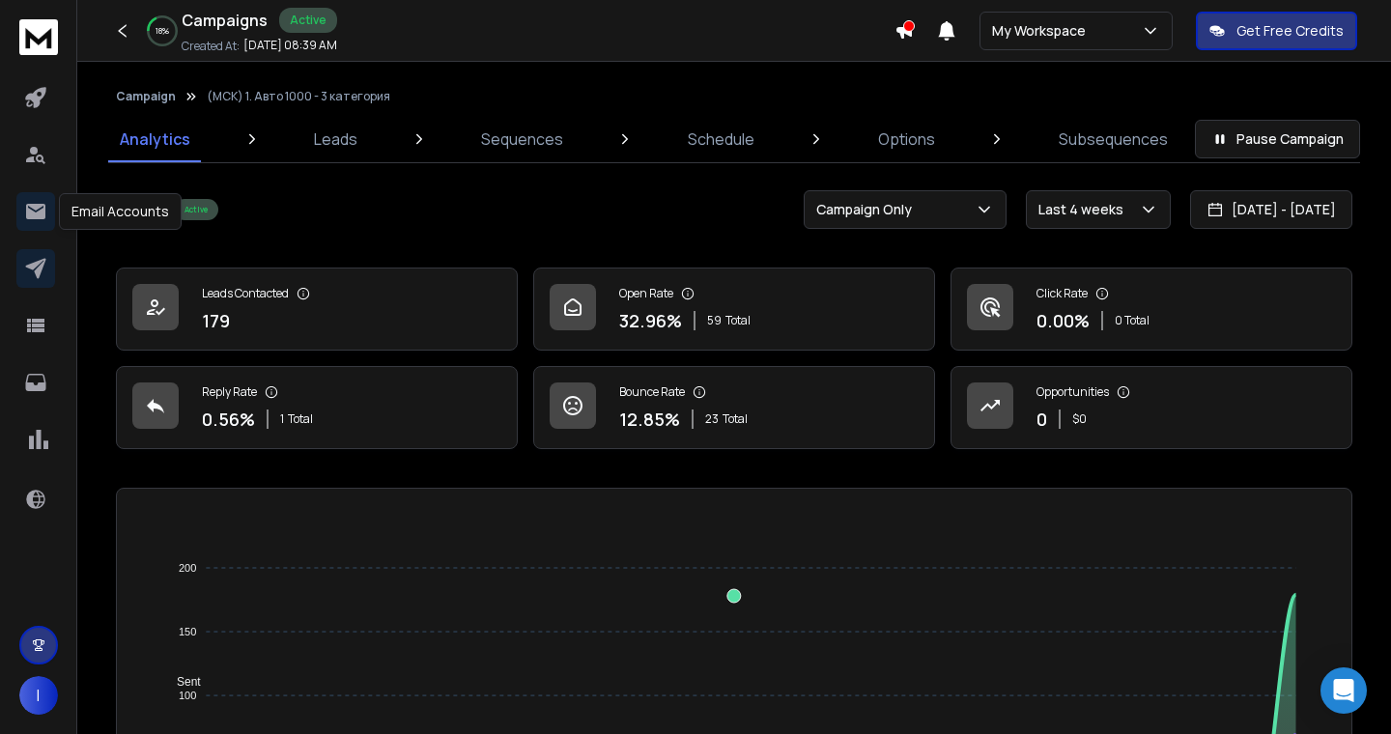
click at [31, 216] on icon at bounding box center [35, 211] width 19 height 15
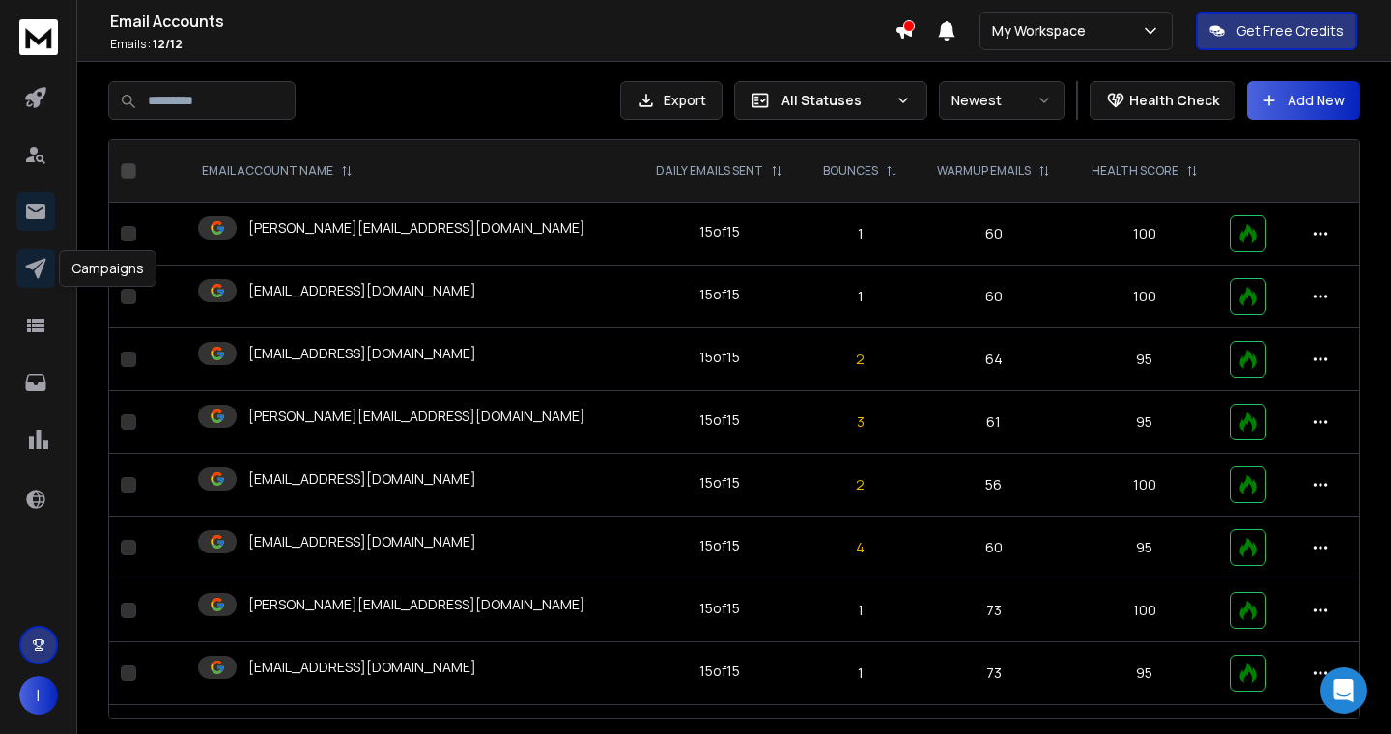
click at [33, 280] on link at bounding box center [35, 268] width 39 height 39
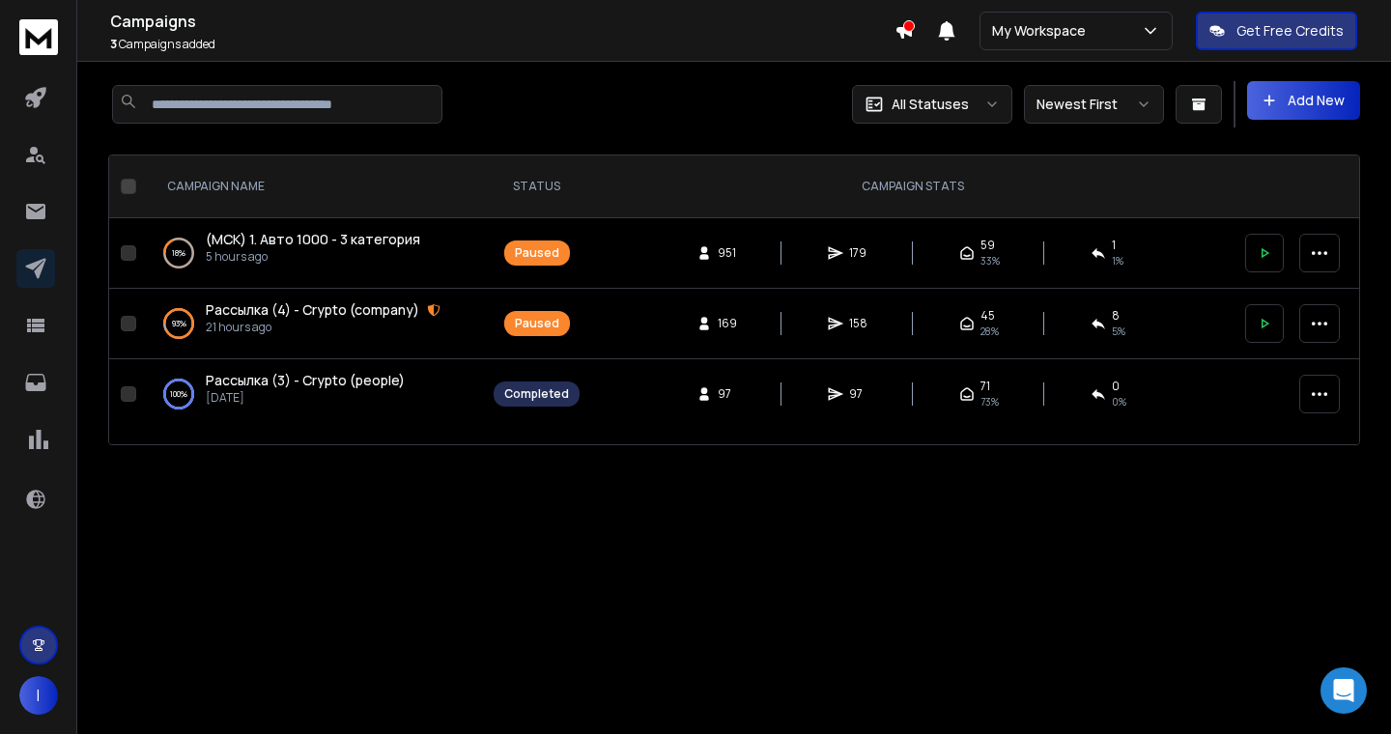
click at [1254, 249] on button at bounding box center [1264, 253] width 39 height 39
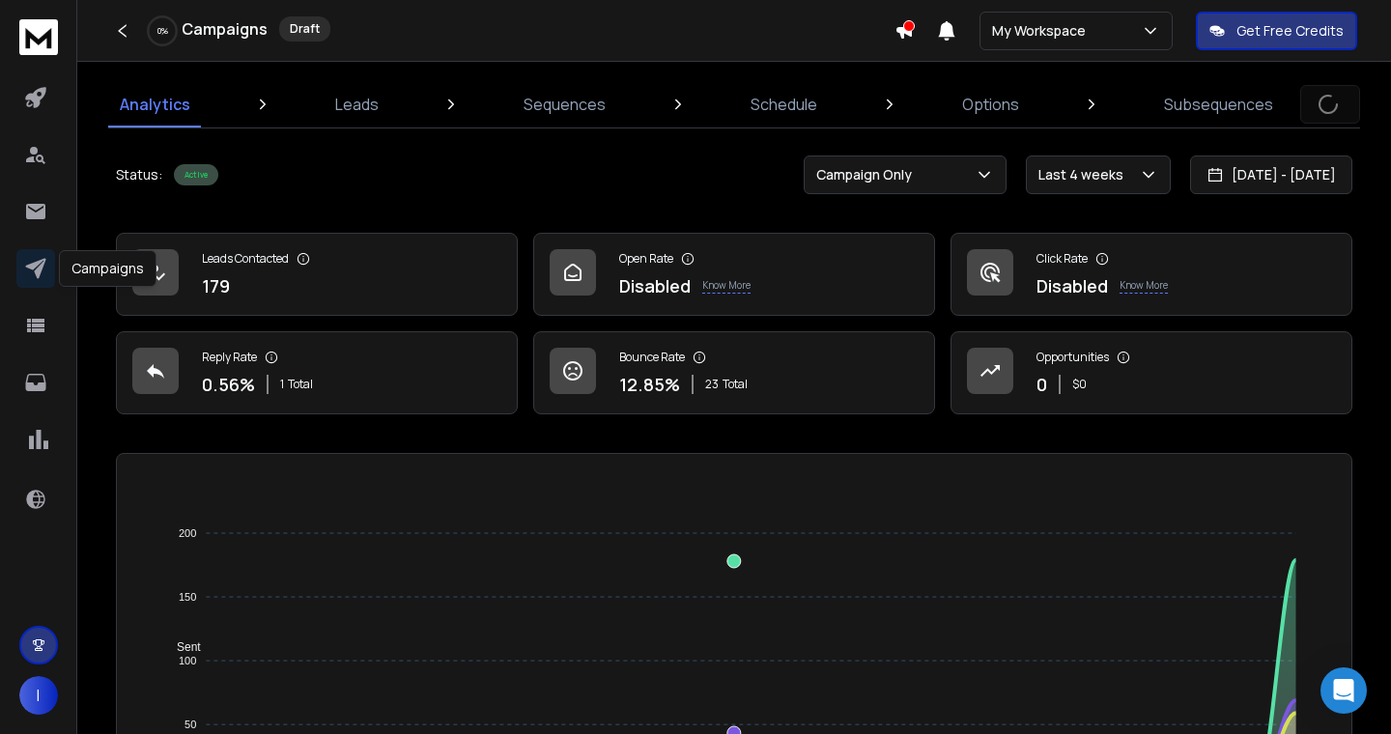
click at [31, 268] on icon at bounding box center [35, 268] width 20 height 20
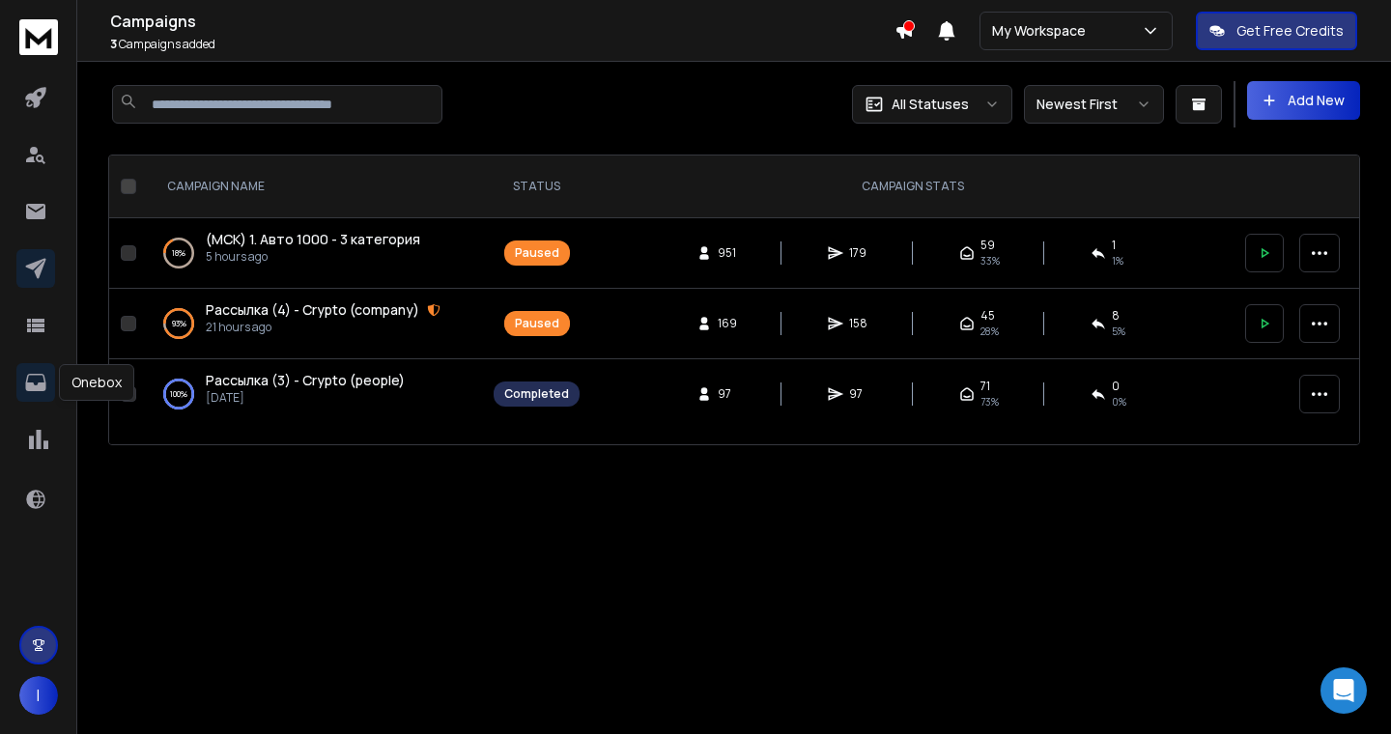
click at [42, 394] on link at bounding box center [35, 382] width 39 height 39
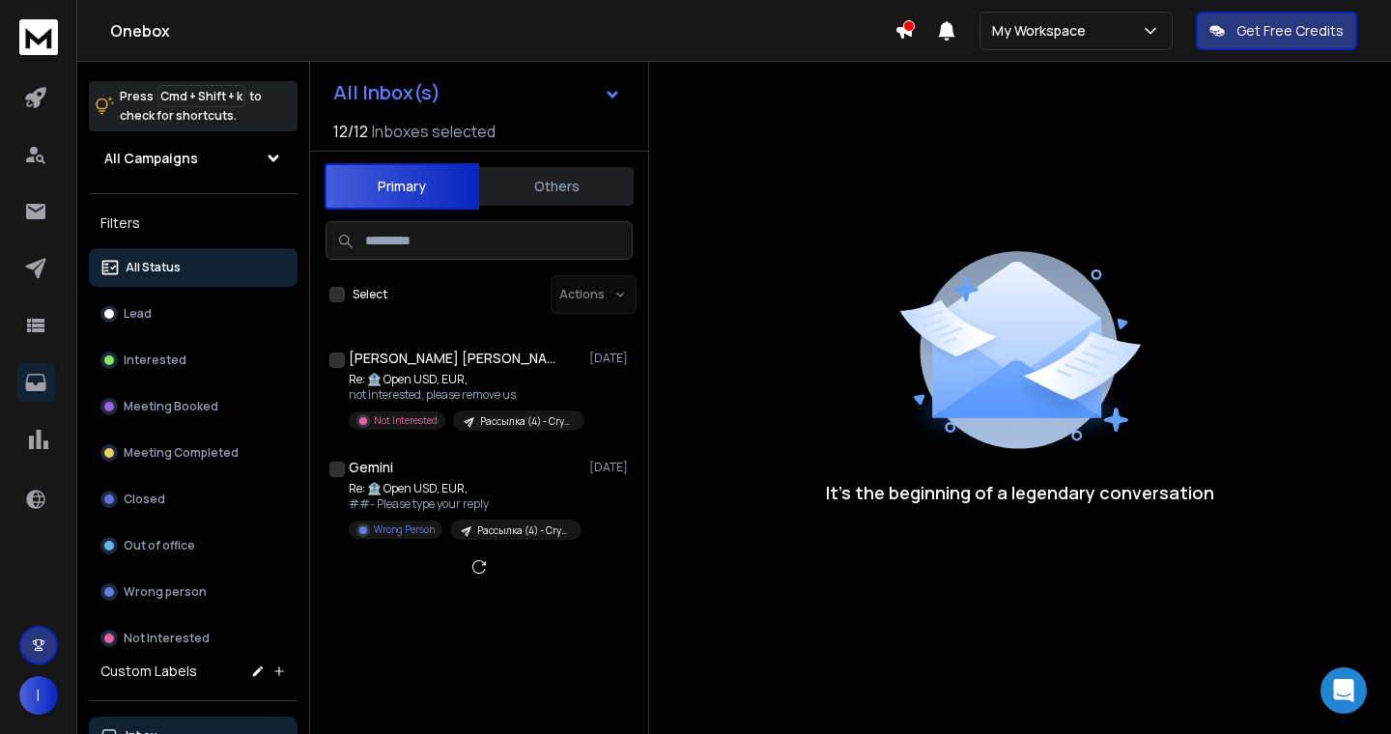
scroll to position [330, 0]
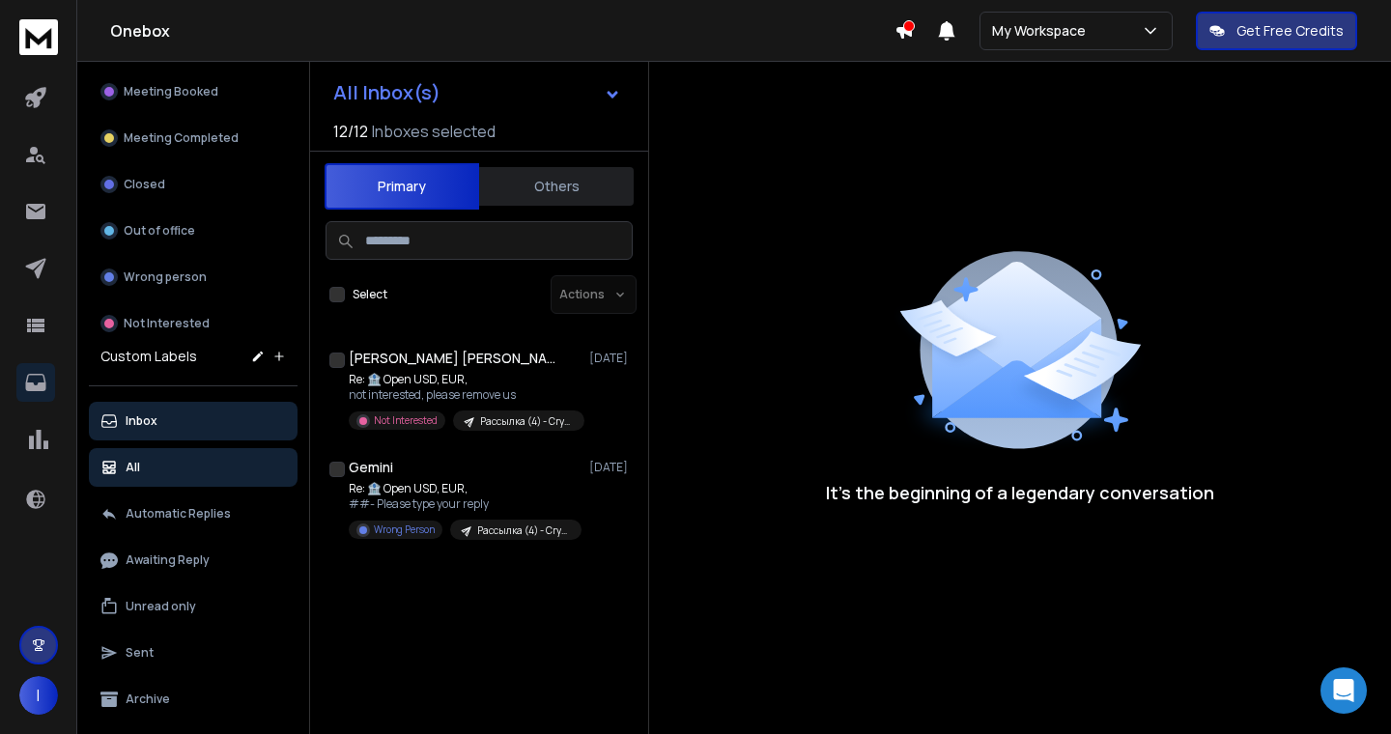
click at [179, 451] on button "All" at bounding box center [193, 467] width 209 height 39
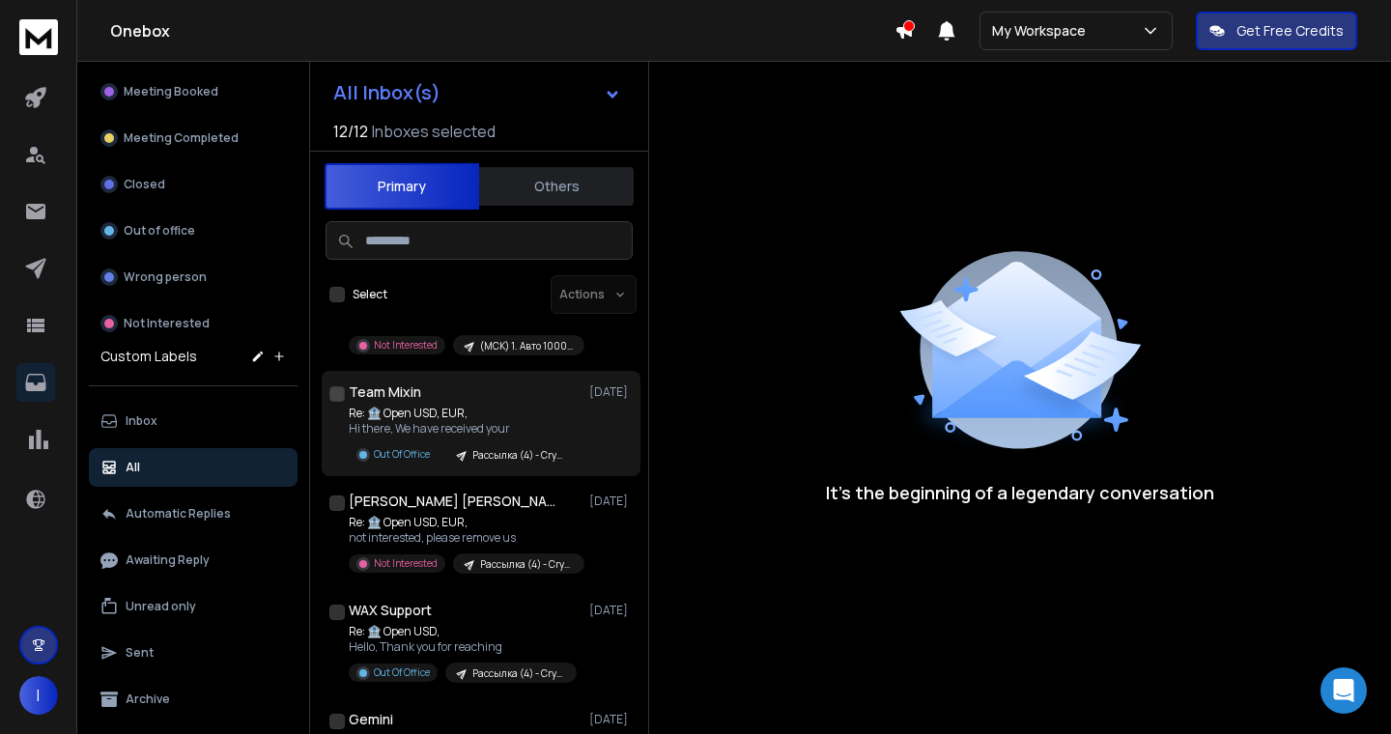
scroll to position [0, 0]
